Goal: Task Accomplishment & Management: Manage account settings

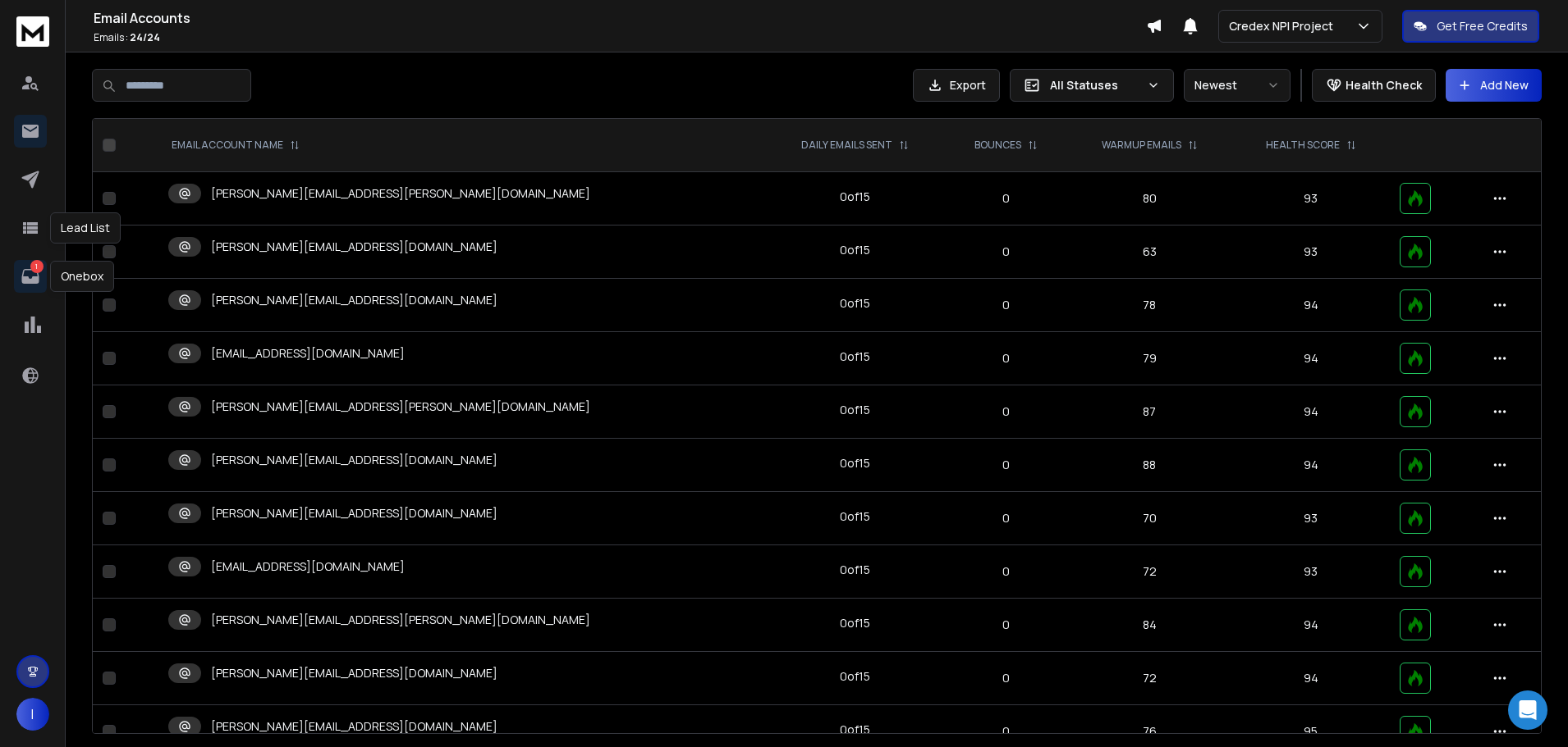
click at [28, 277] on icon at bounding box center [30, 276] width 20 height 20
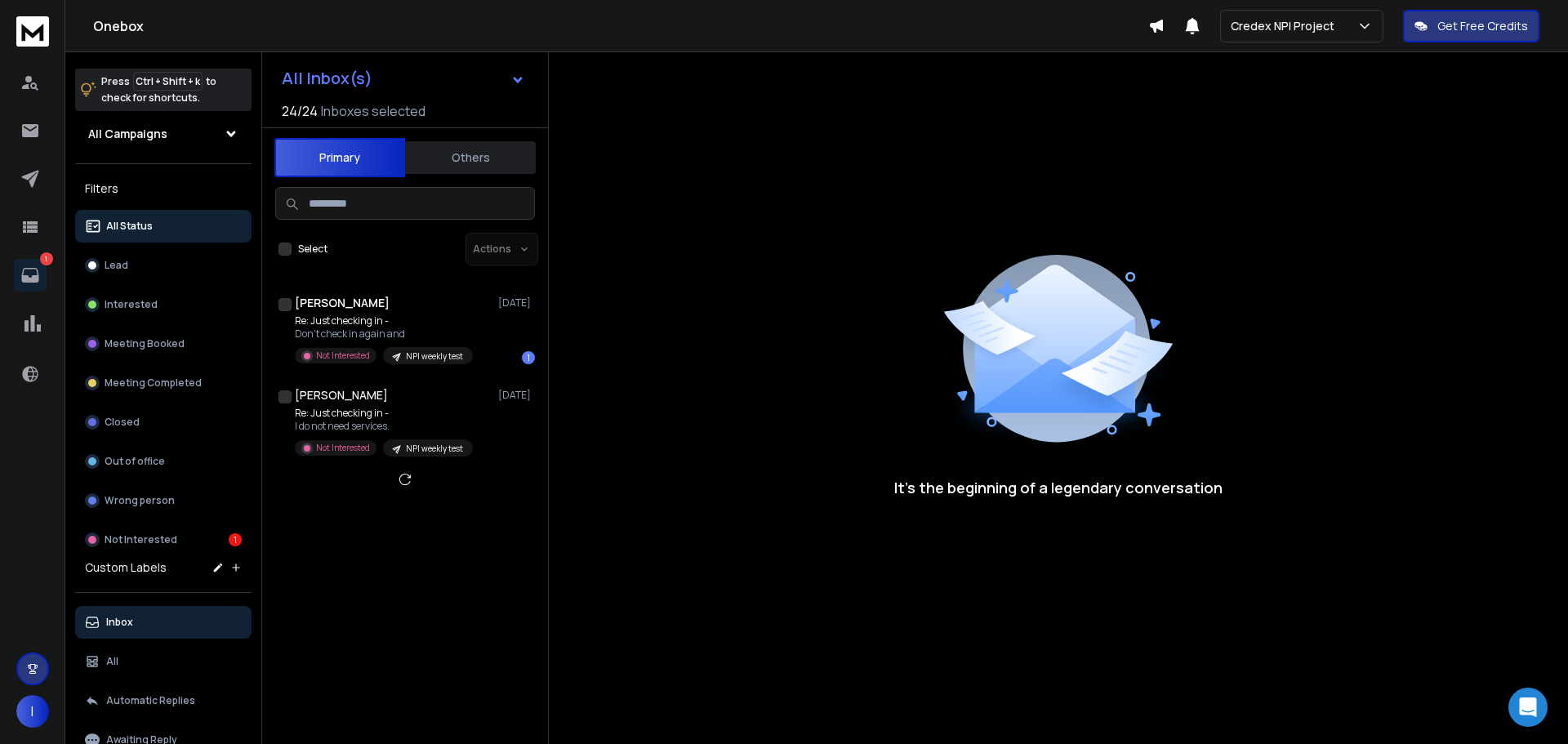
click at [155, 535] on p "Not Interested" at bounding box center [141, 540] width 73 height 13
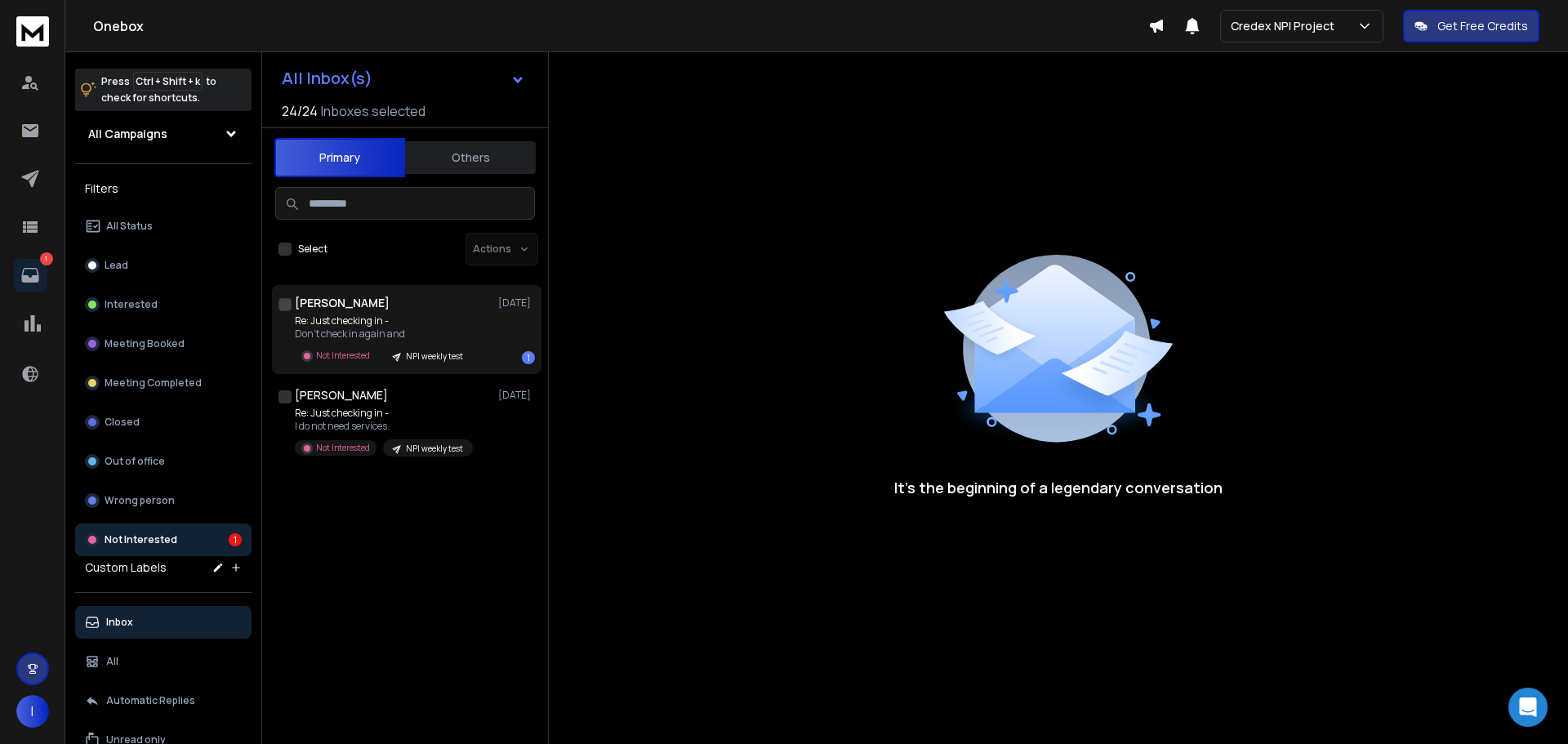
click at [346, 332] on p "Don’t check in again and" at bounding box center [384, 334] width 178 height 13
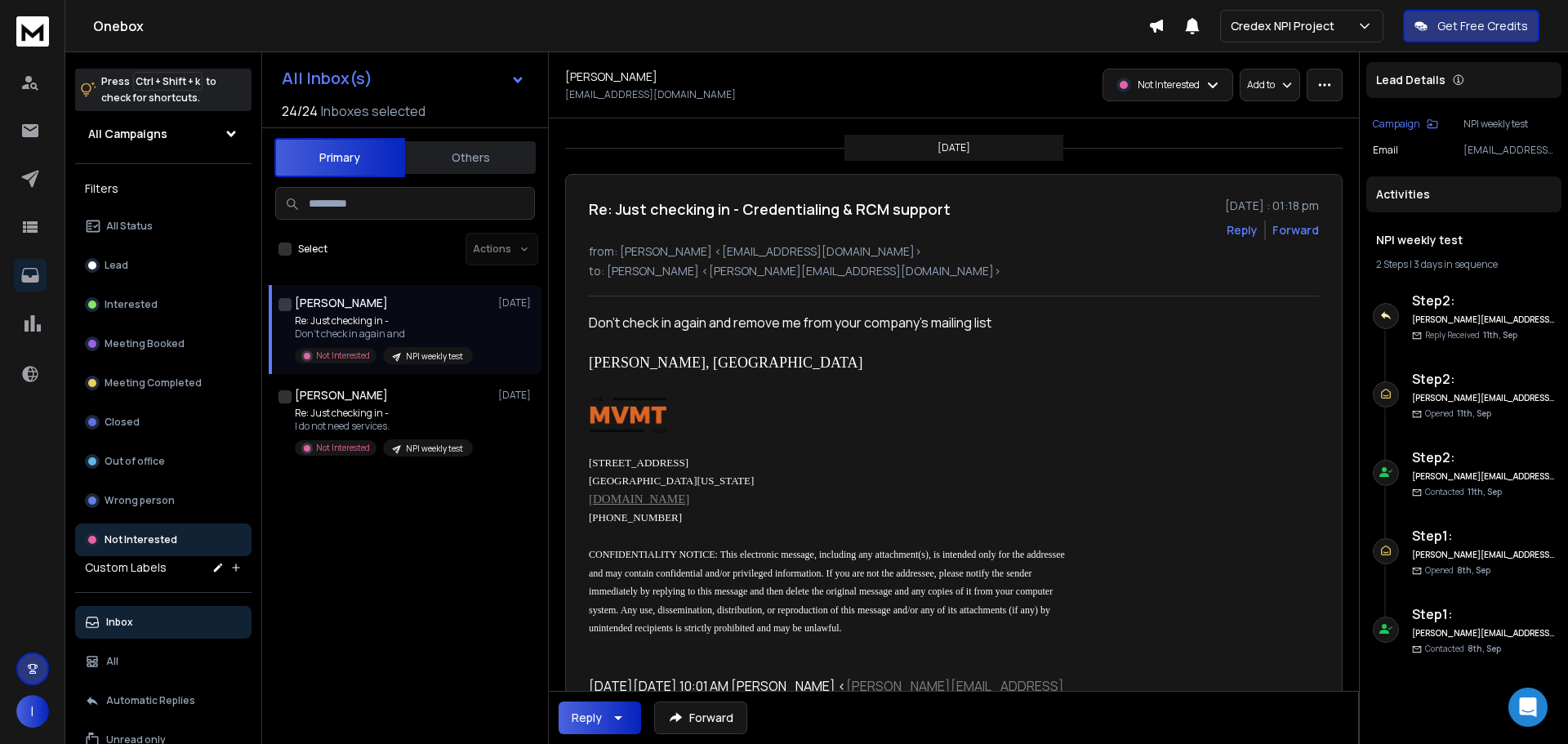
click at [1282, 89] on icon at bounding box center [1288, 84] width 11 height 11
click at [1327, 83] on icon "button" at bounding box center [1325, 85] width 15 height 15
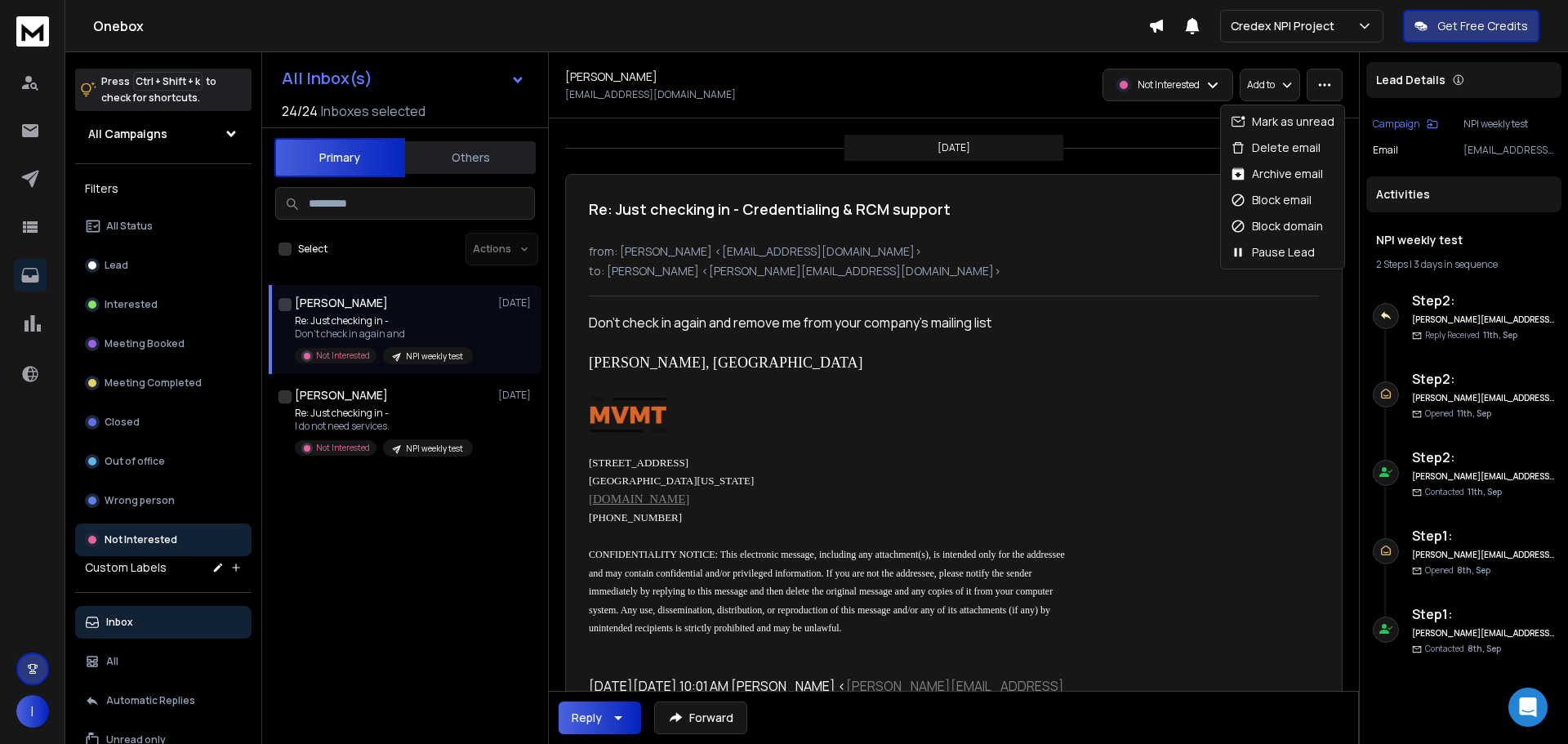
click at [1043, 32] on h1 "Onebox" at bounding box center [620, 25] width 1055 height 20
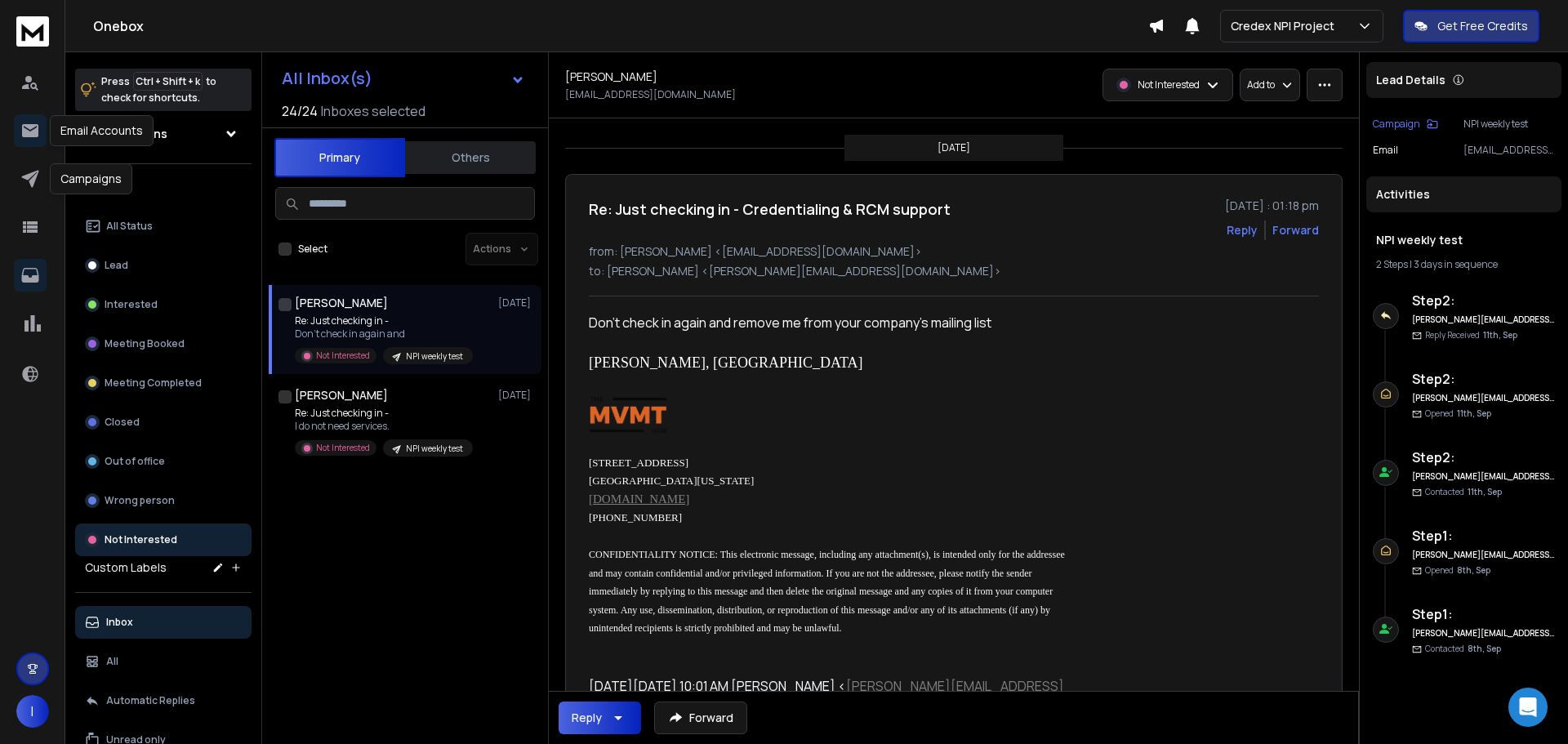
click at [25, 140] on icon at bounding box center [30, 130] width 20 height 20
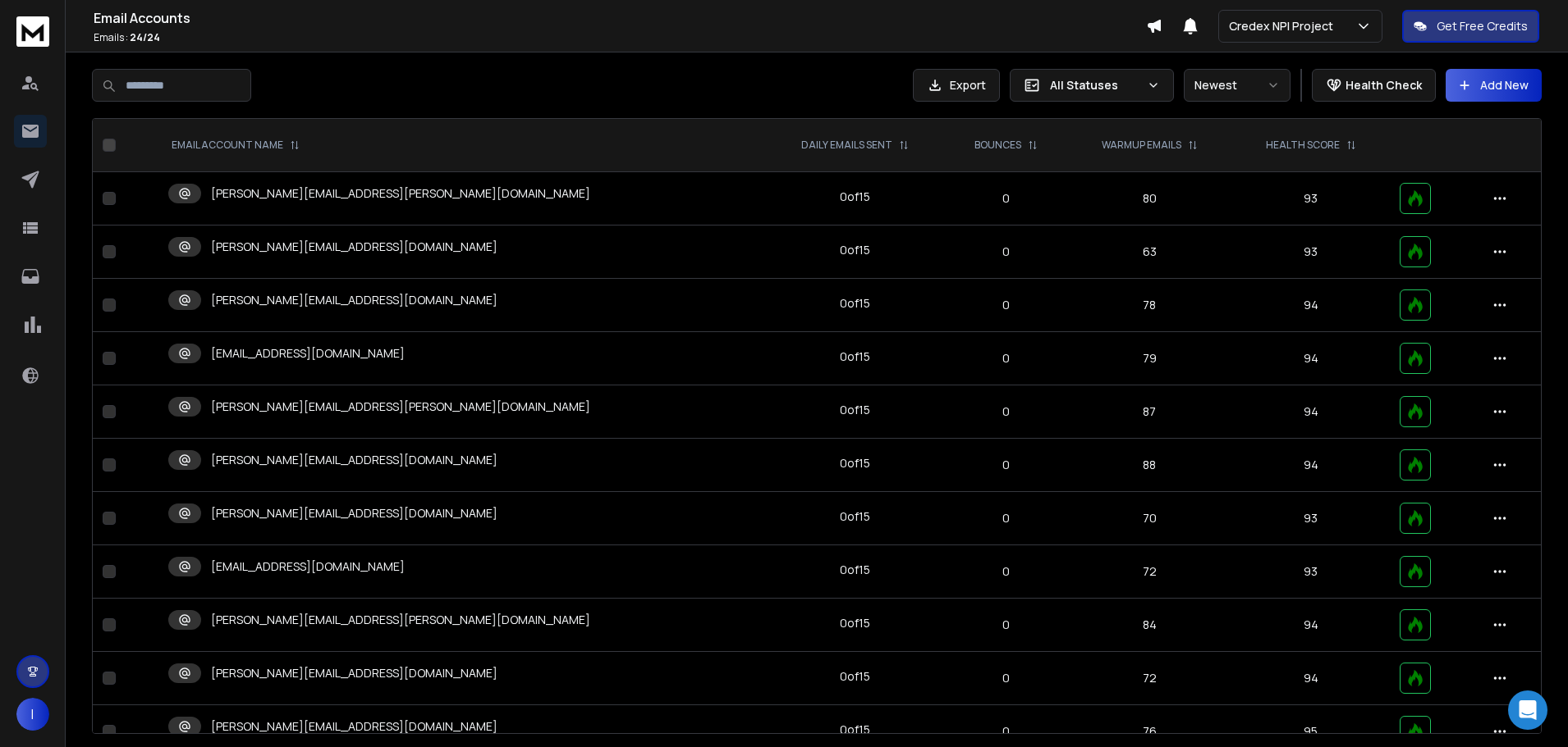
click at [1129, 89] on p "All Statuses" at bounding box center [1095, 85] width 90 height 16
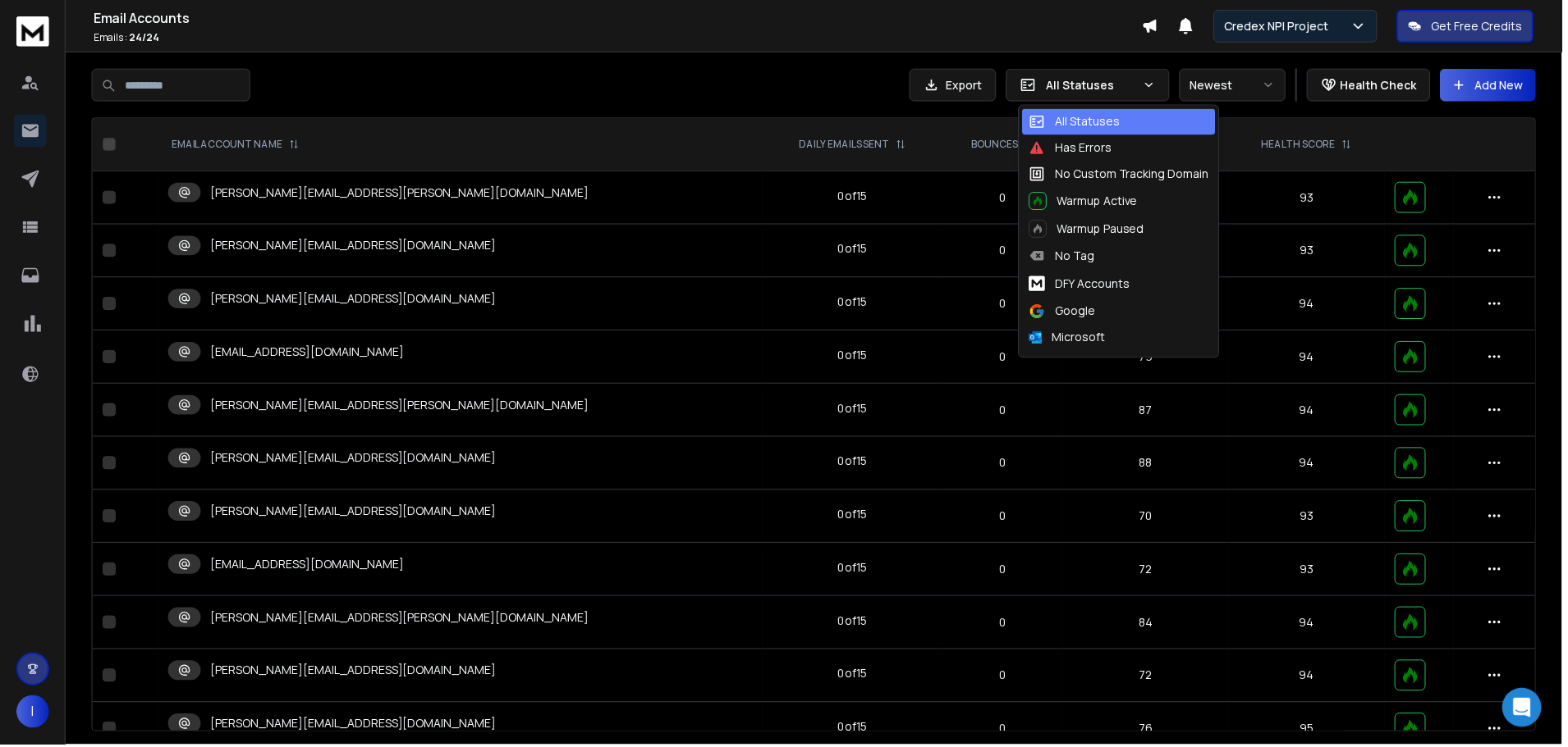
click at [1314, 32] on p "Credex NPI Project" at bounding box center [1284, 25] width 111 height 16
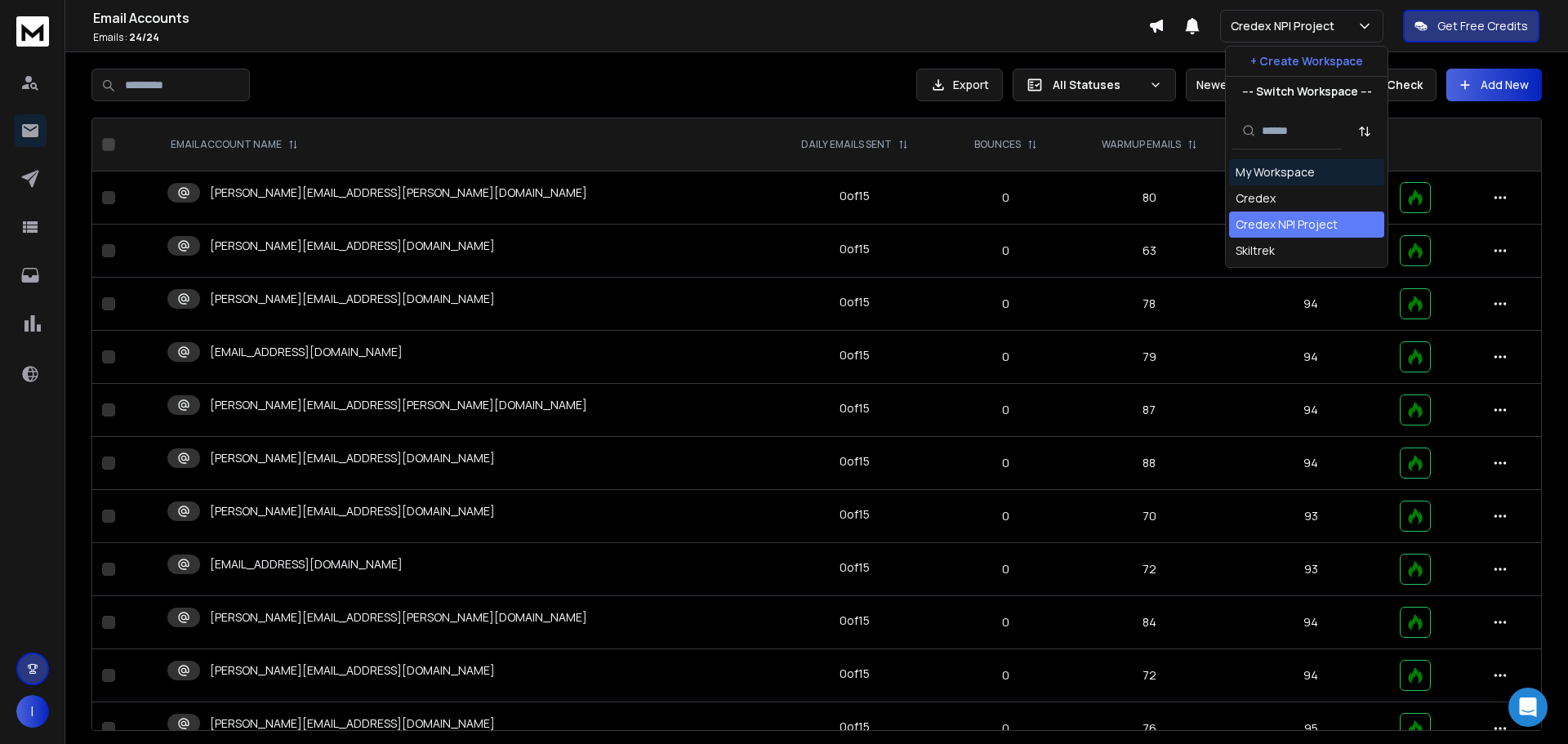
click at [487, 133] on th "EMAIL ACCOUNT NAME" at bounding box center [460, 144] width 607 height 53
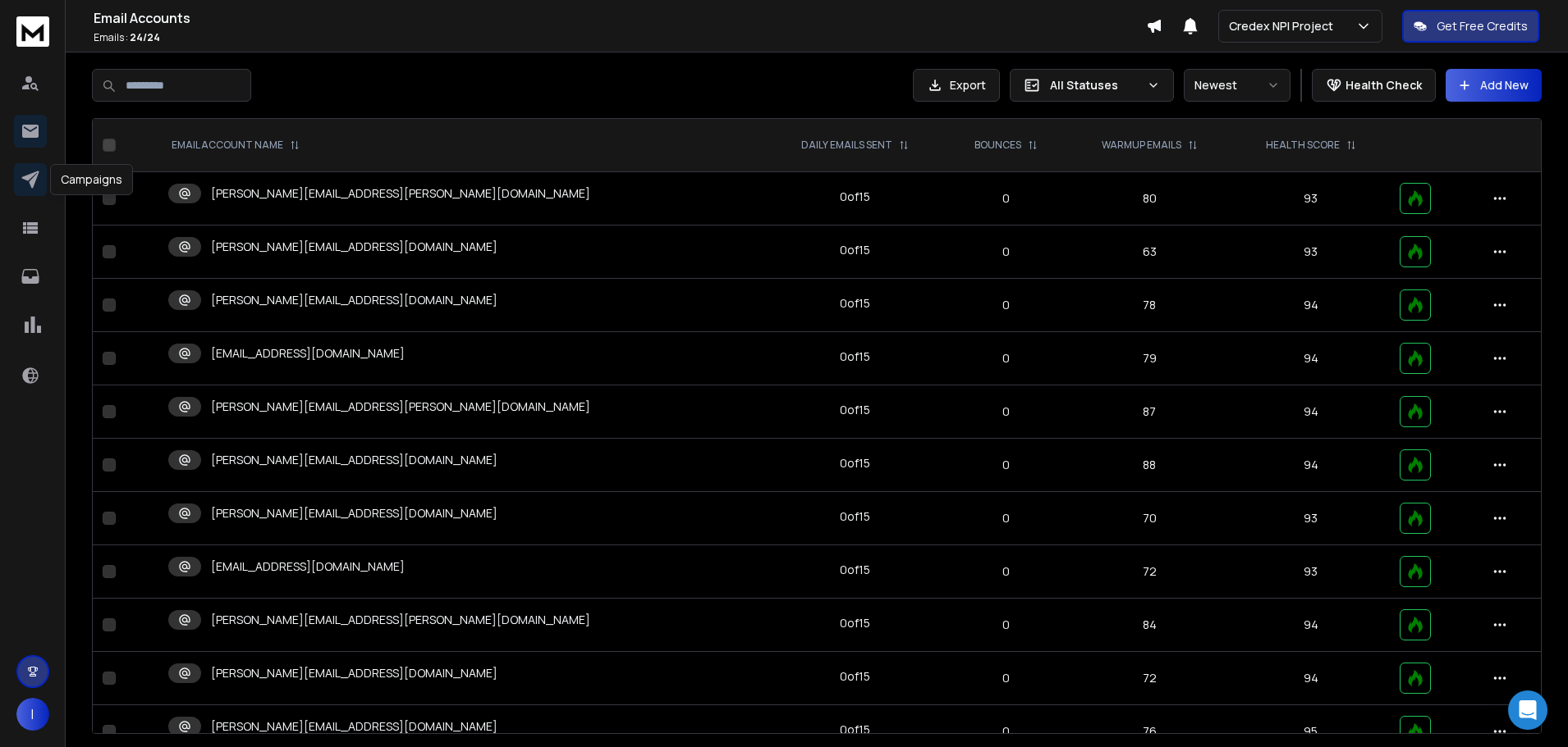
click at [33, 181] on icon at bounding box center [30, 179] width 17 height 17
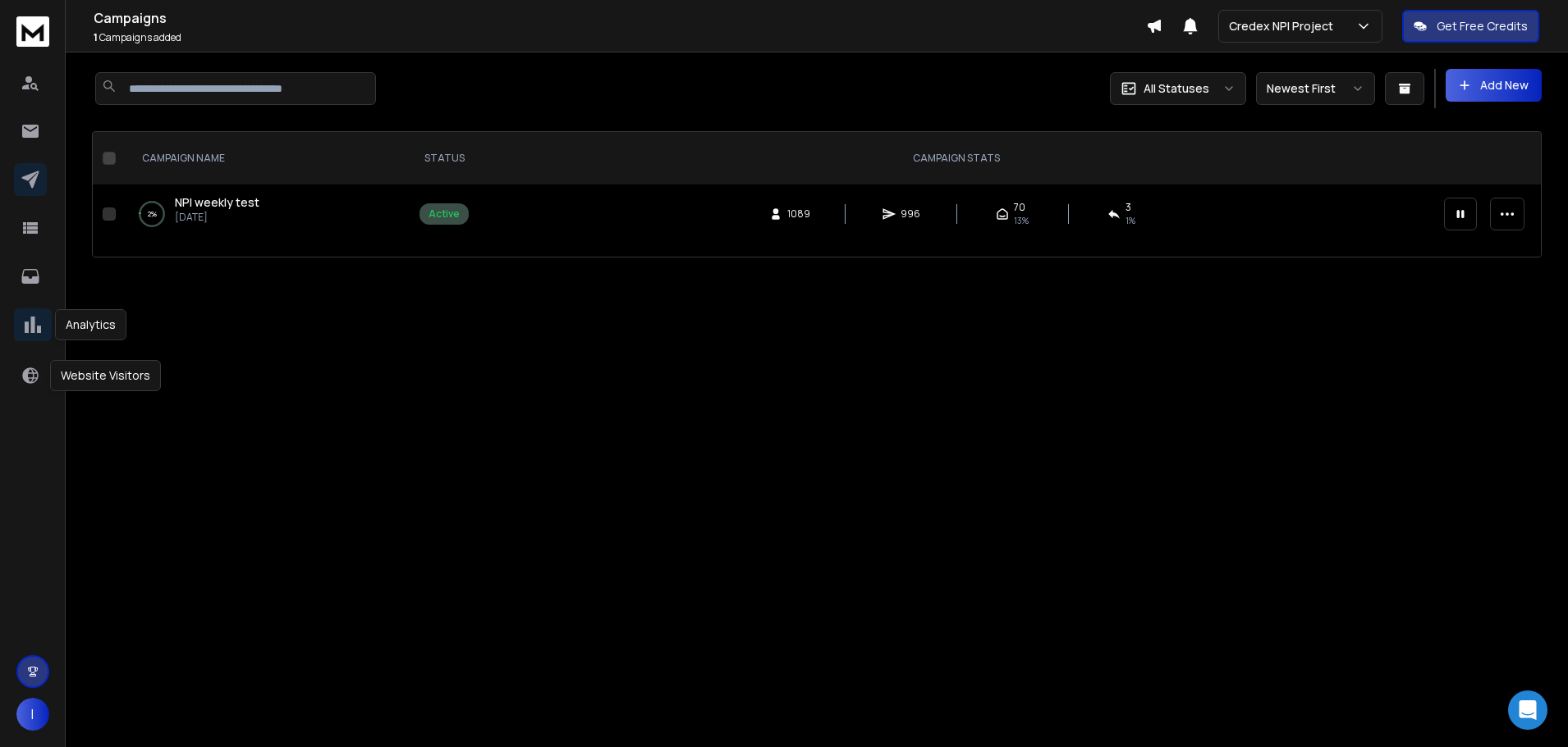
click at [27, 321] on icon at bounding box center [33, 325] width 24 height 24
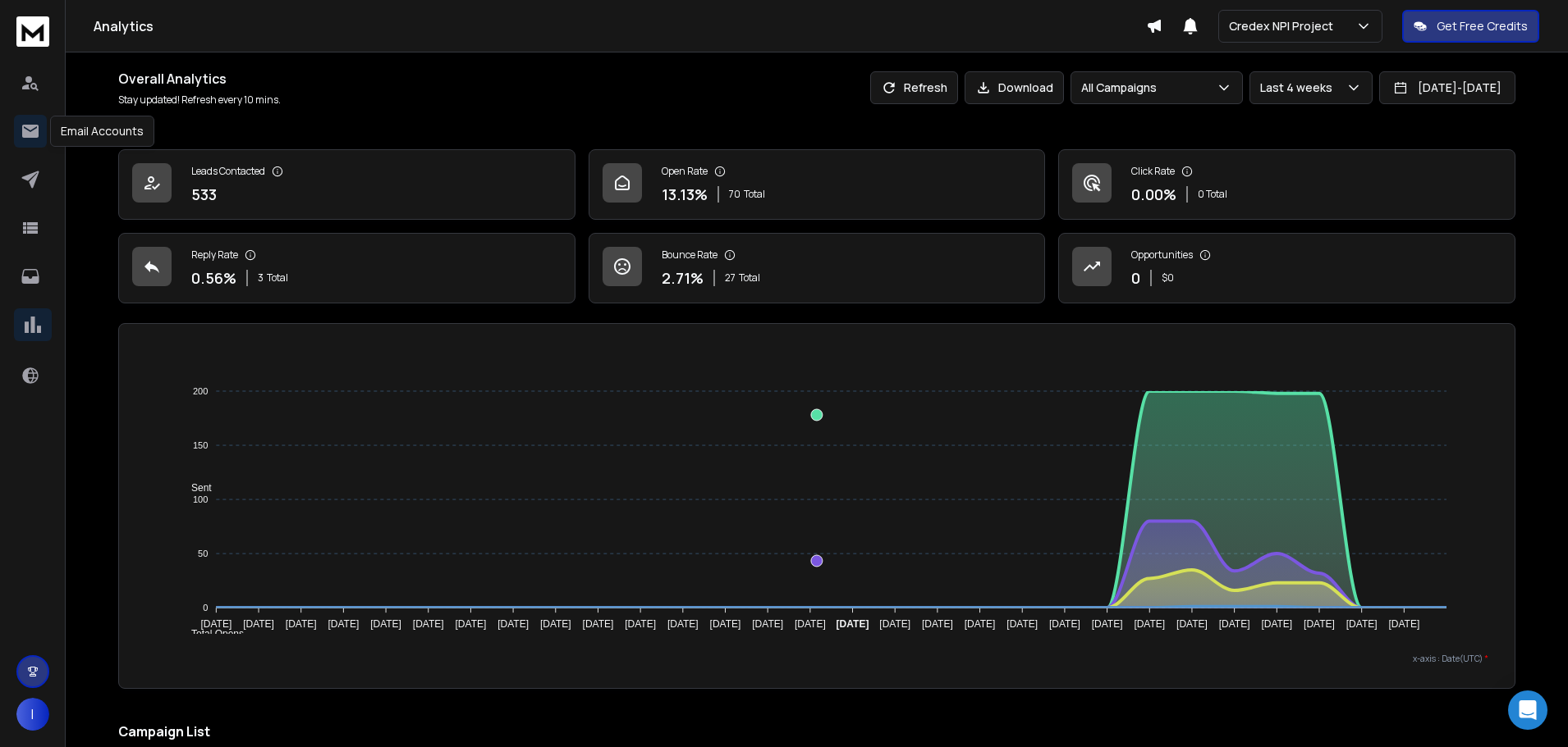
click at [16, 131] on link at bounding box center [30, 131] width 33 height 33
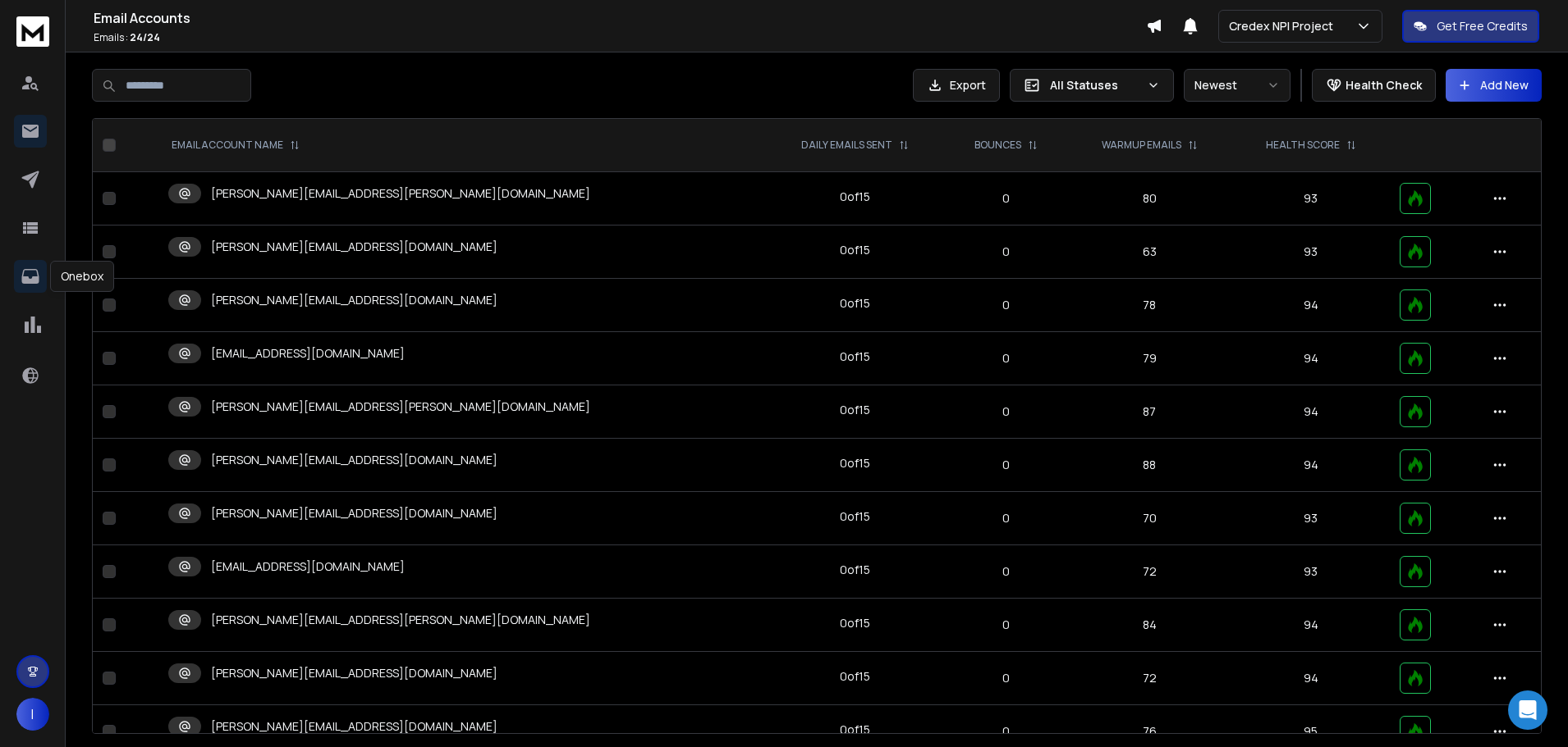
click at [29, 274] on icon at bounding box center [30, 276] width 20 height 20
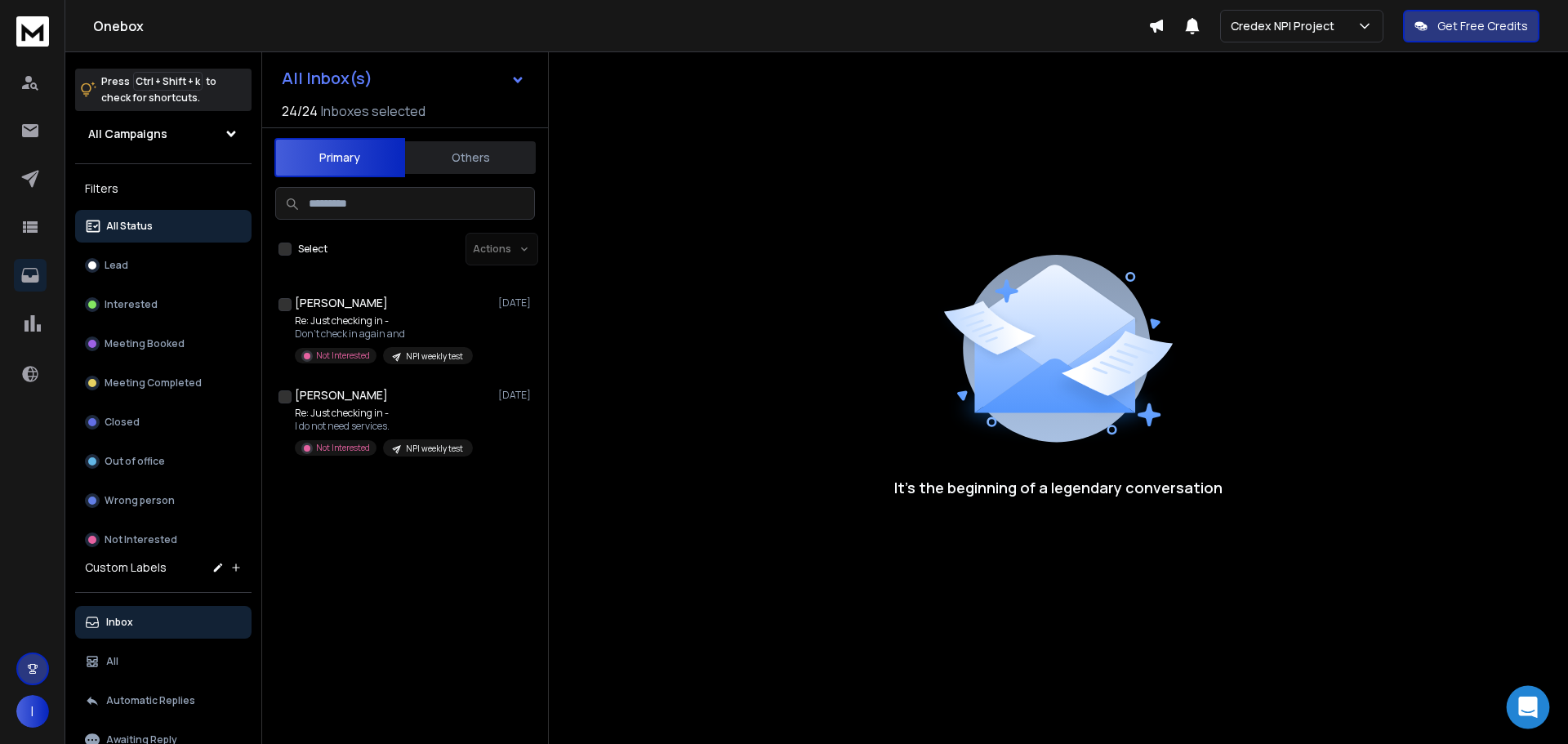
click at [1518, 705] on div "Open Intercom Messenger" at bounding box center [1529, 708] width 43 height 43
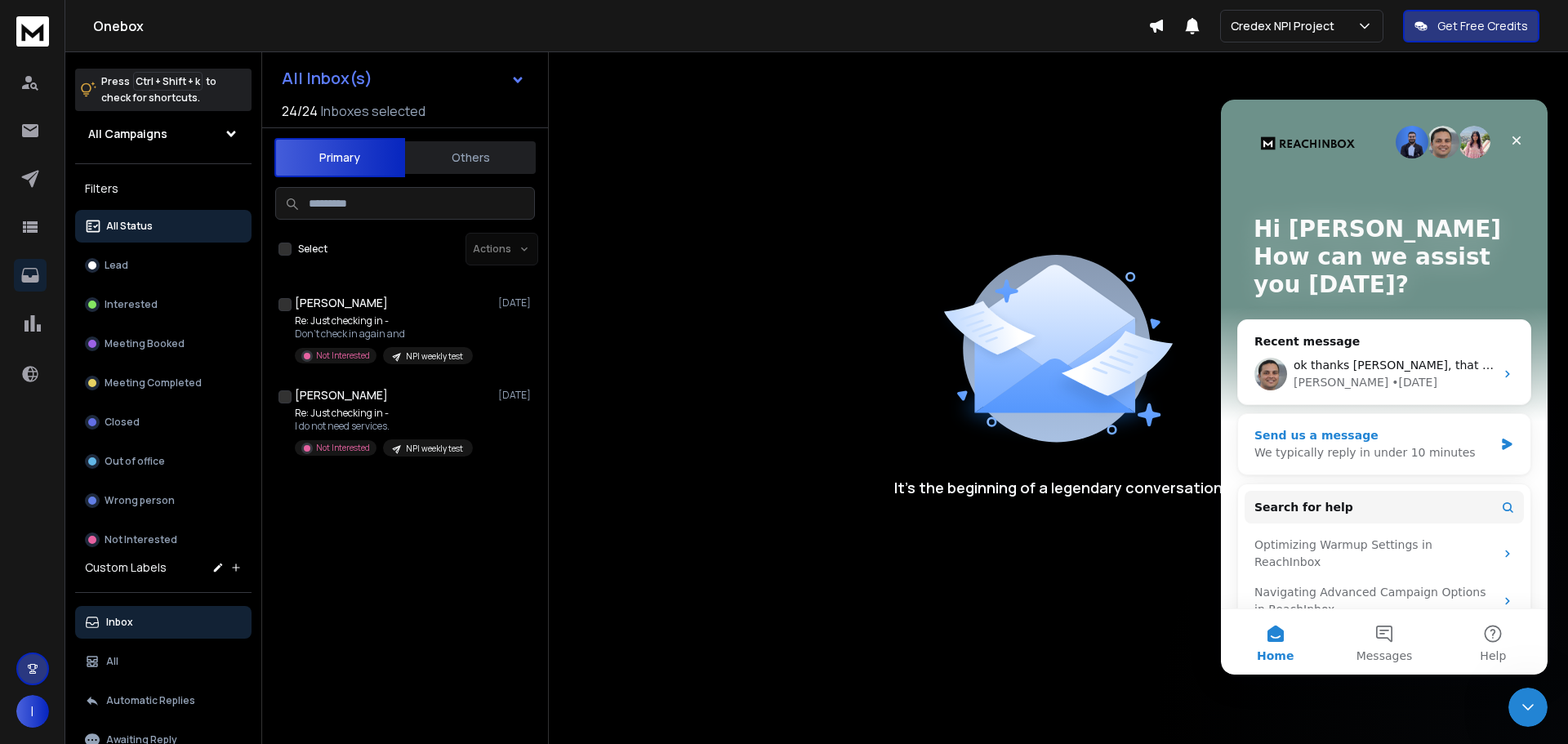
click at [1331, 444] on div "Send us a message" at bounding box center [1374, 436] width 239 height 17
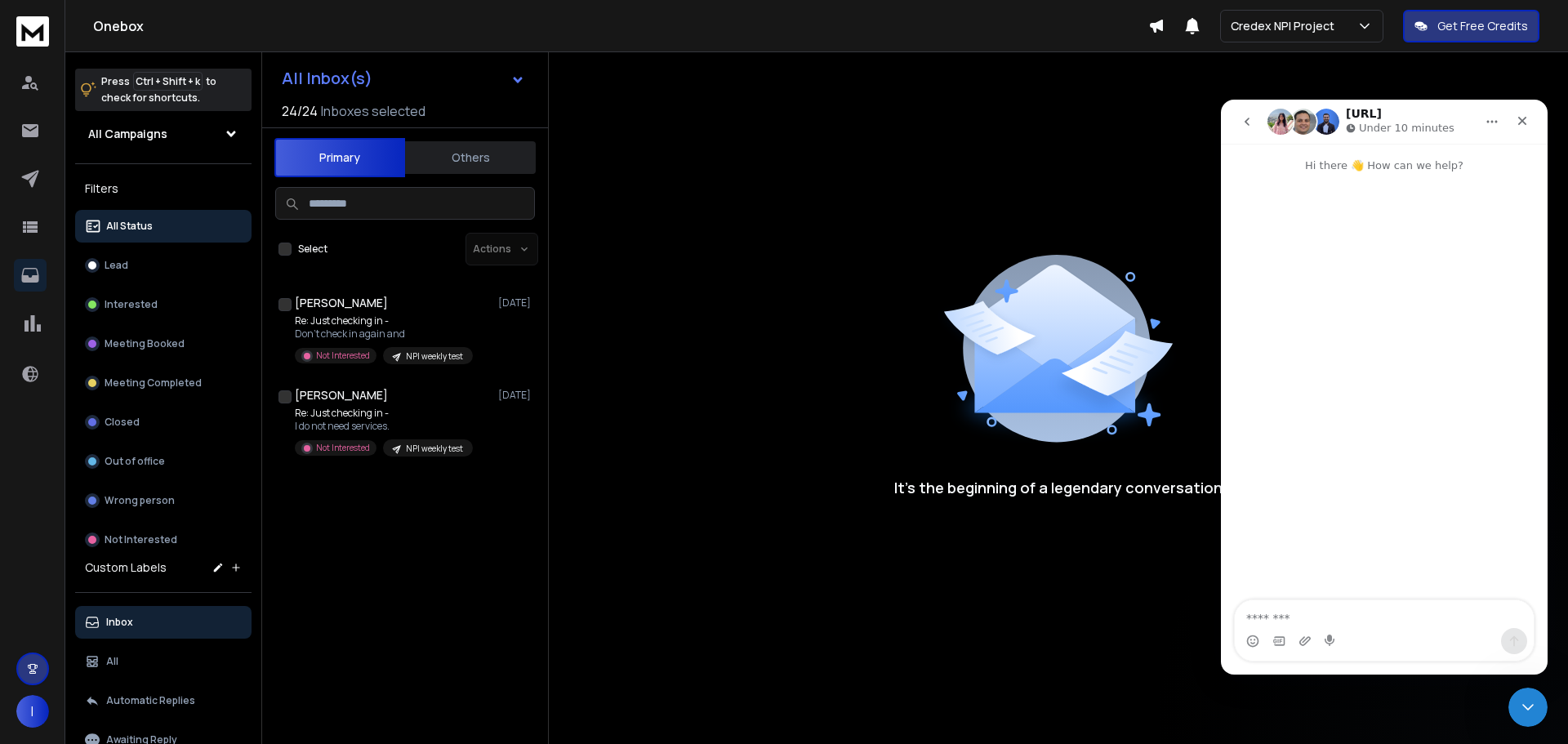
click at [1275, 617] on textarea "Message…" at bounding box center [1384, 615] width 299 height 28
type textarea "***"
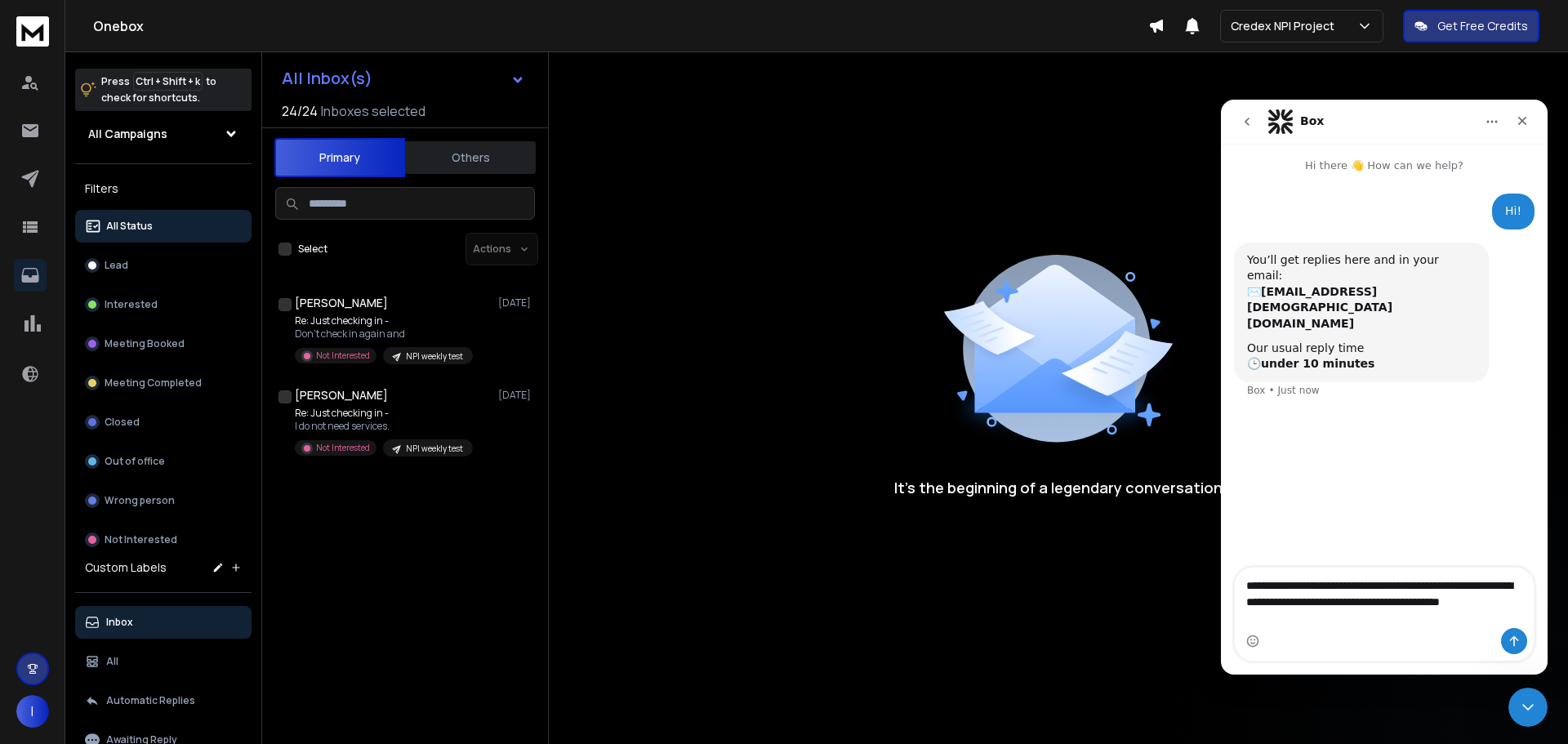
type textarea "**********"
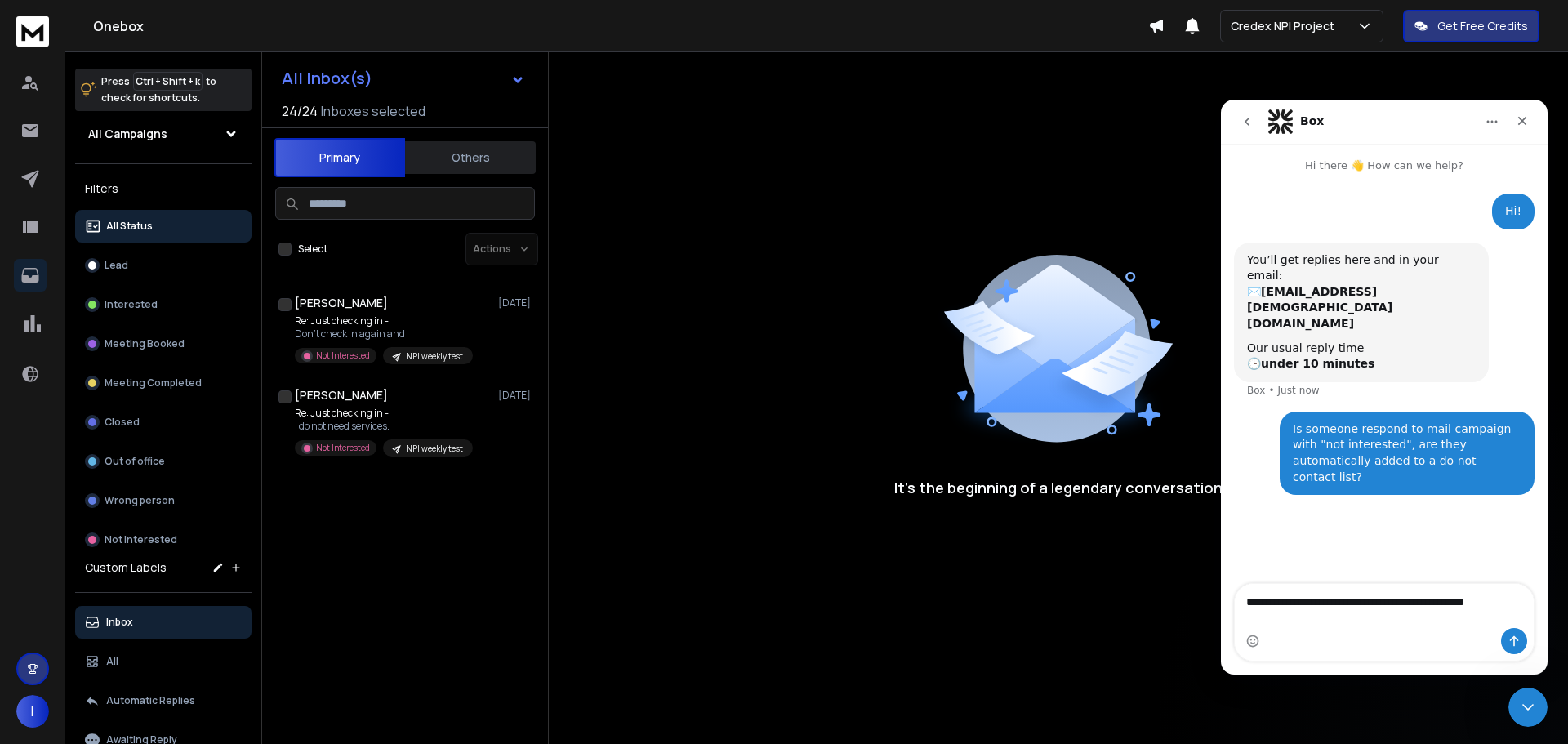
type textarea "**********"
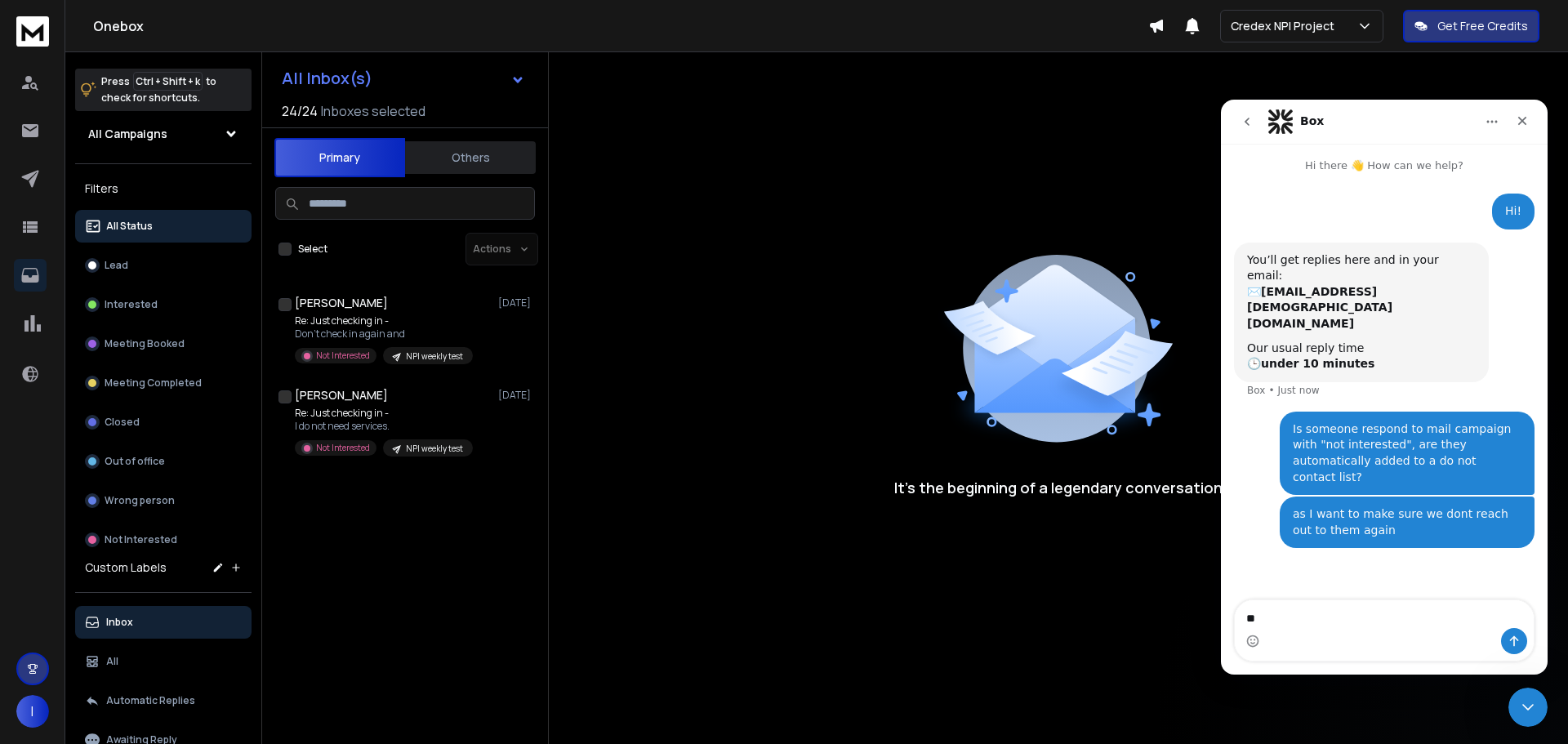
type textarea "***"
drag, startPoint x: 1521, startPoint y: 700, endPoint x: 1510, endPoint y: 693, distance: 13.0
click at [1522, 700] on icon "Close Intercom Messenger" at bounding box center [1526, 705] width 20 height 20
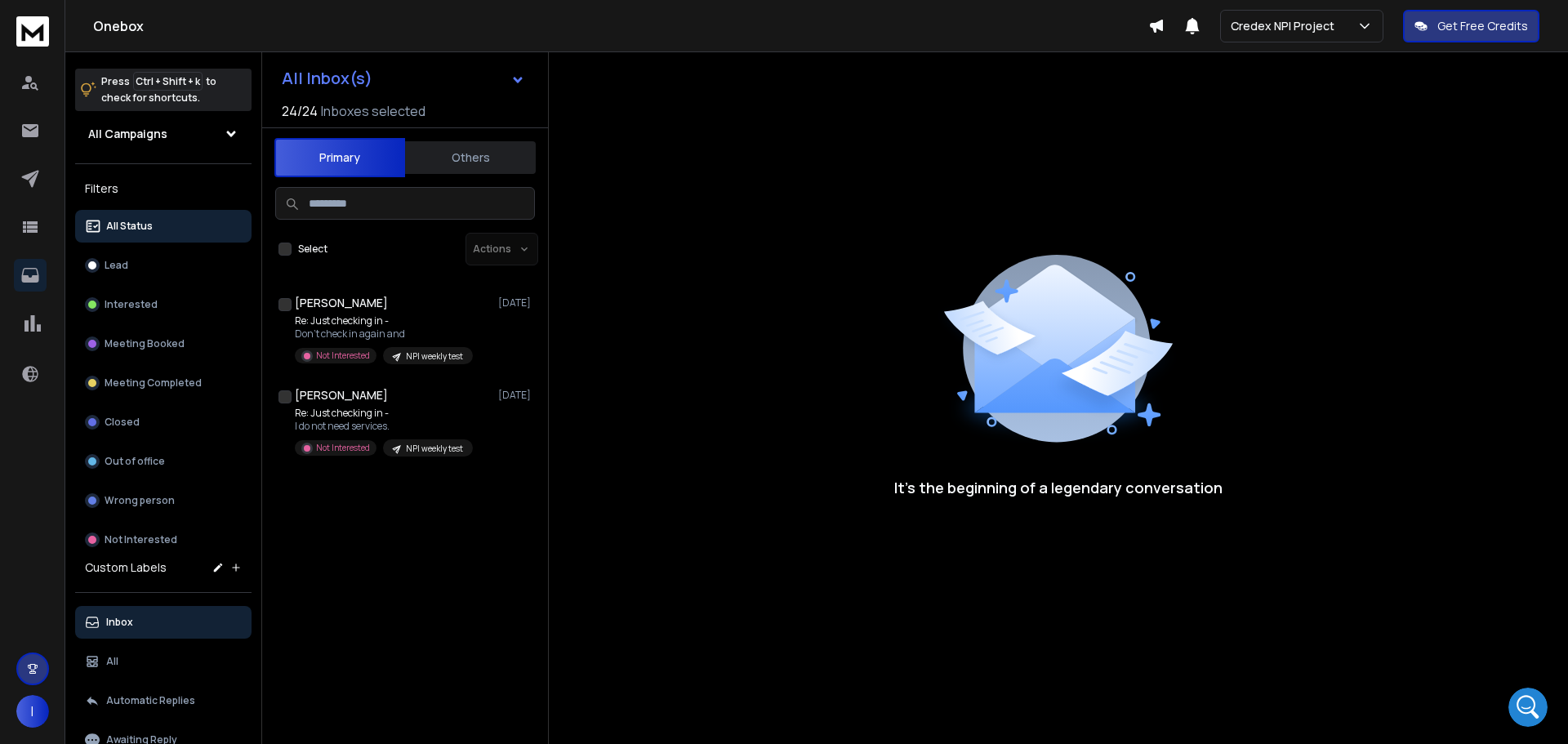
click at [465, 168] on button "Others" at bounding box center [470, 158] width 130 height 36
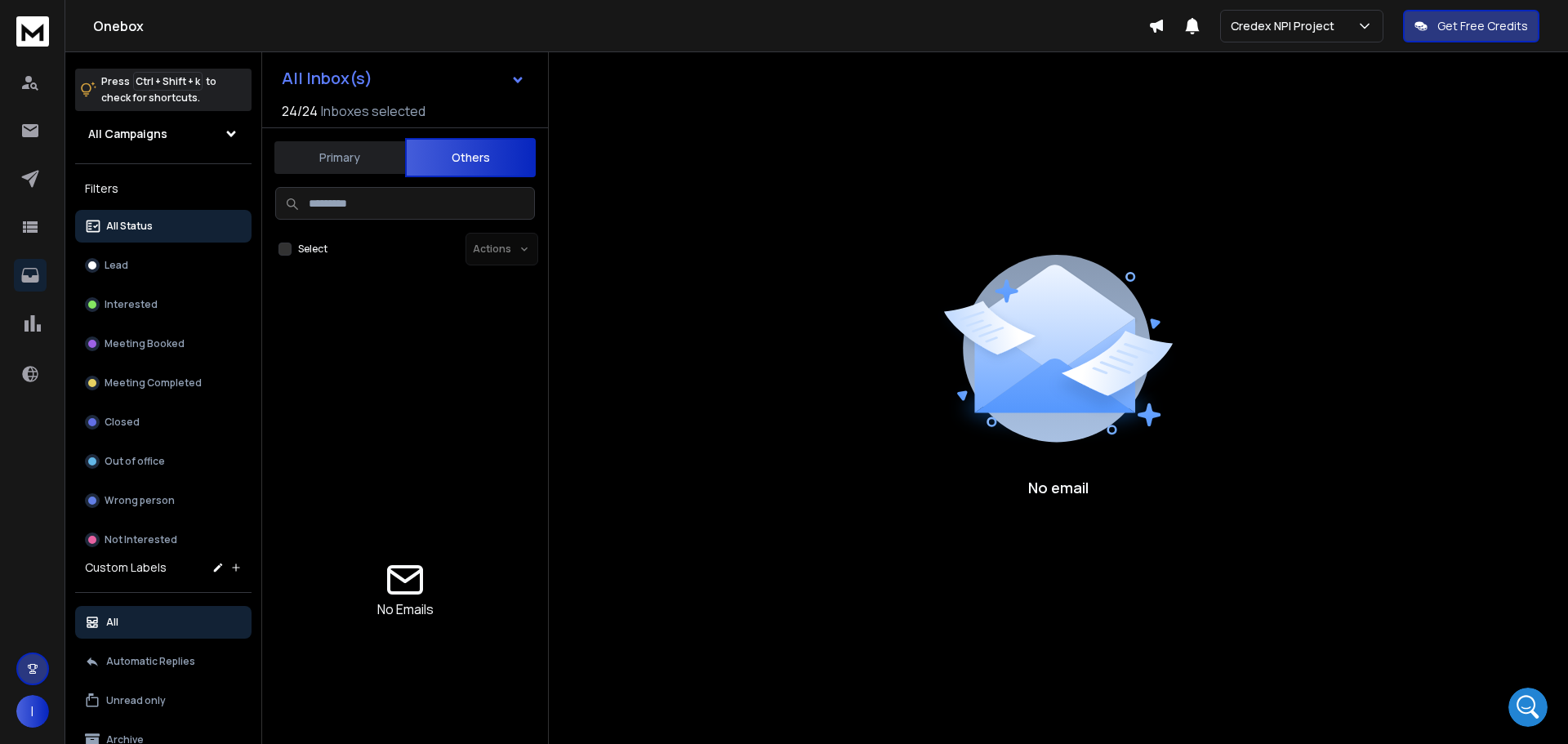
click at [352, 158] on button "Primary" at bounding box center [339, 158] width 130 height 36
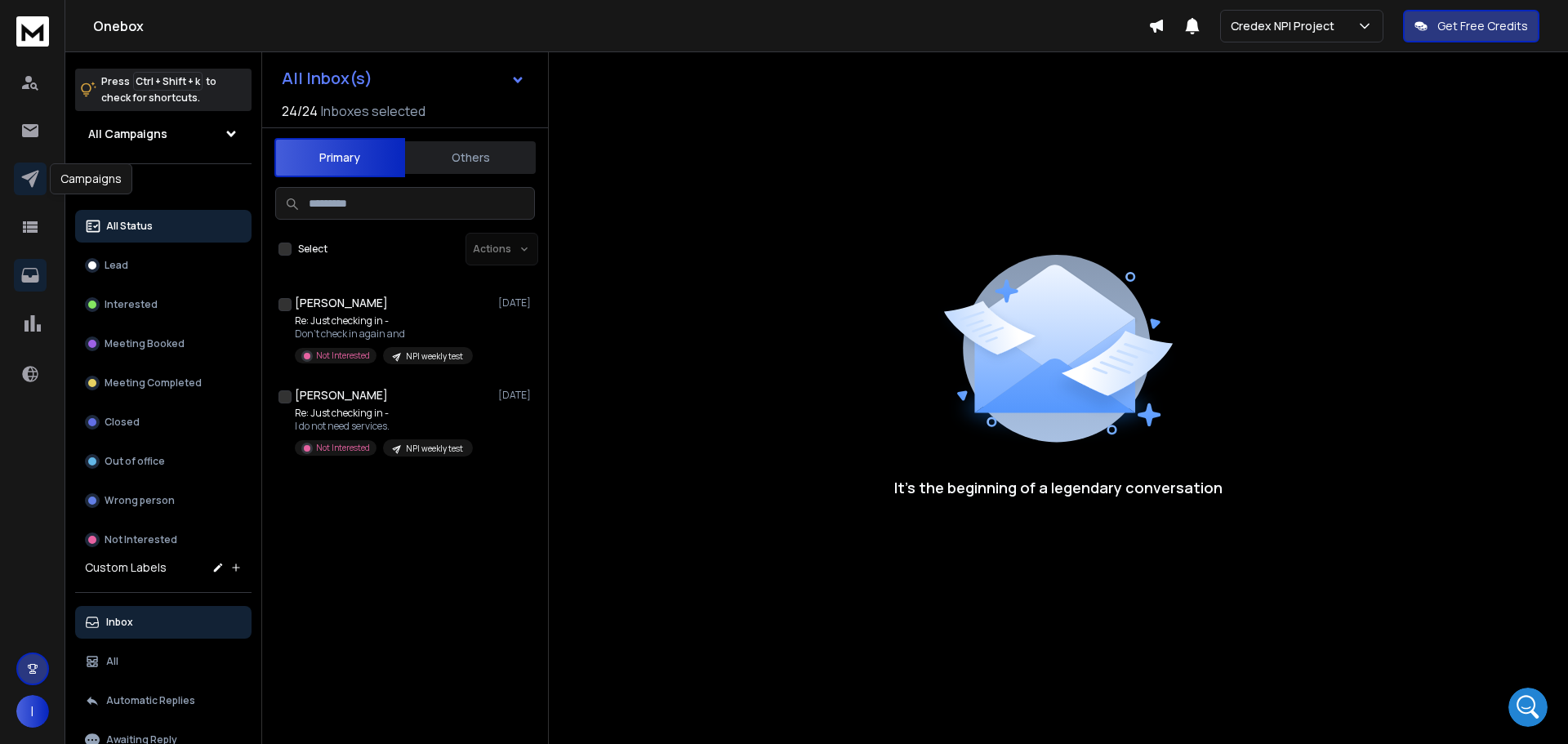
click at [26, 178] on icon at bounding box center [30, 178] width 17 height 17
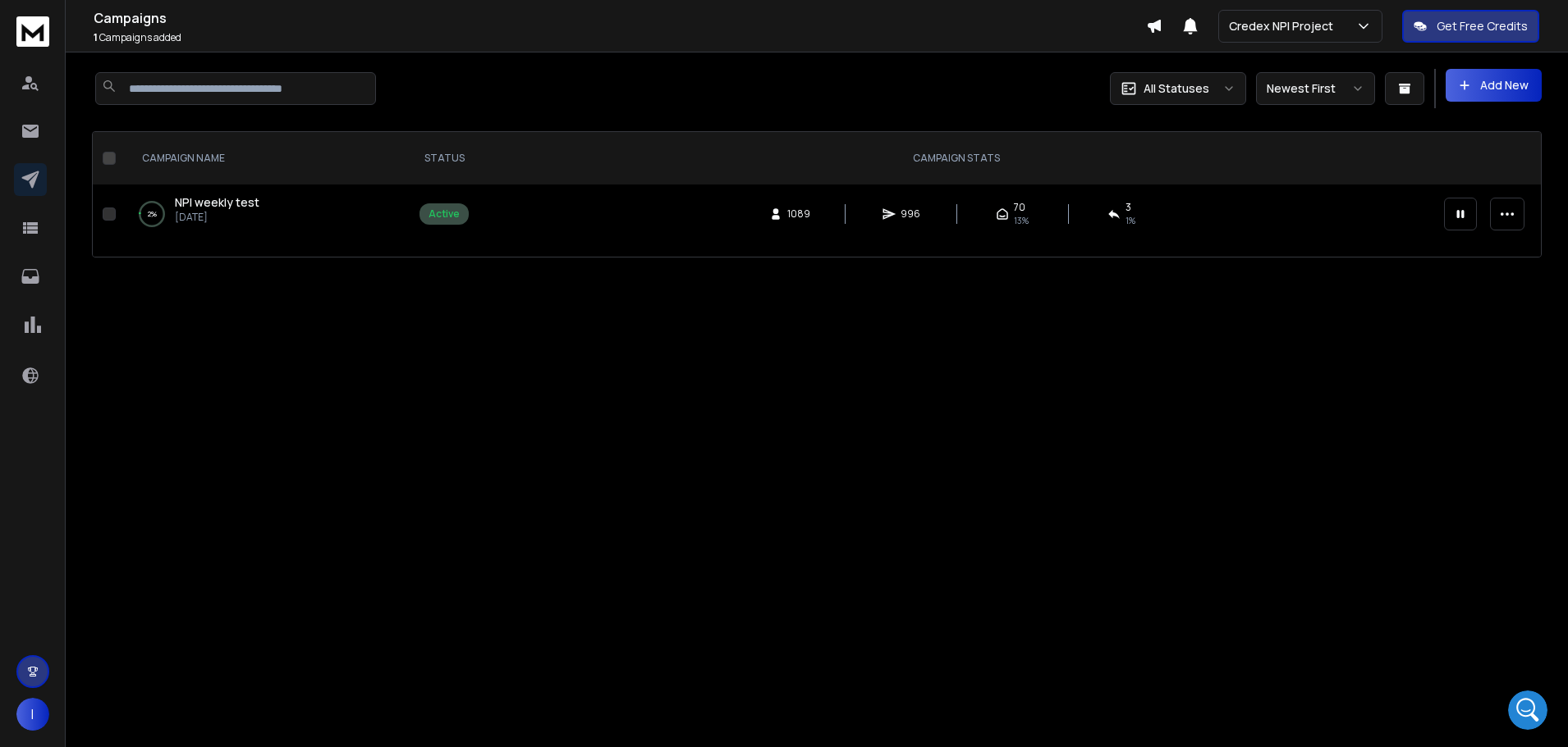
click at [310, 213] on div "2 % NPI weekly test [DATE]" at bounding box center [266, 214] width 254 height 40
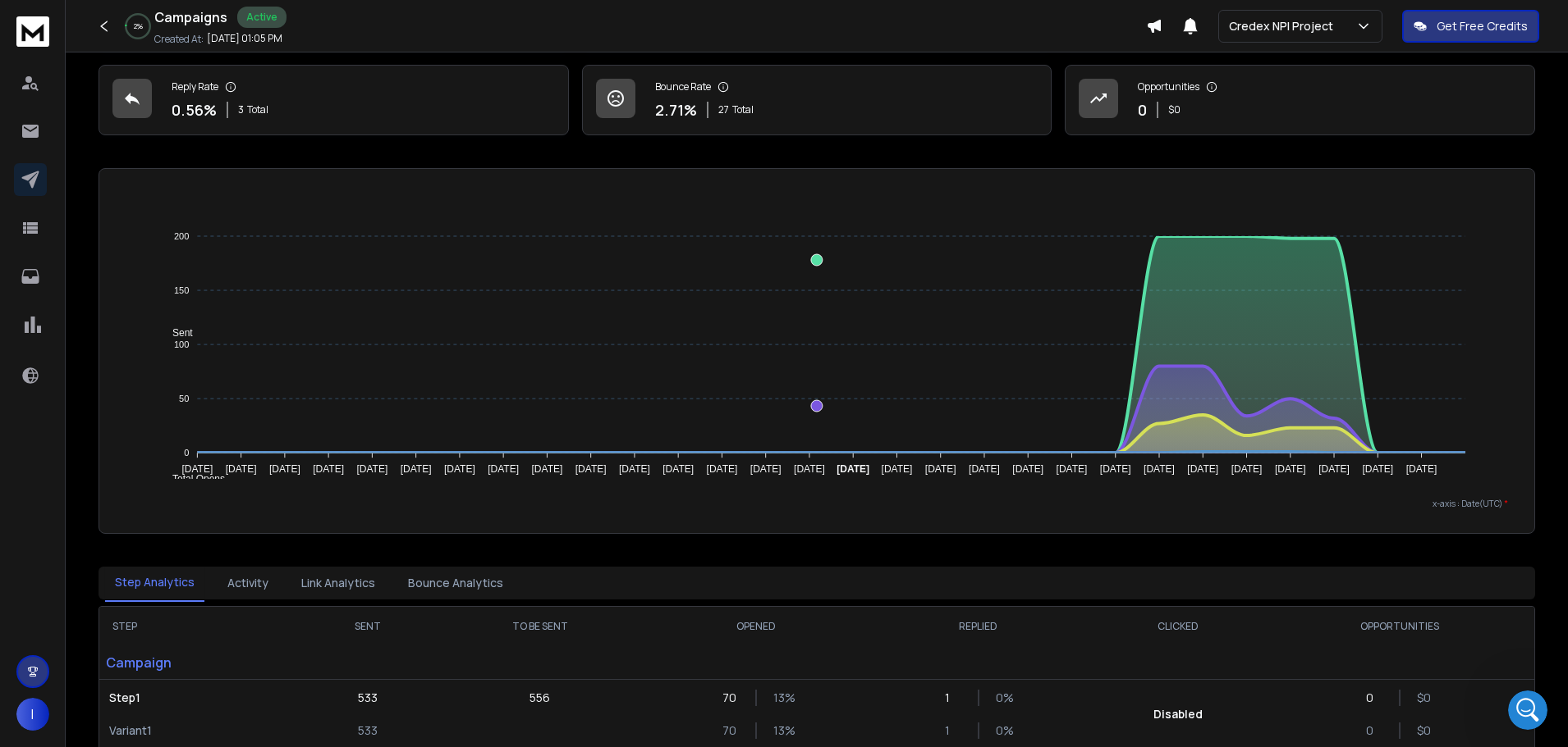
scroll to position [348, 0]
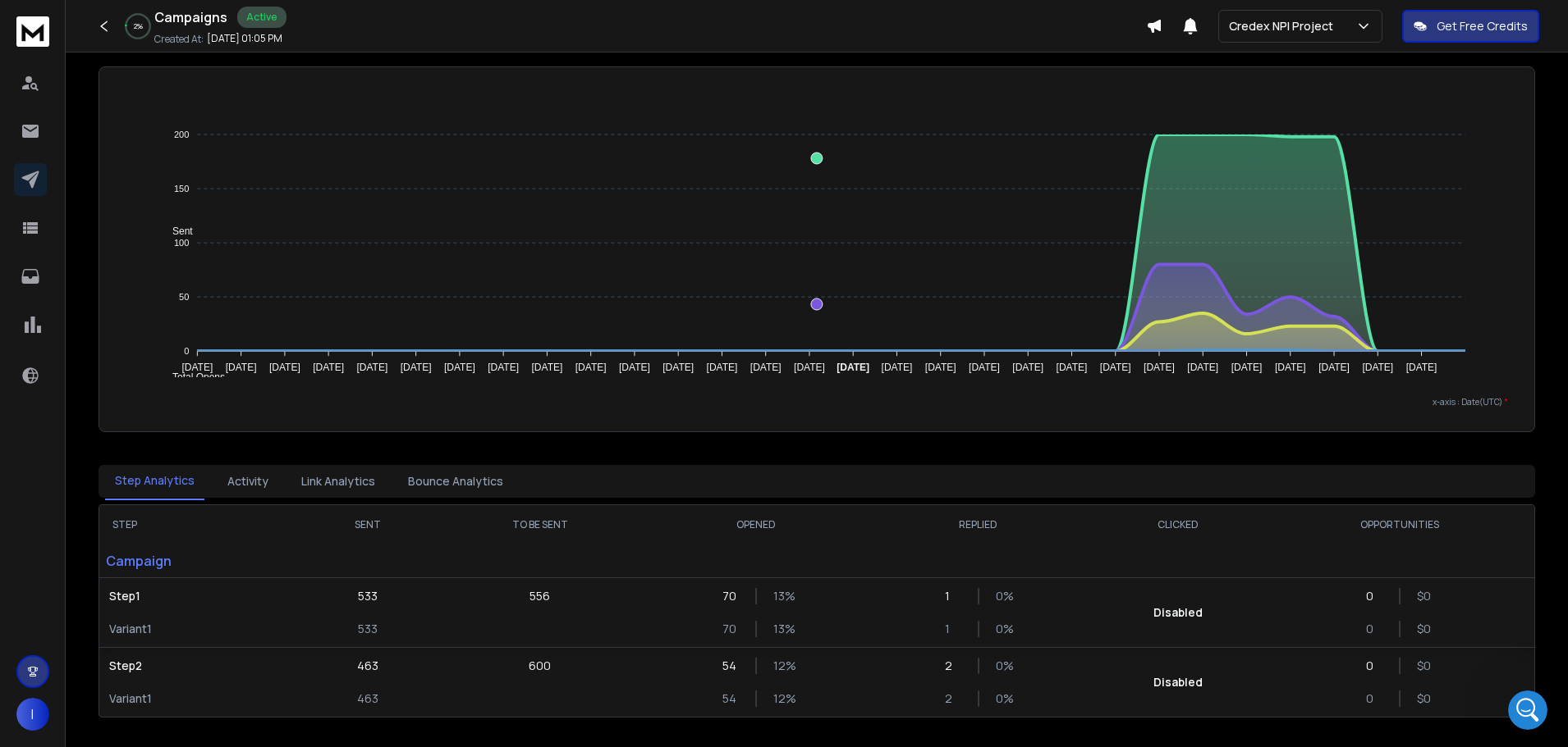
click at [257, 480] on button "Activity" at bounding box center [248, 481] width 60 height 36
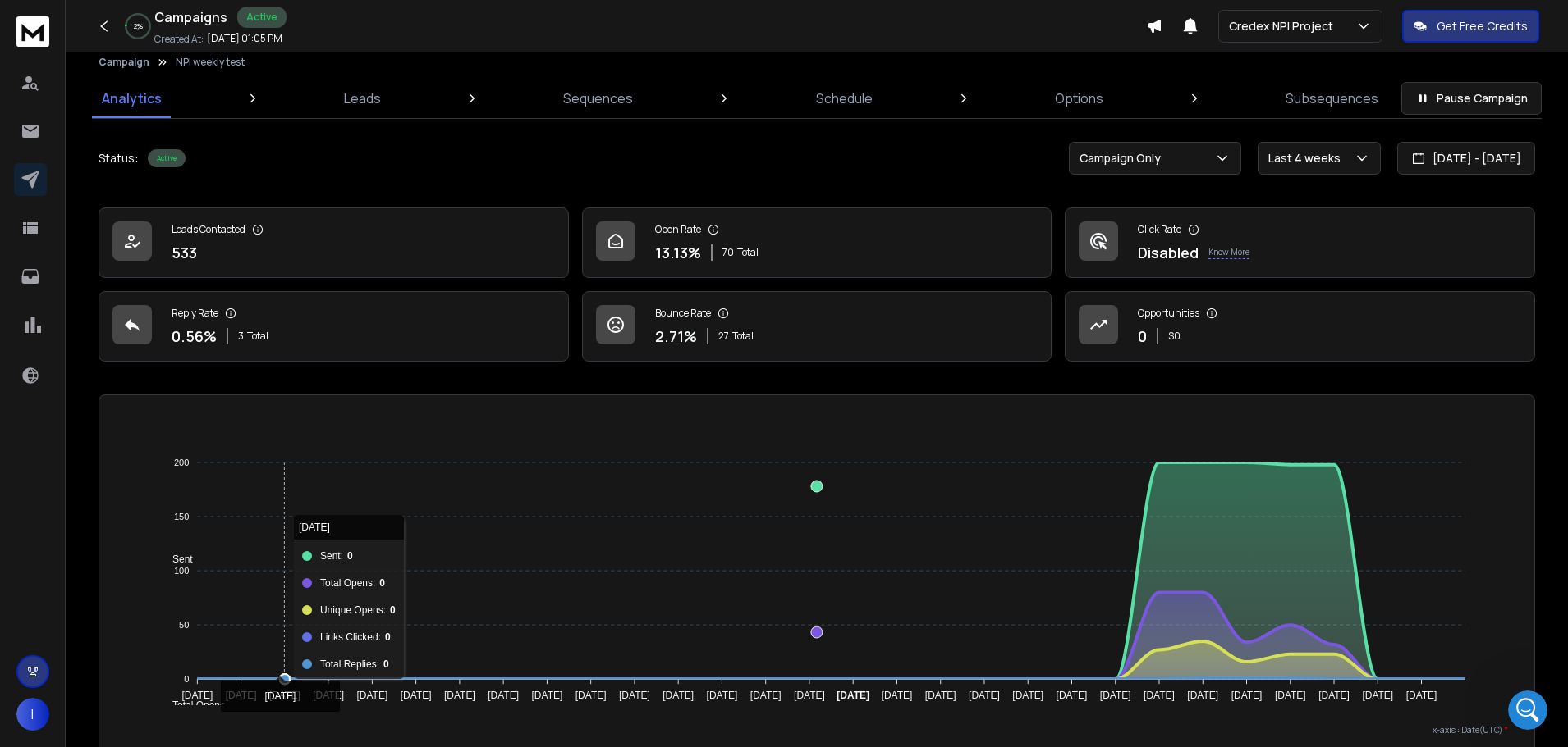
scroll to position [184, 0]
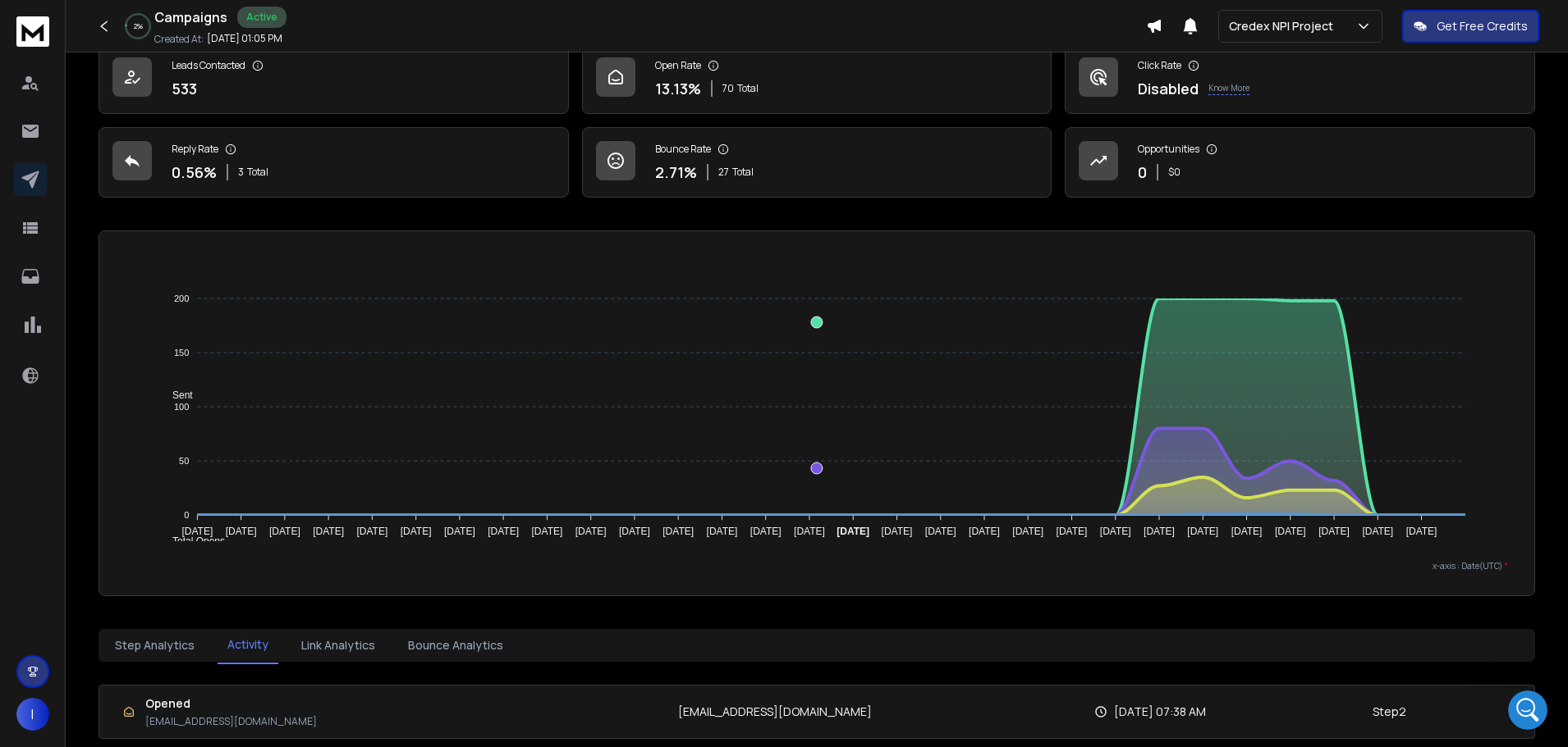
click at [338, 645] on button "Link Analytics" at bounding box center [337, 645] width 93 height 36
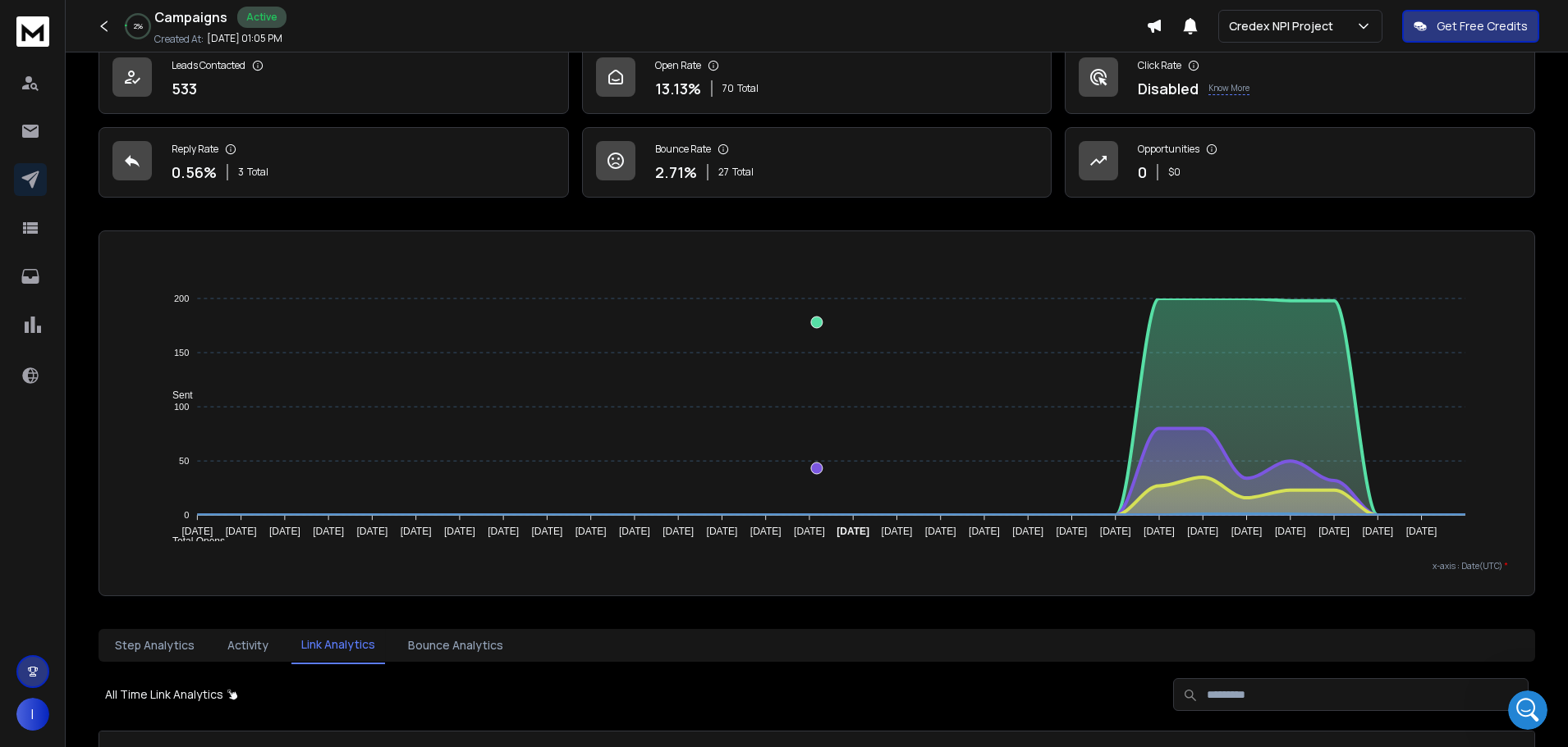
scroll to position [430, 0]
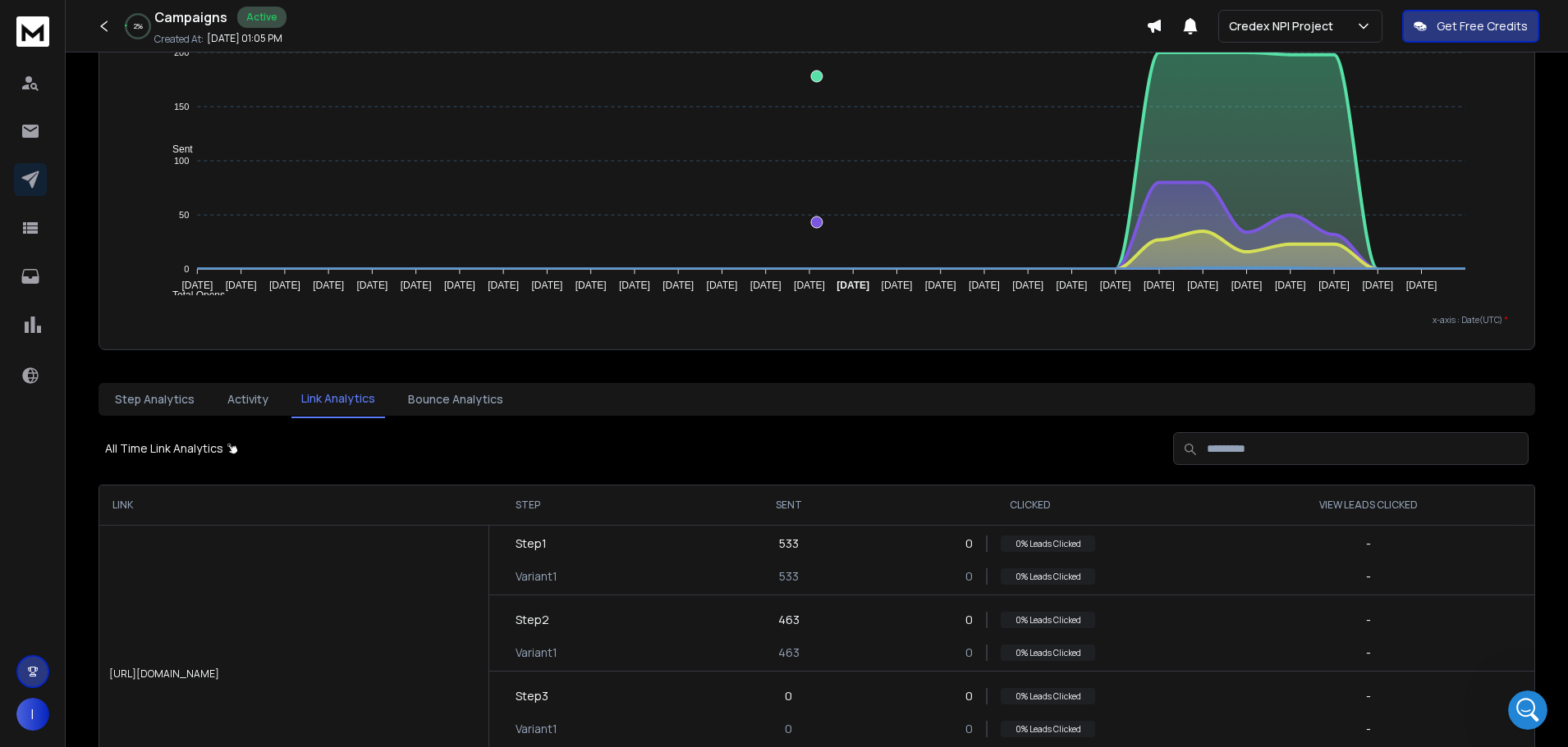
click at [455, 411] on button "Bounce Analytics" at bounding box center [455, 399] width 115 height 36
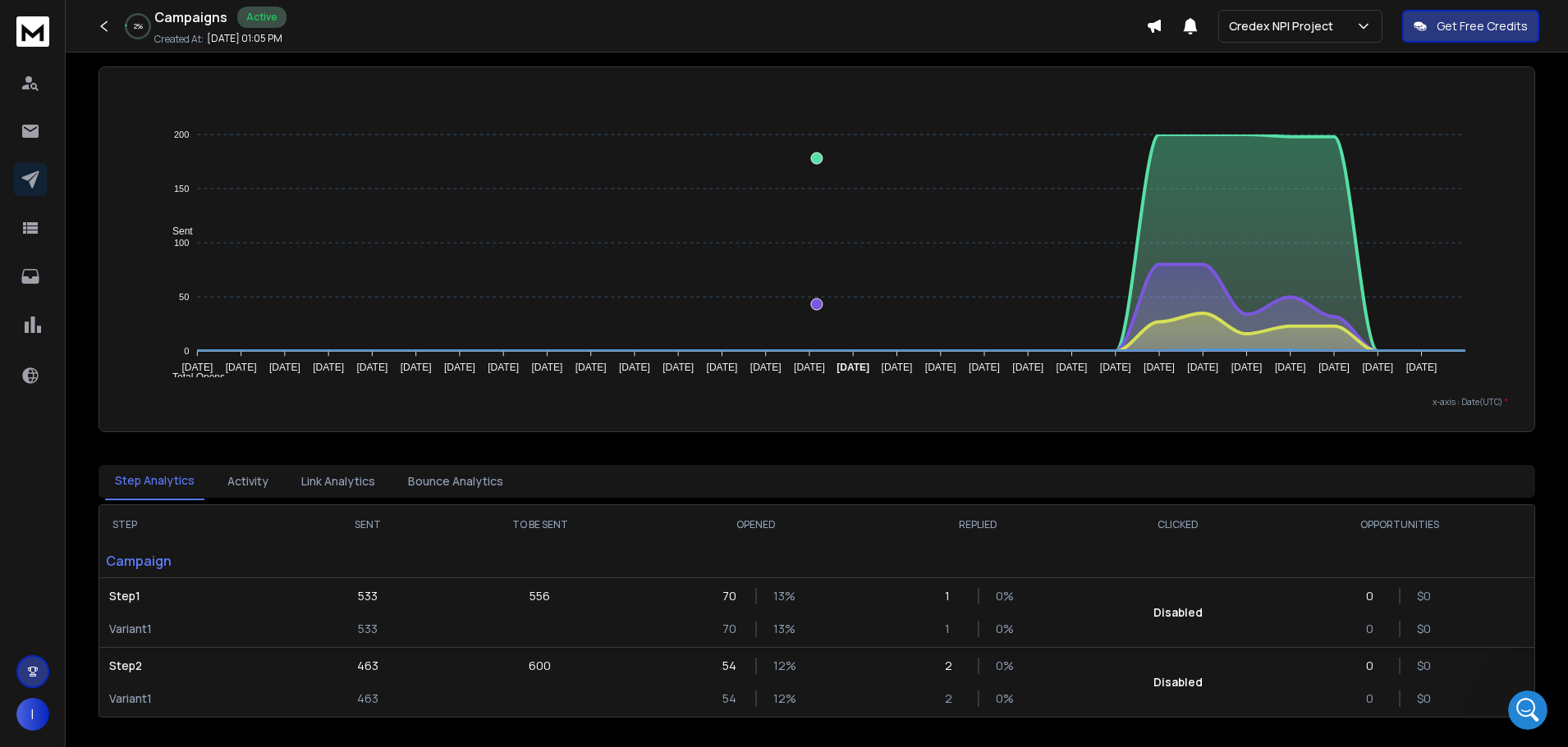
scroll to position [348, 0]
click at [156, 410] on div "Leads Contacted 533 Open Rate 13.13 % 70 Total Click Rate Disabled Know More Re…" at bounding box center [817, 301] width 1436 height 845
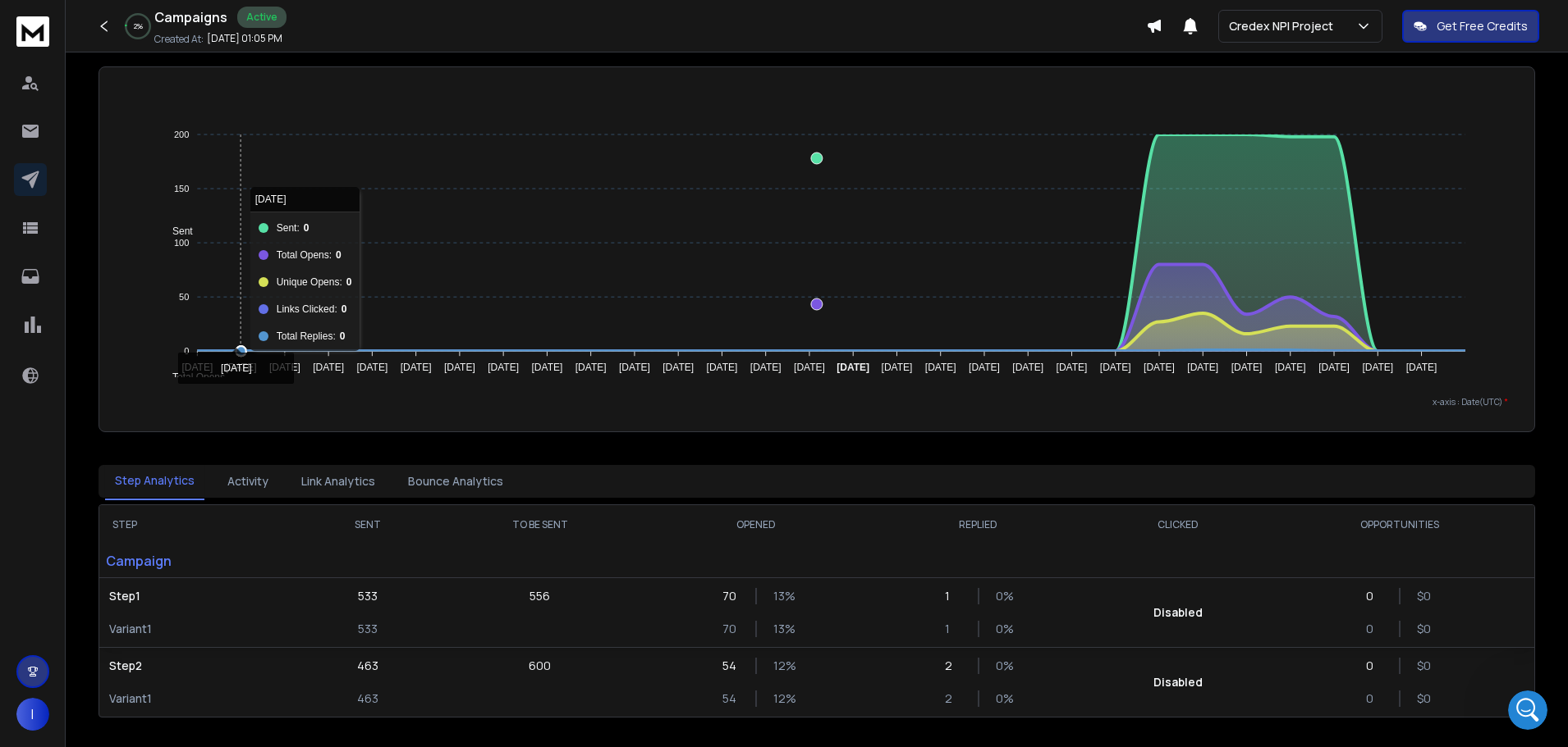
scroll to position [0, 0]
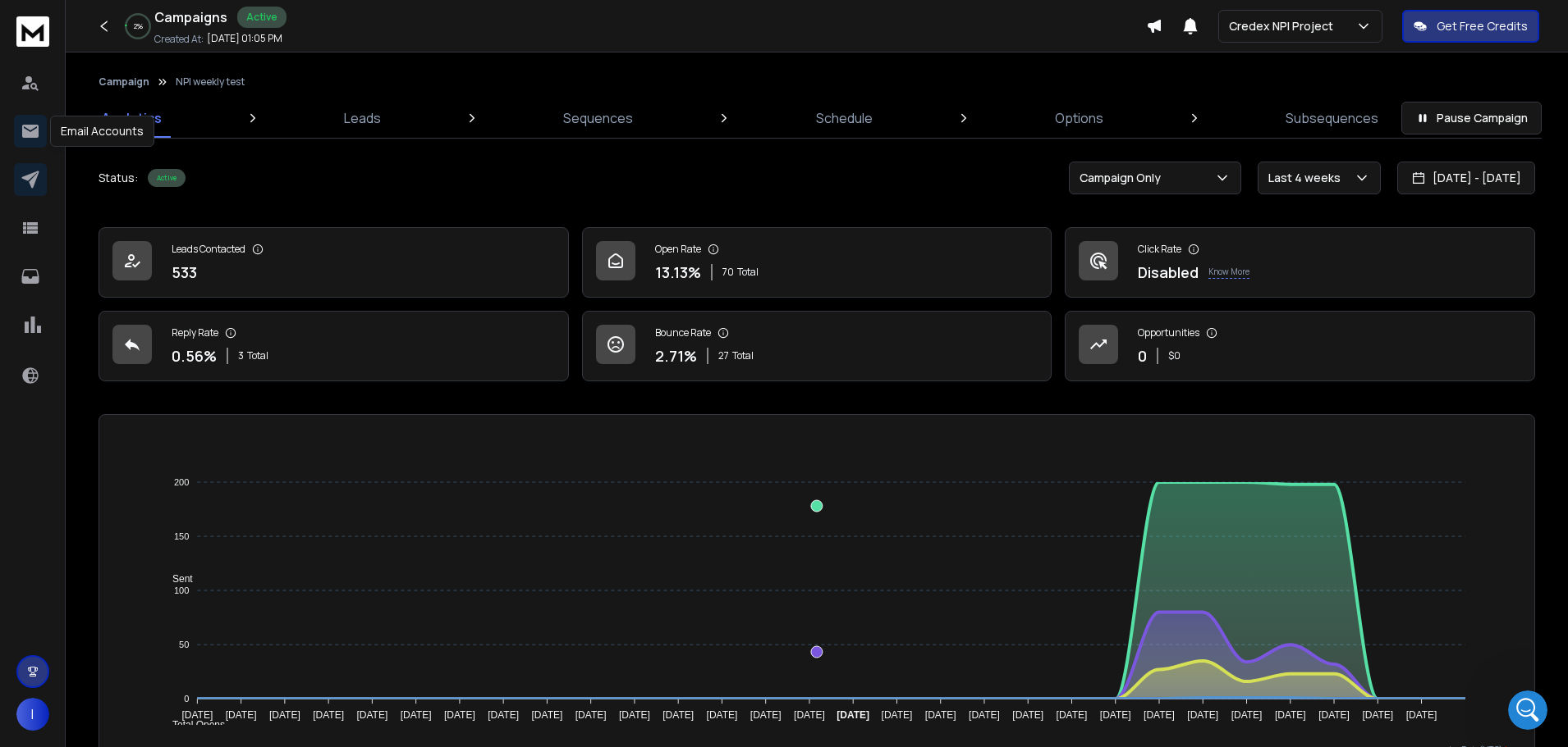
click at [44, 133] on link at bounding box center [30, 131] width 33 height 33
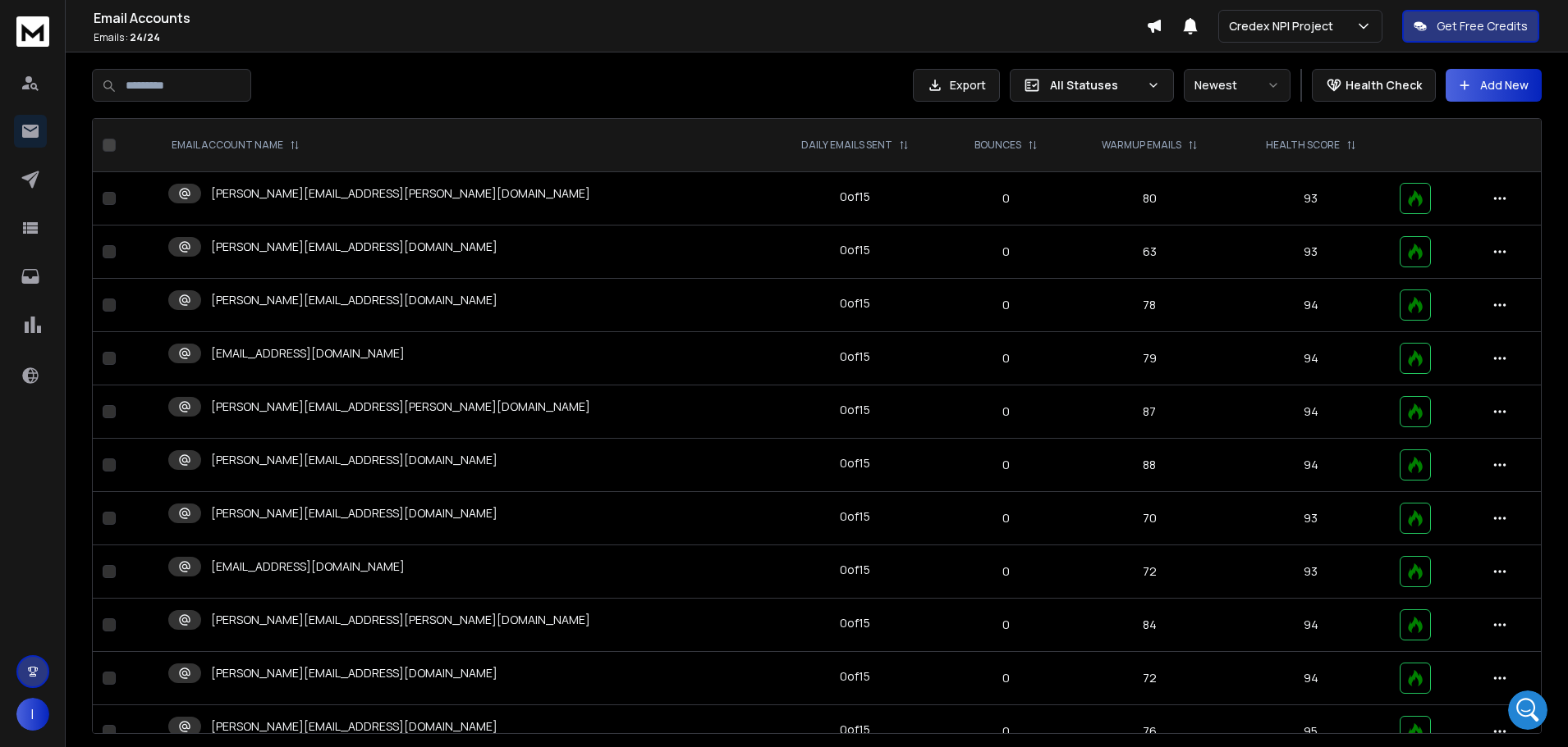
click at [1492, 203] on icon at bounding box center [1499, 199] width 15 height 15
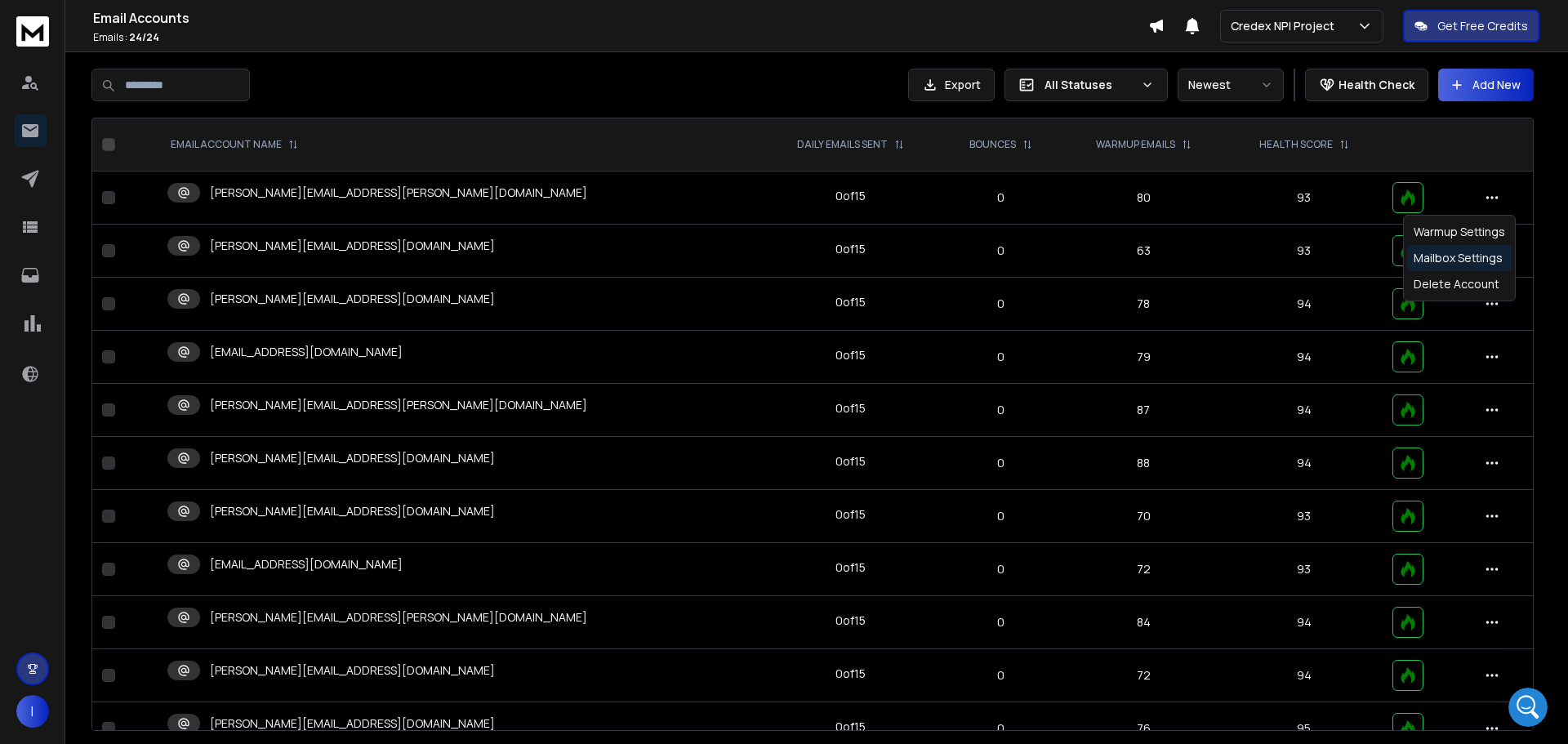
click at [1464, 255] on div "Mailbox Settings" at bounding box center [1459, 258] width 104 height 26
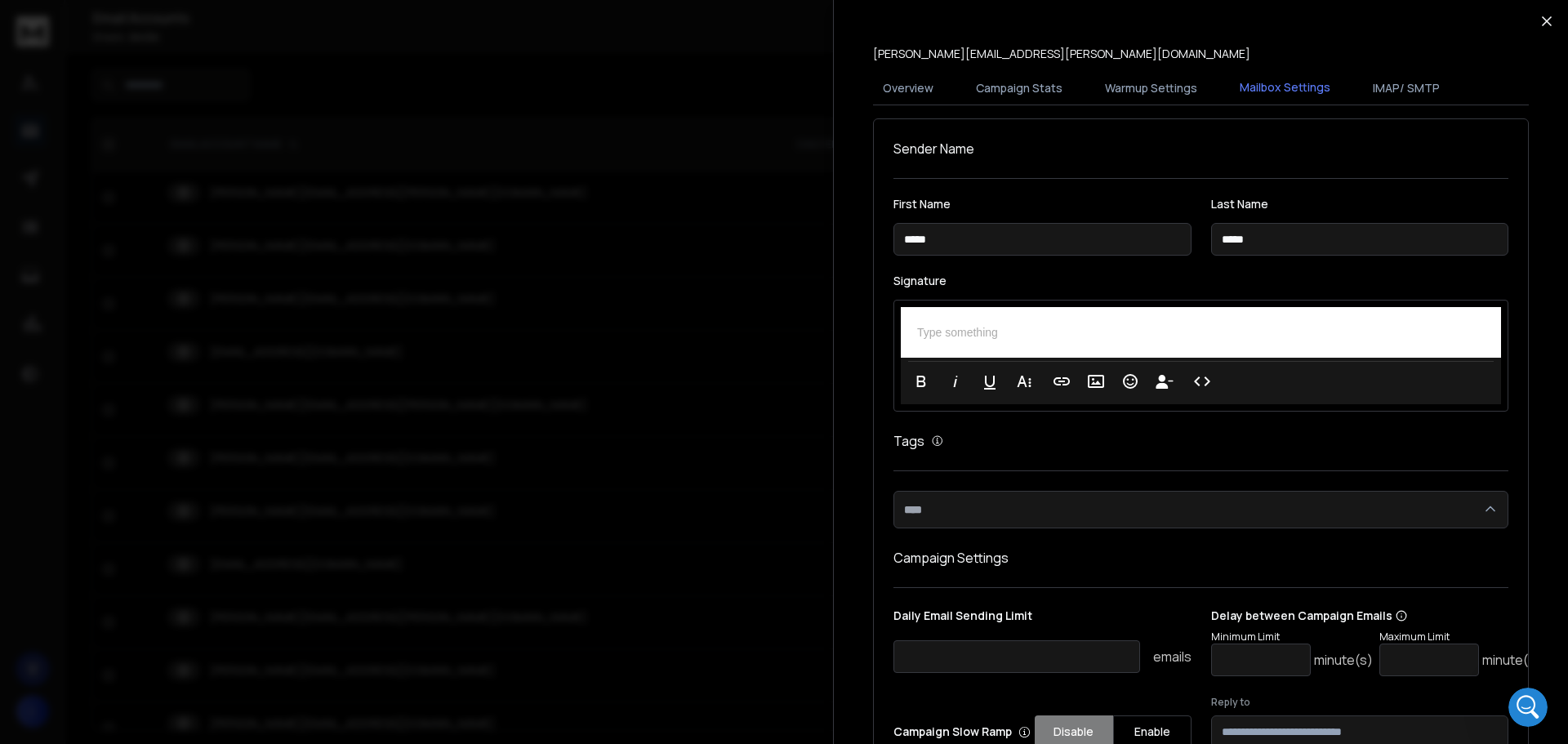
click at [1539, 21] on icon "button" at bounding box center [1546, 21] width 16 height 16
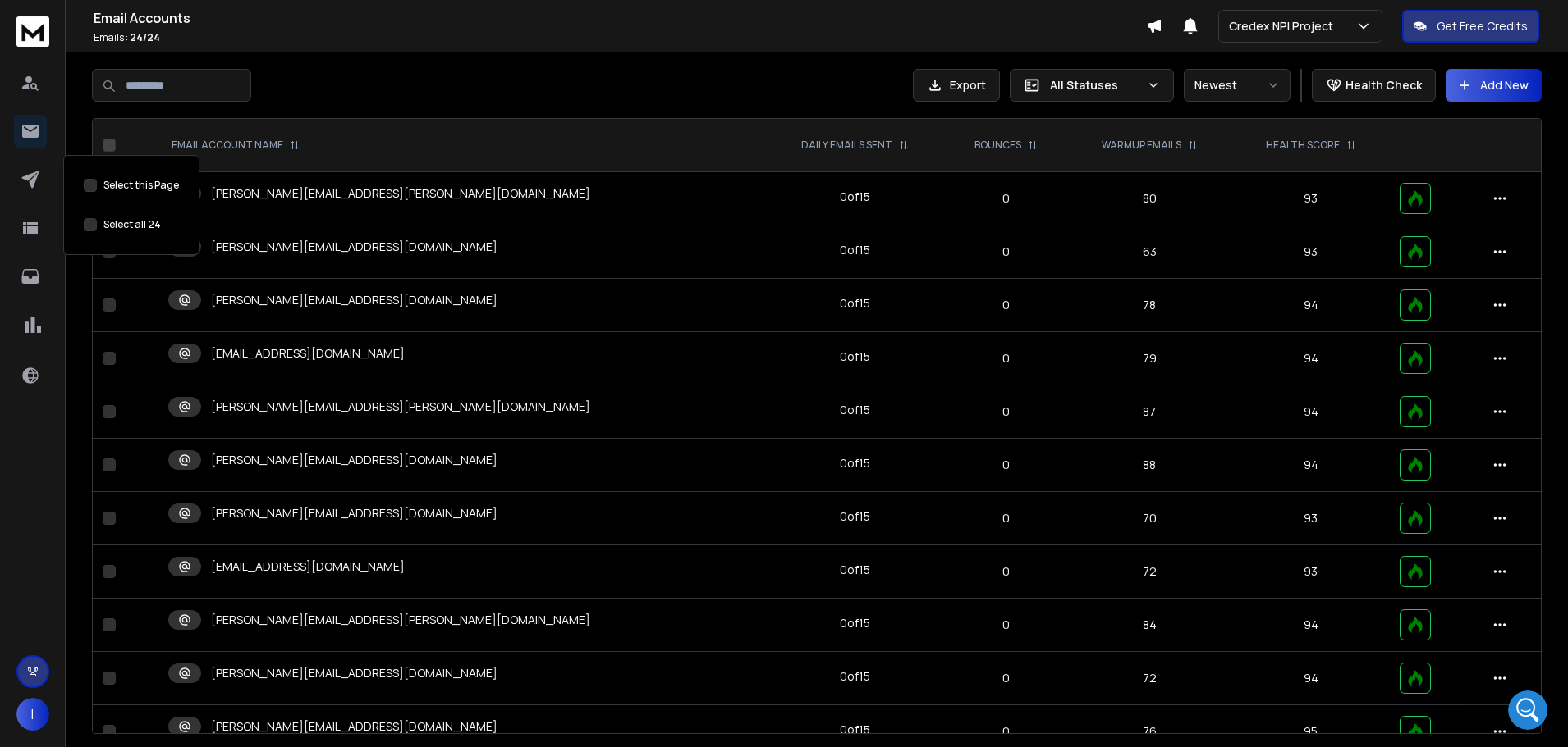
click at [107, 143] on button "Select this Page" at bounding box center [109, 145] width 13 height 13
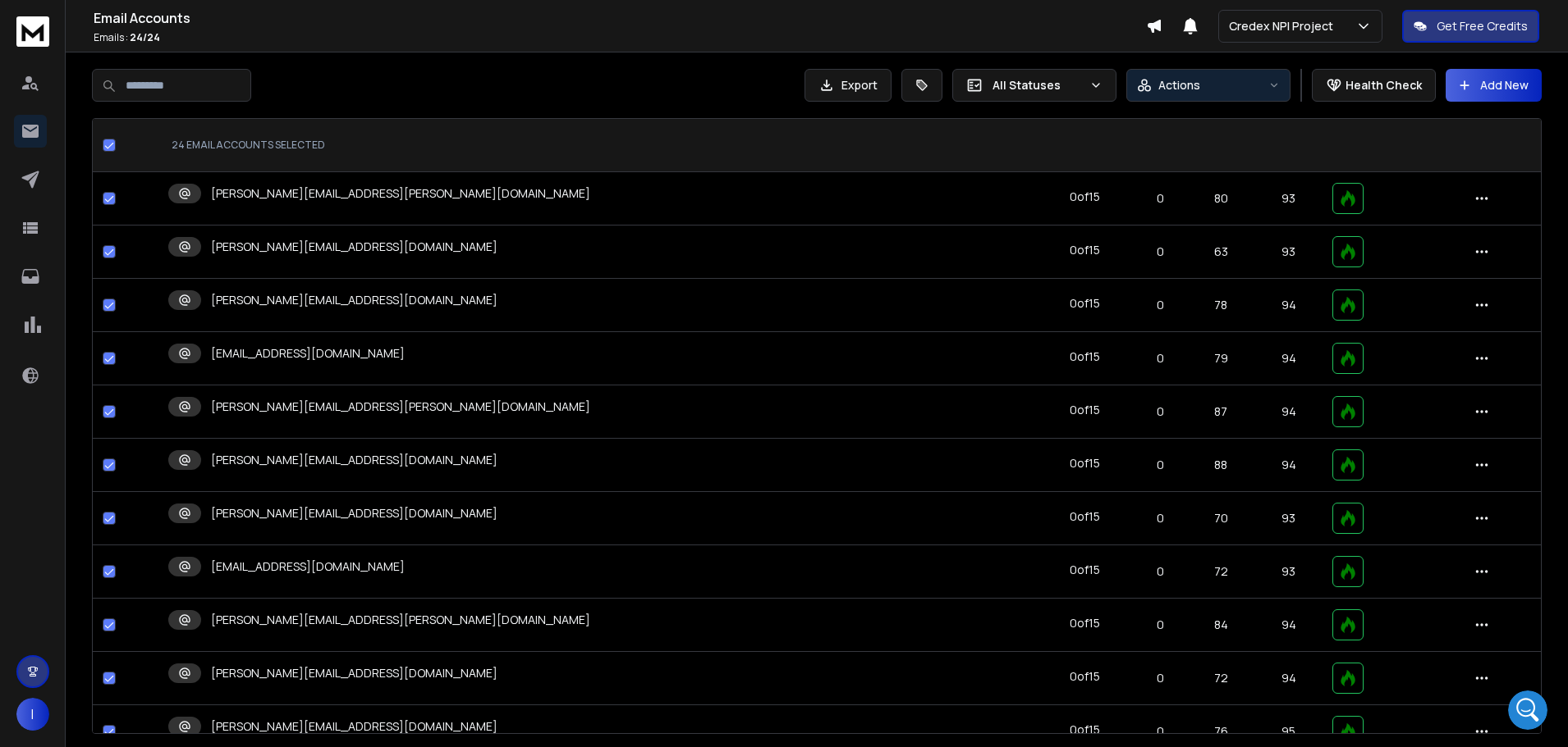
click at [1180, 85] on p "Actions" at bounding box center [1179, 85] width 41 height 16
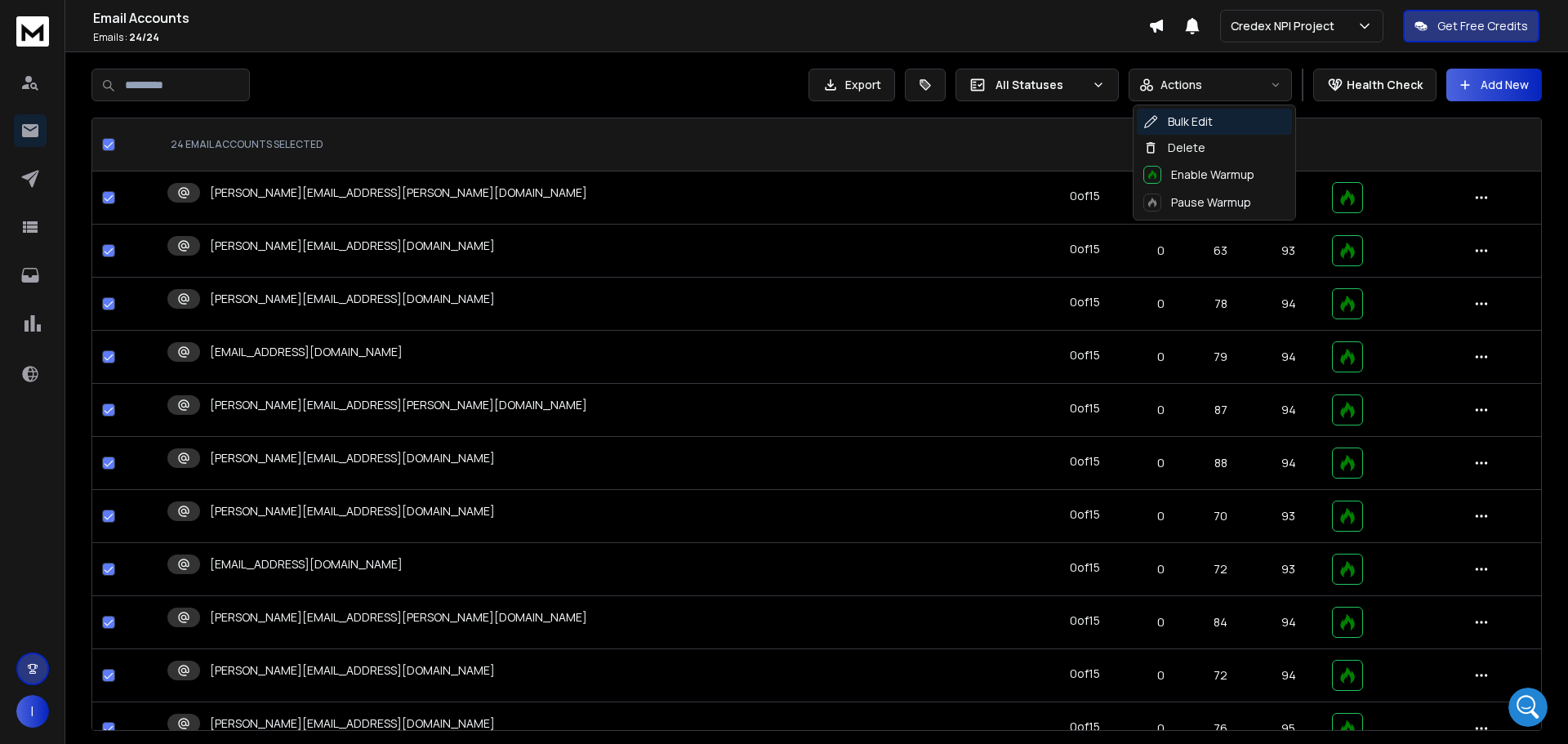
click at [1181, 117] on div "Bulk Edit" at bounding box center [1178, 121] width 69 height 16
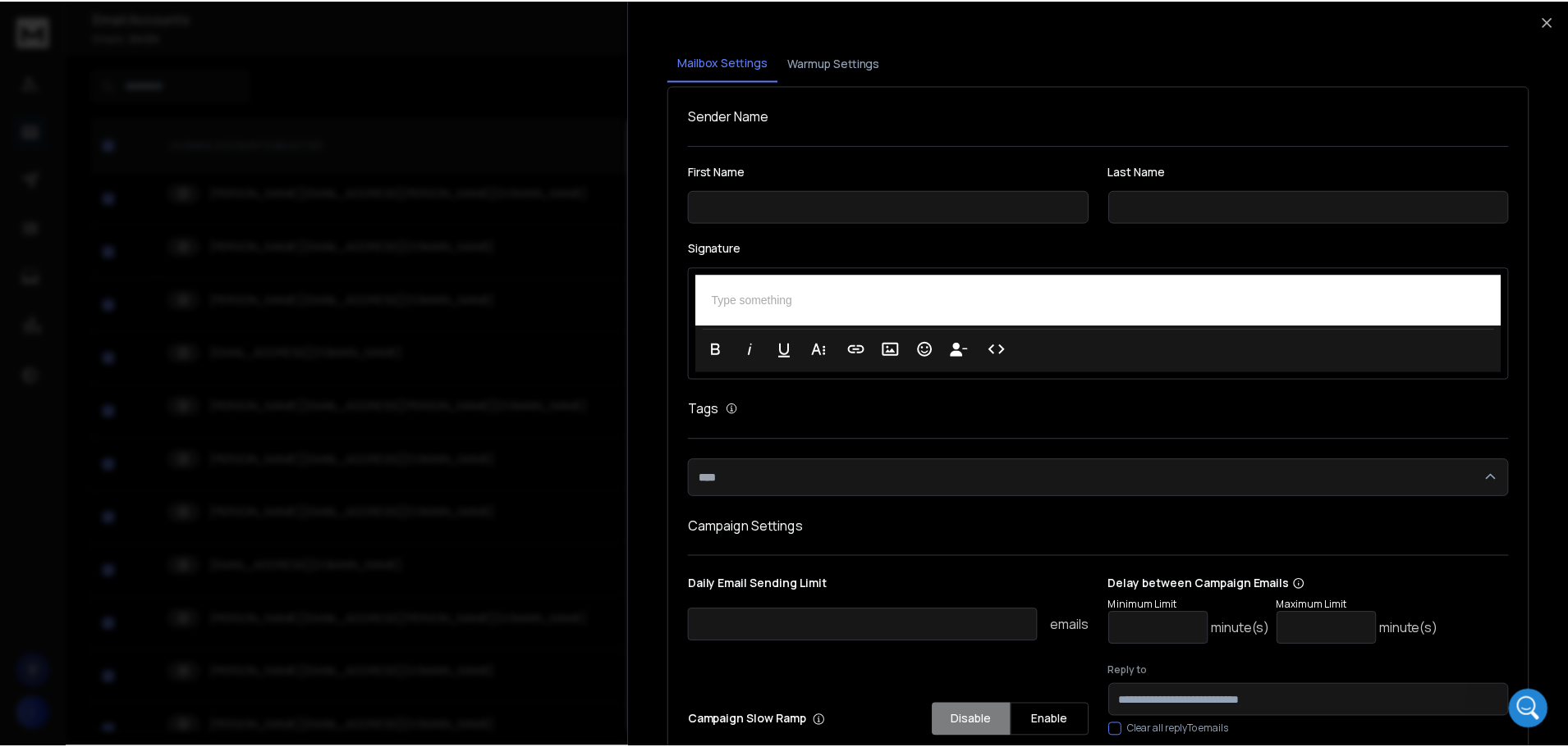
scroll to position [221, 0]
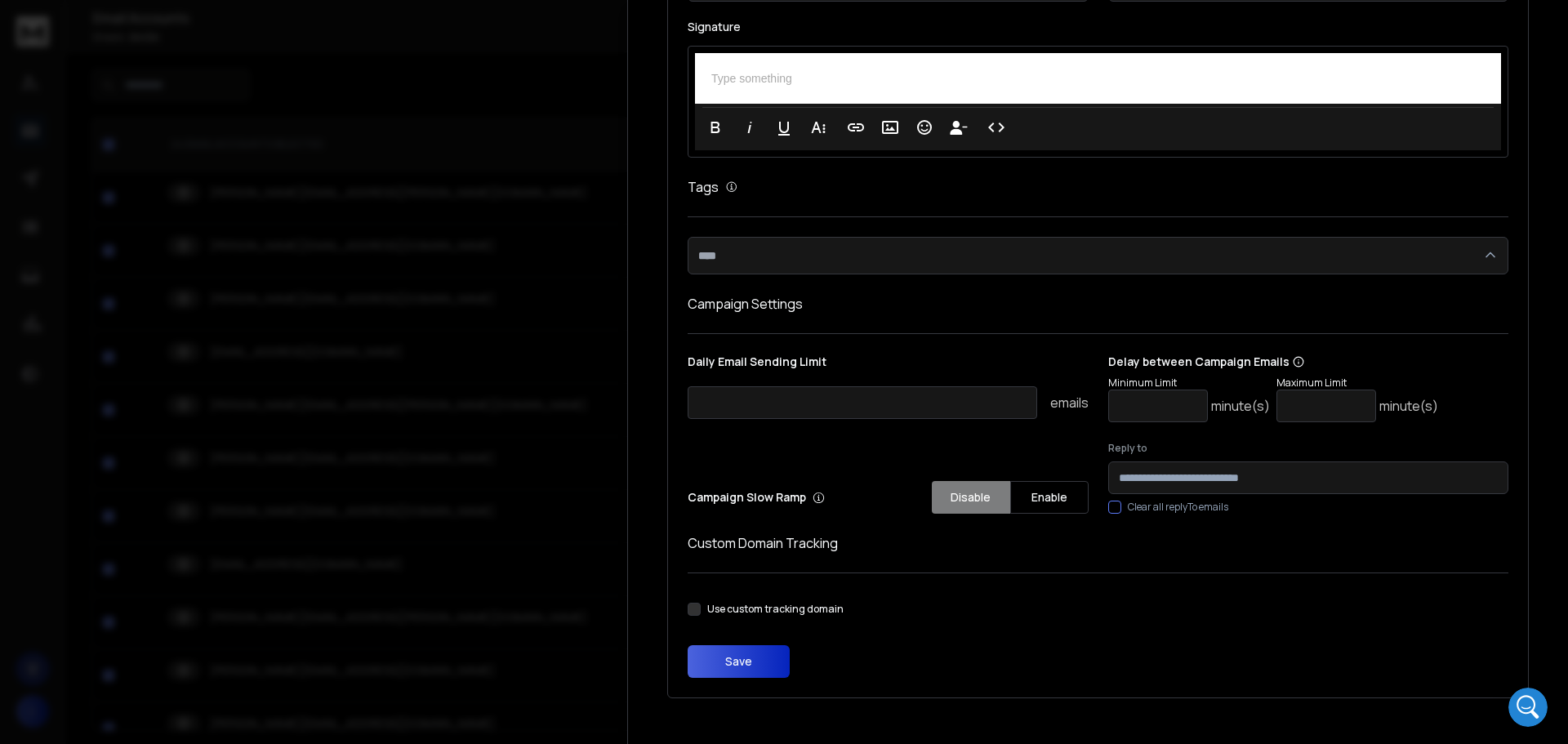
click at [734, 403] on input "number" at bounding box center [862, 402] width 350 height 33
type input "**"
click at [757, 658] on button "Save" at bounding box center [738, 661] width 102 height 33
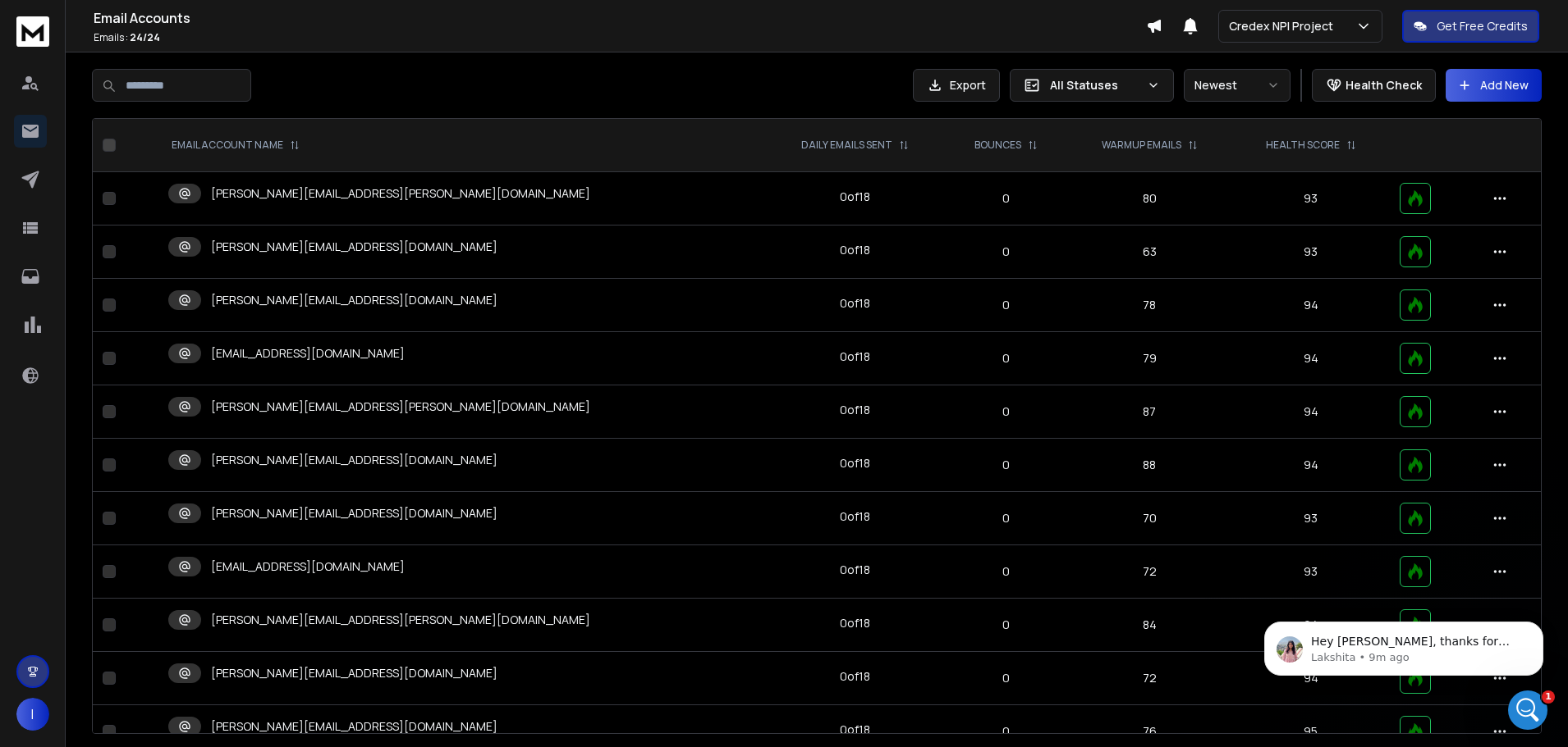
scroll to position [99, 0]
click at [29, 233] on icon at bounding box center [30, 228] width 15 height 11
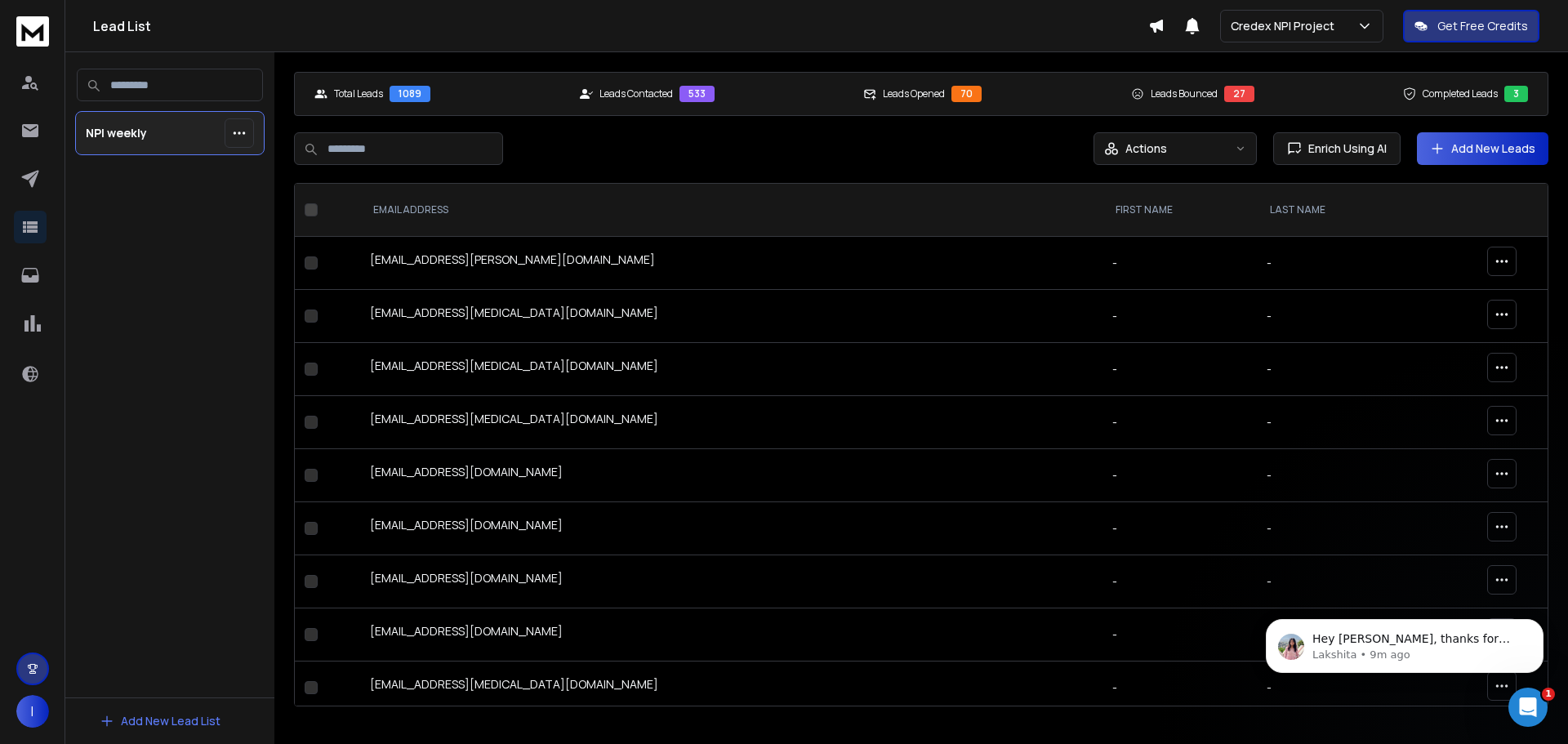
click at [1452, 152] on link "Add New Leads" at bounding box center [1483, 148] width 105 height 16
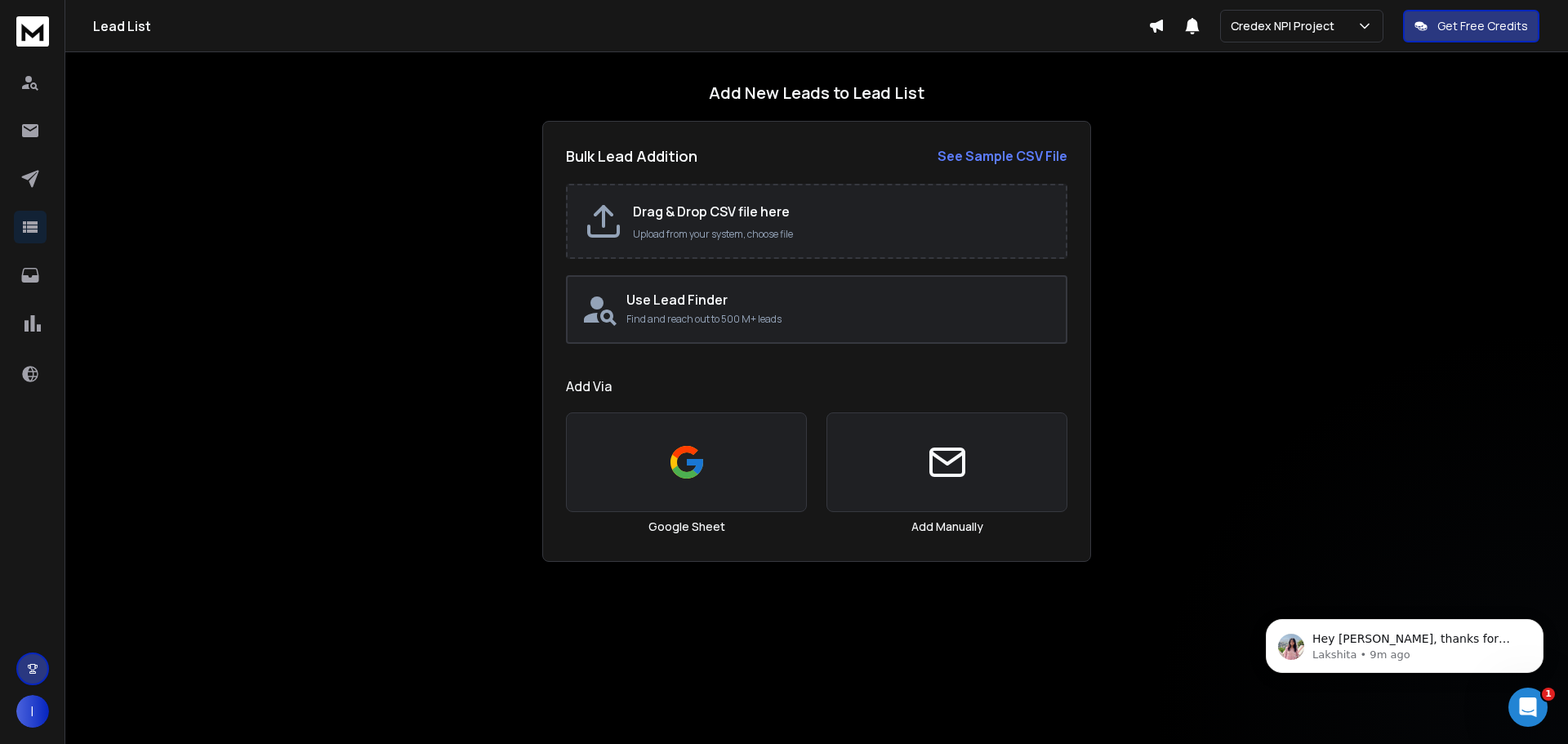
click at [642, 221] on div "Drag & Drop CSV file here Upload from your system, choose file" at bounding box center [841, 221] width 416 height 39
type input "**********"
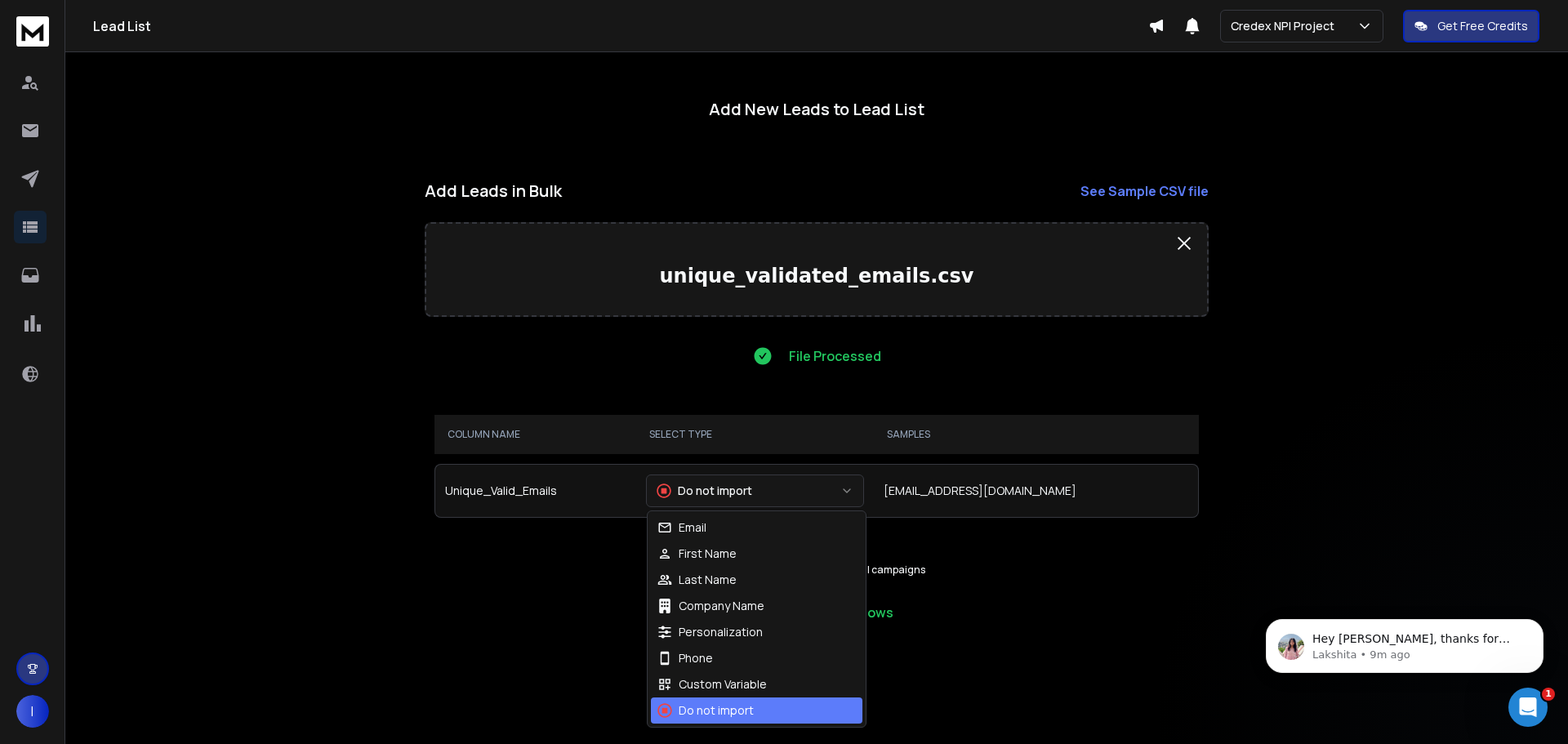
click at [713, 493] on div "Do not import" at bounding box center [704, 491] width 96 height 16
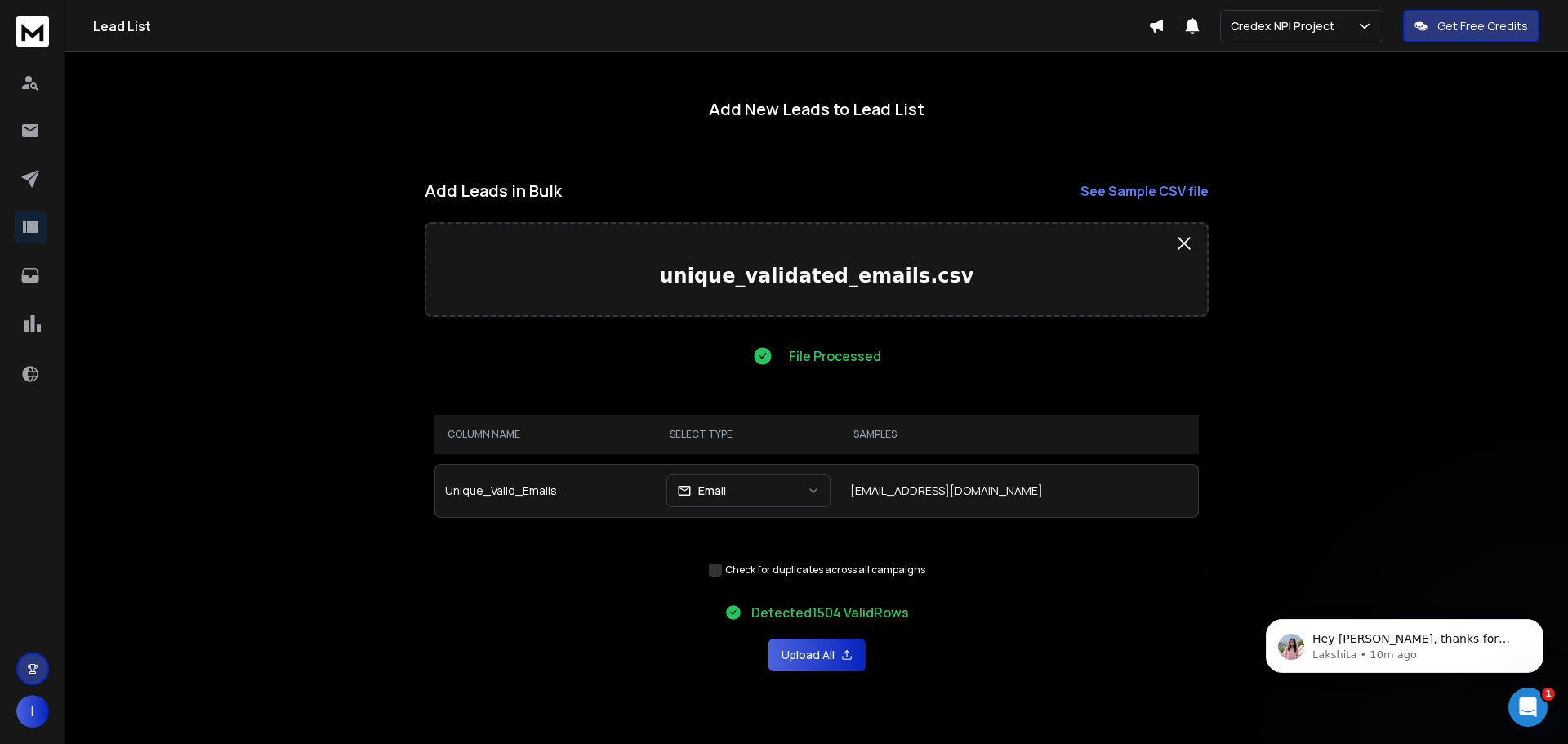
click at [795, 656] on button "Upload All" at bounding box center [818, 655] width 98 height 33
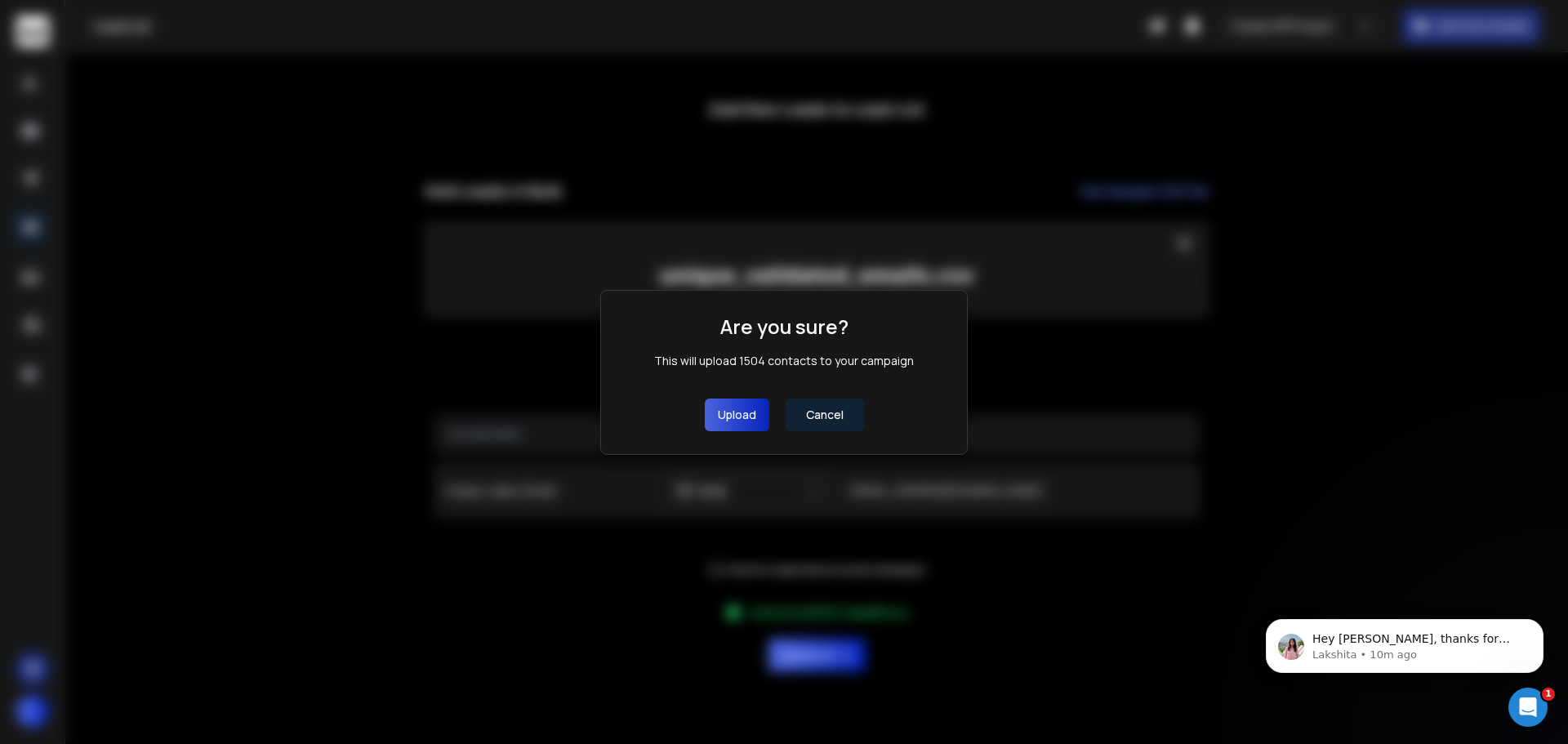
click at [729, 407] on button "Upload" at bounding box center [737, 415] width 65 height 33
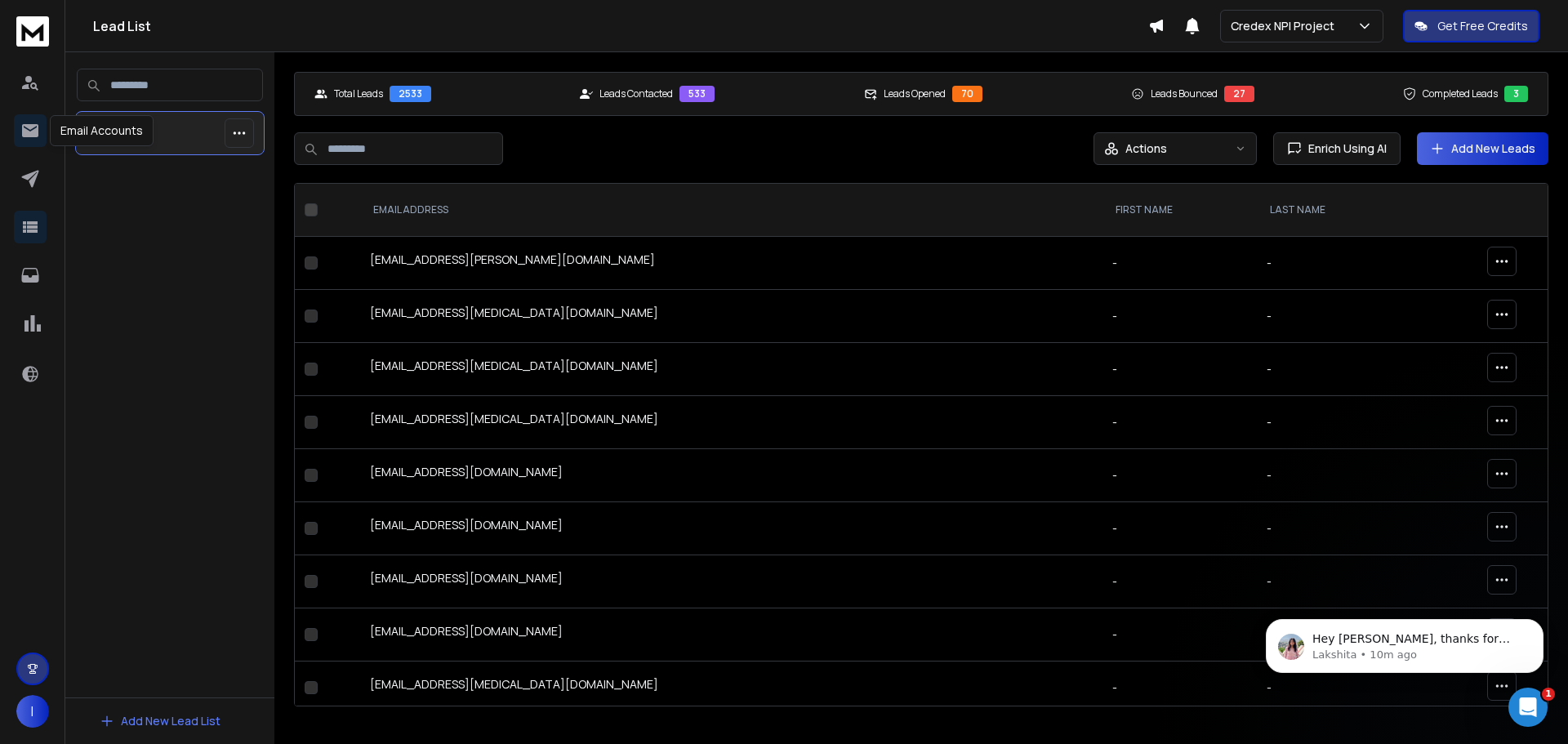
click at [25, 138] on icon at bounding box center [30, 130] width 20 height 20
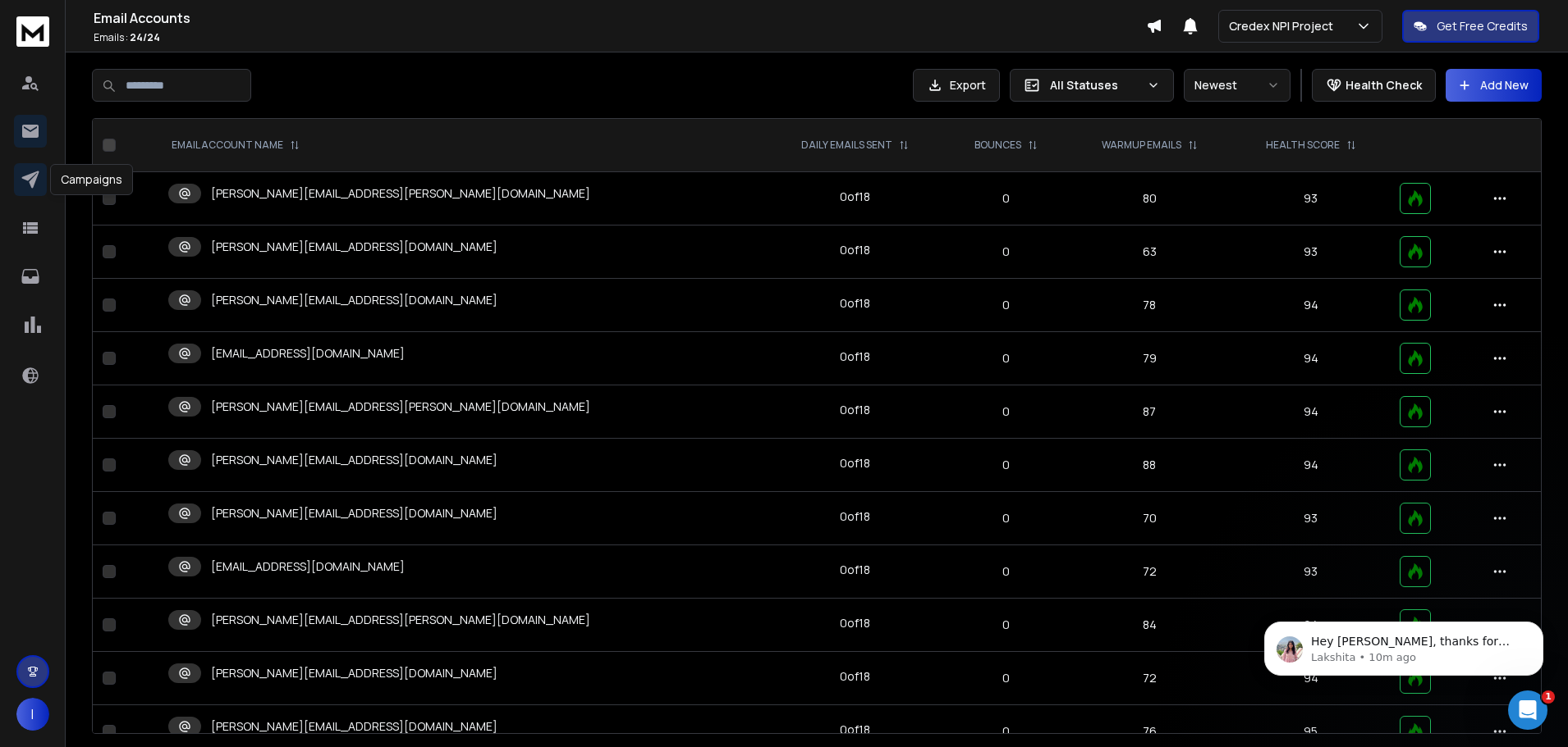
click at [29, 175] on icon at bounding box center [30, 179] width 17 height 17
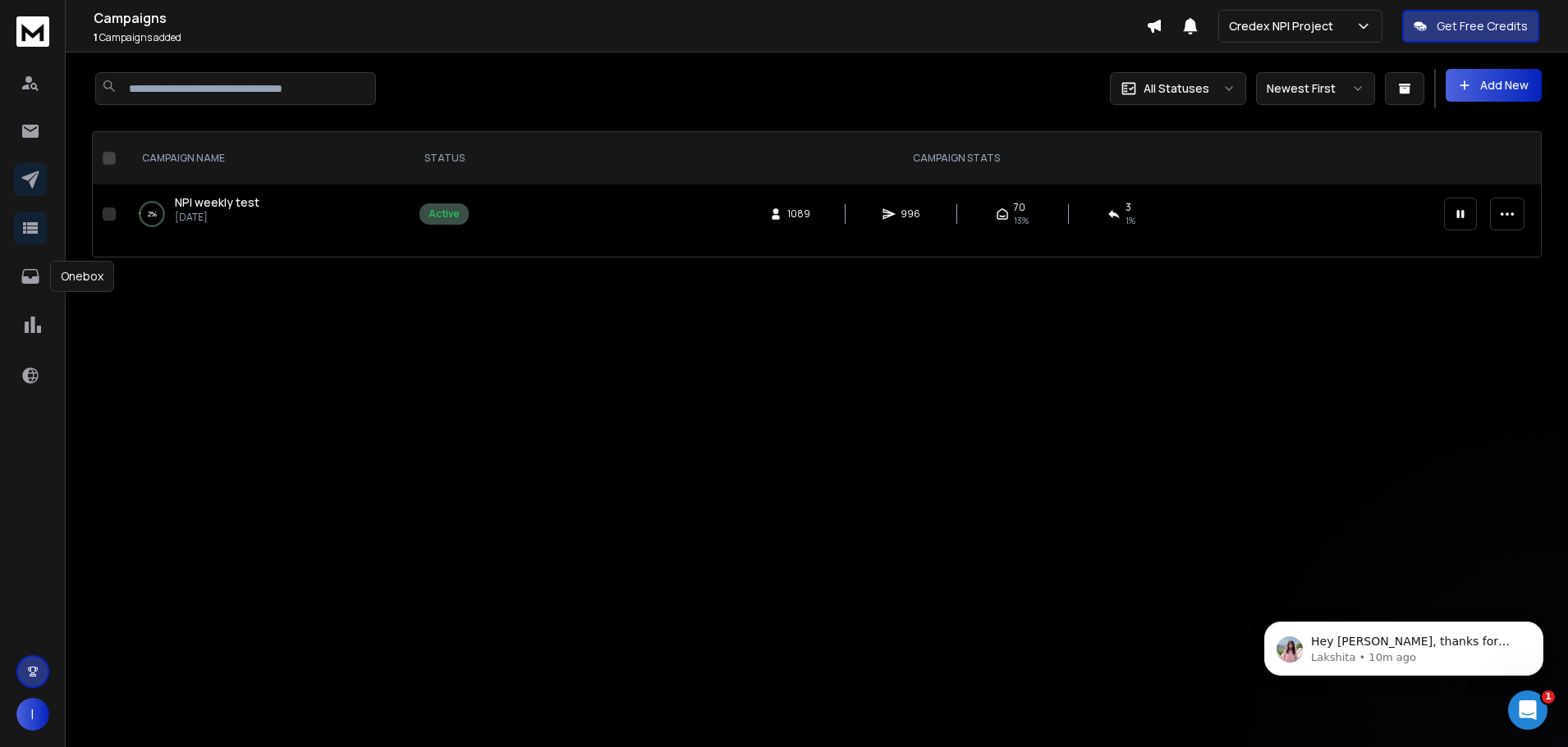
click at [27, 221] on icon at bounding box center [30, 228] width 20 height 20
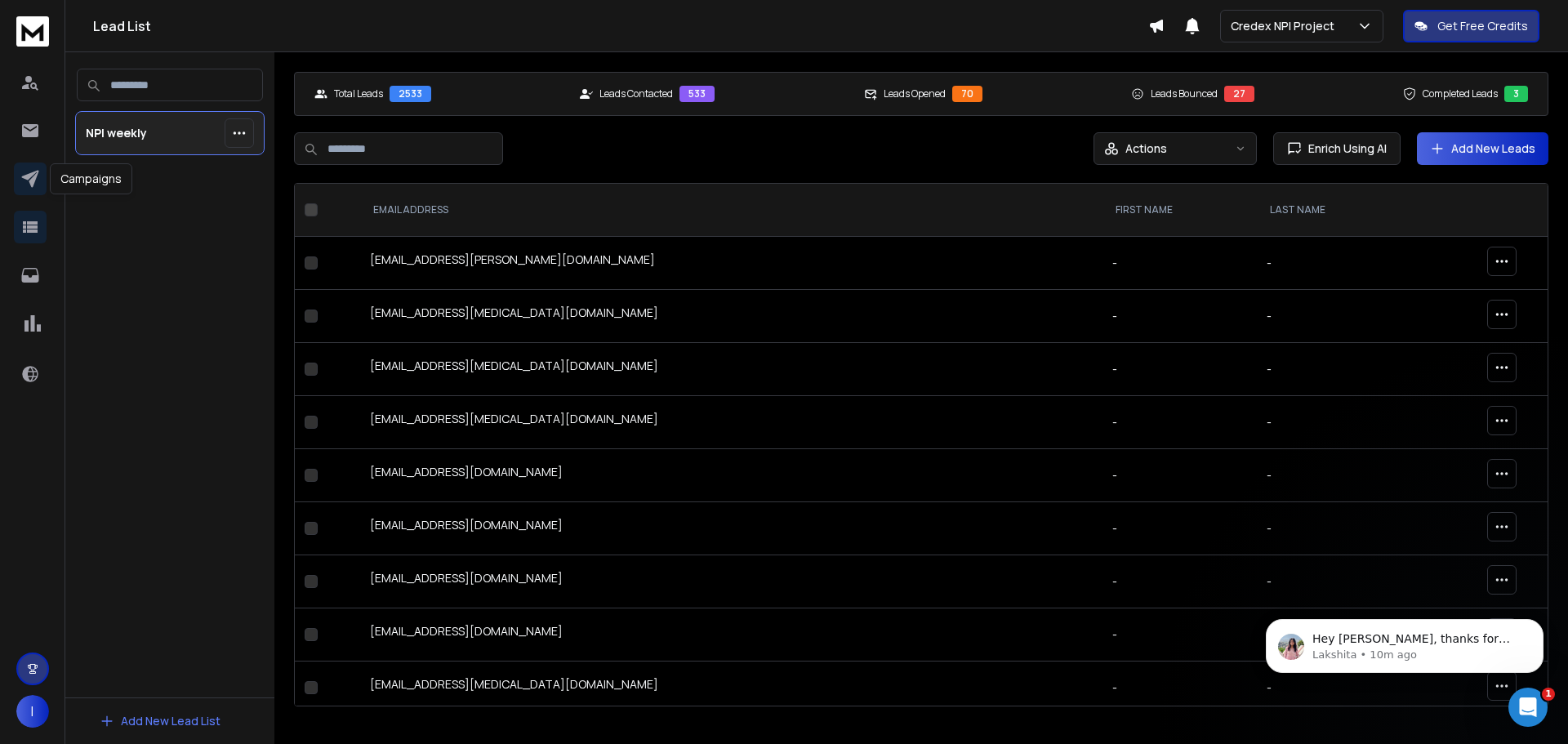
click at [29, 180] on icon at bounding box center [30, 178] width 20 height 20
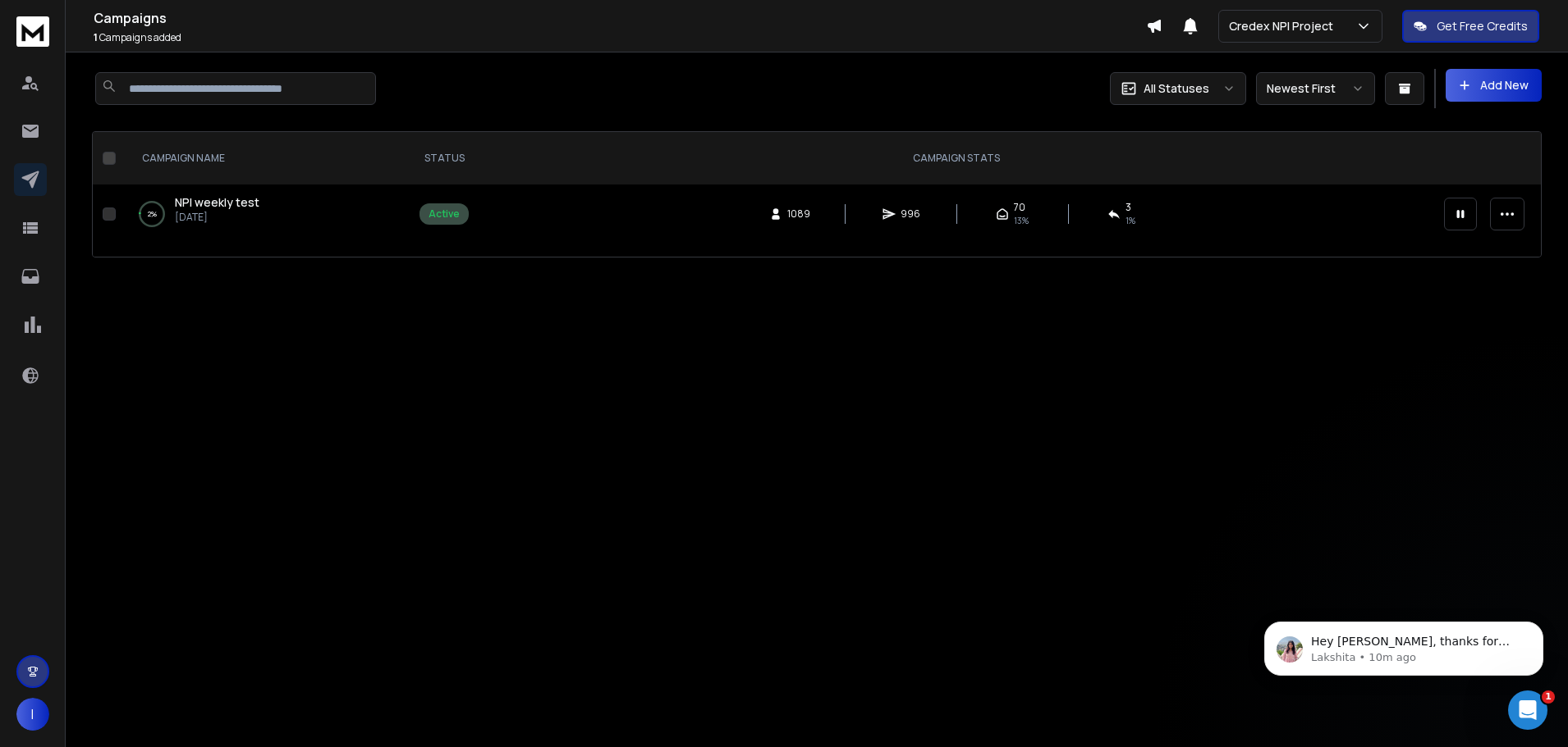
click at [657, 224] on div "1089 996 70 13 % 3 1 %" at bounding box center [956, 214] width 936 height 26
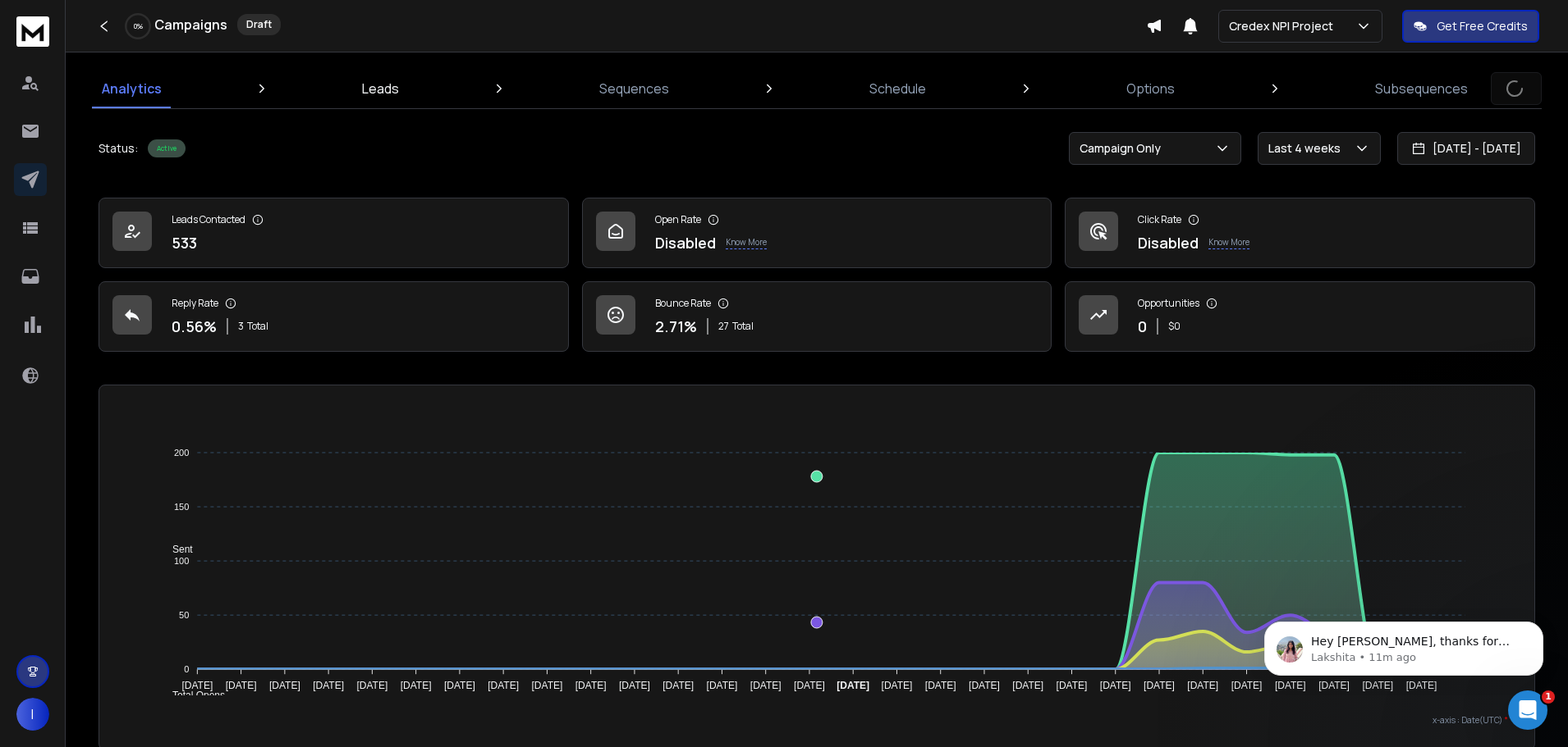
click at [378, 99] on link "Leads" at bounding box center [381, 89] width 57 height 40
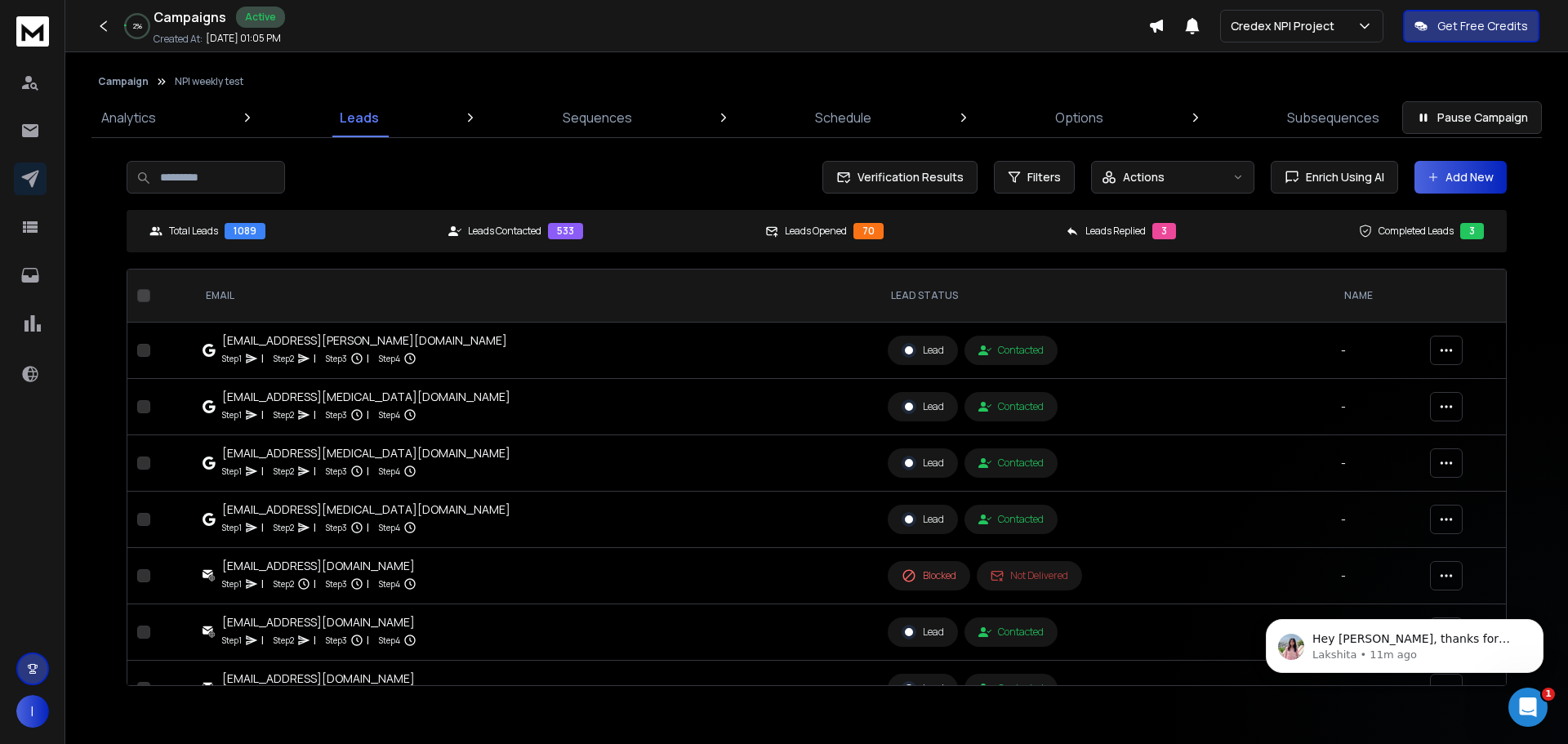
click at [1454, 180] on button "Add New" at bounding box center [1461, 177] width 92 height 33
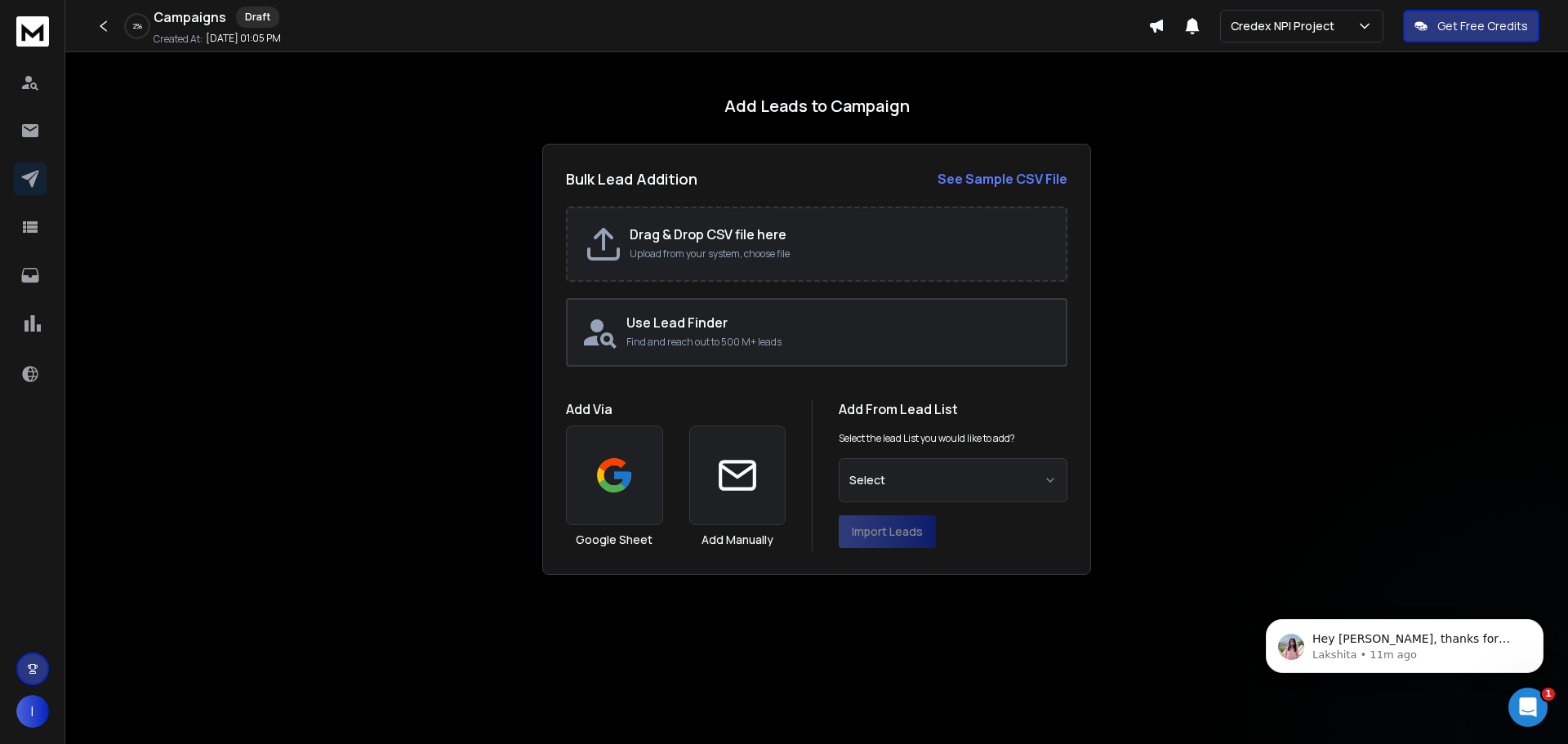
click at [665, 259] on p "Upload from your system, choose file" at bounding box center [840, 254] width 420 height 13
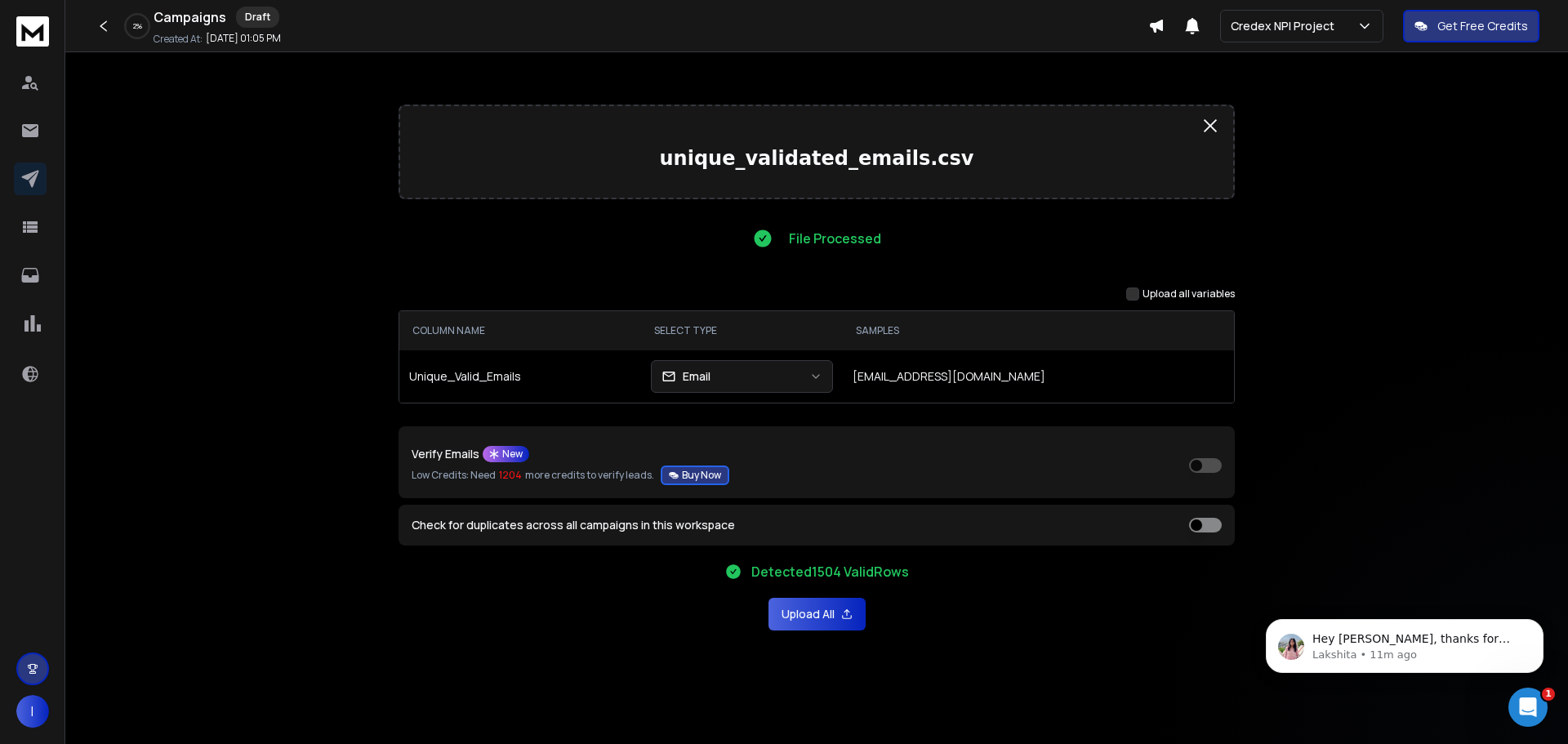
click at [1212, 521] on button "Check for duplicates across all campaigns in this workspace" at bounding box center [1205, 525] width 33 height 15
click at [1201, 524] on button "Check for duplicates across all campaigns in this workspace" at bounding box center [1205, 525] width 33 height 15
click at [792, 615] on button "Upload All" at bounding box center [818, 615] width 98 height 33
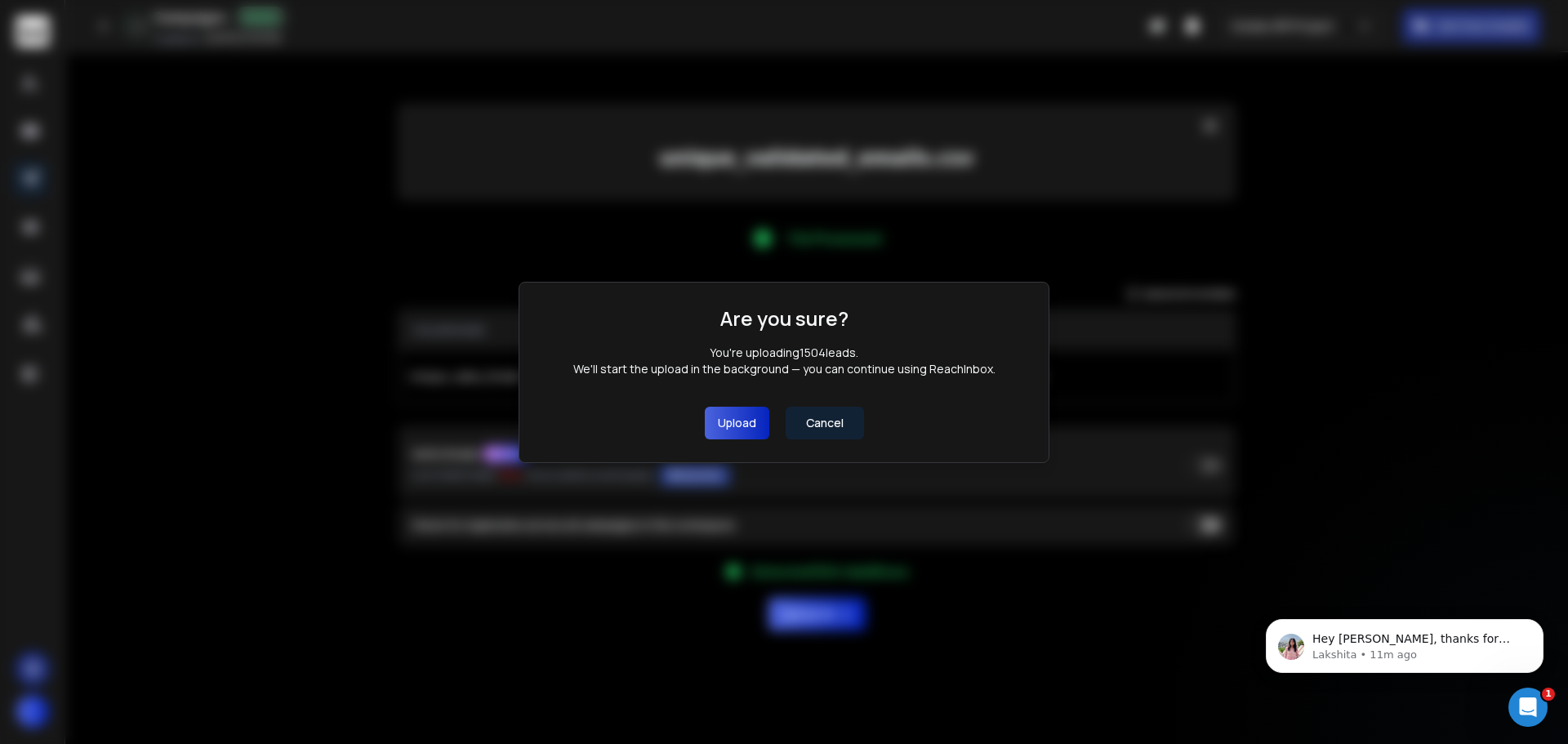
click at [723, 422] on button "Upload" at bounding box center [737, 423] width 65 height 33
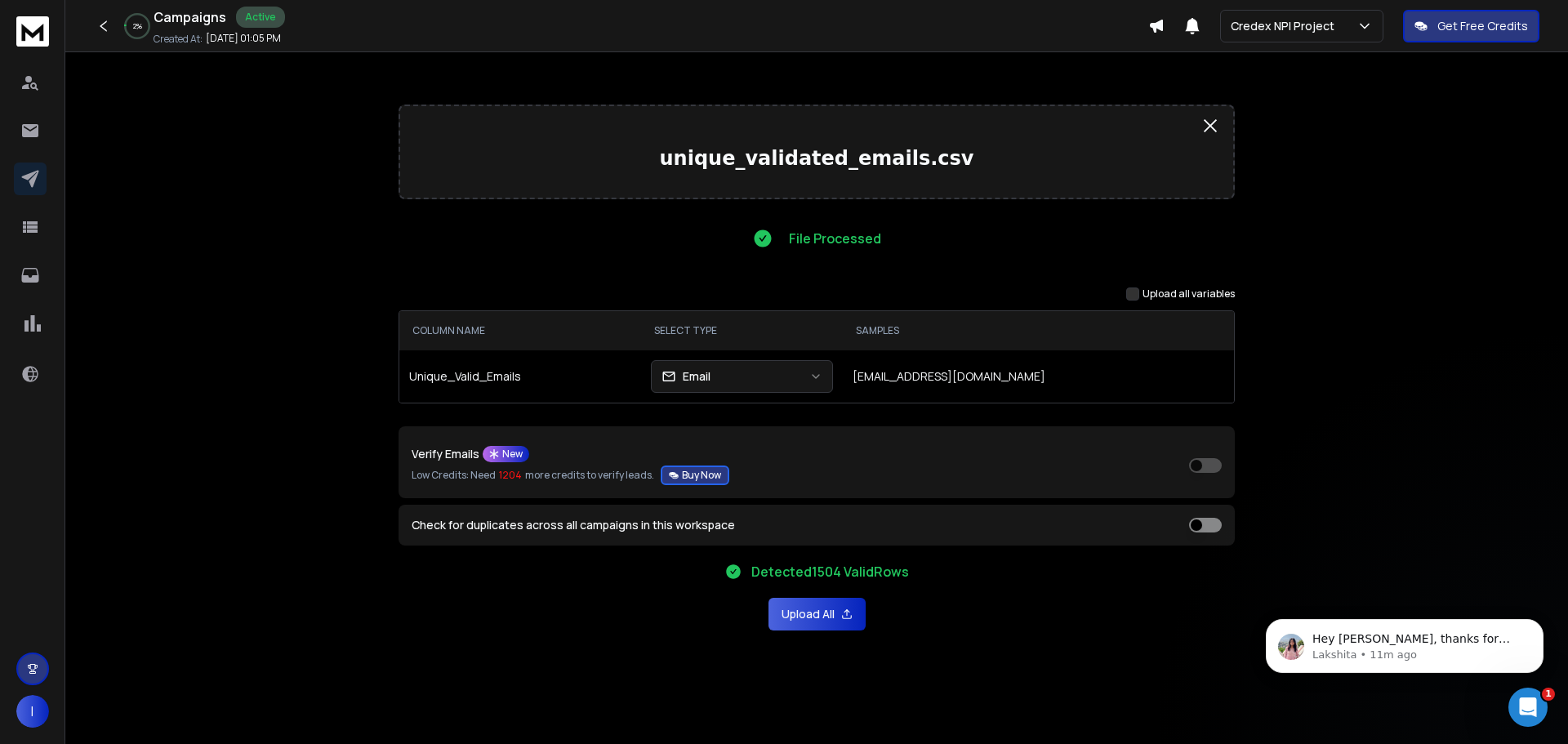
click at [744, 418] on div "unique_validated_emails.csv File Processed Upload all variables COLUMN NAME SEL…" at bounding box center [817, 380] width 837 height 553
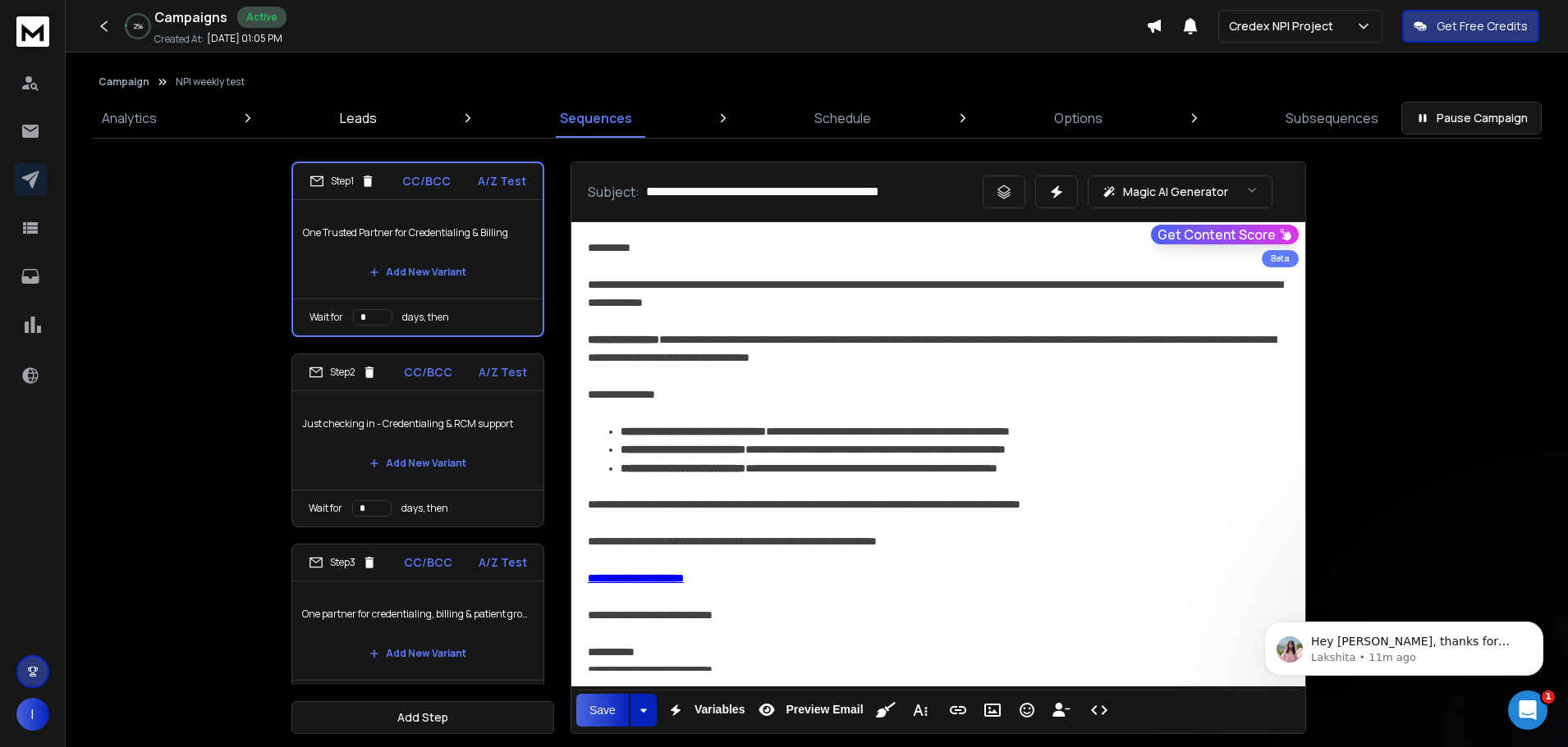
click at [348, 128] on link "Leads" at bounding box center [358, 119] width 57 height 40
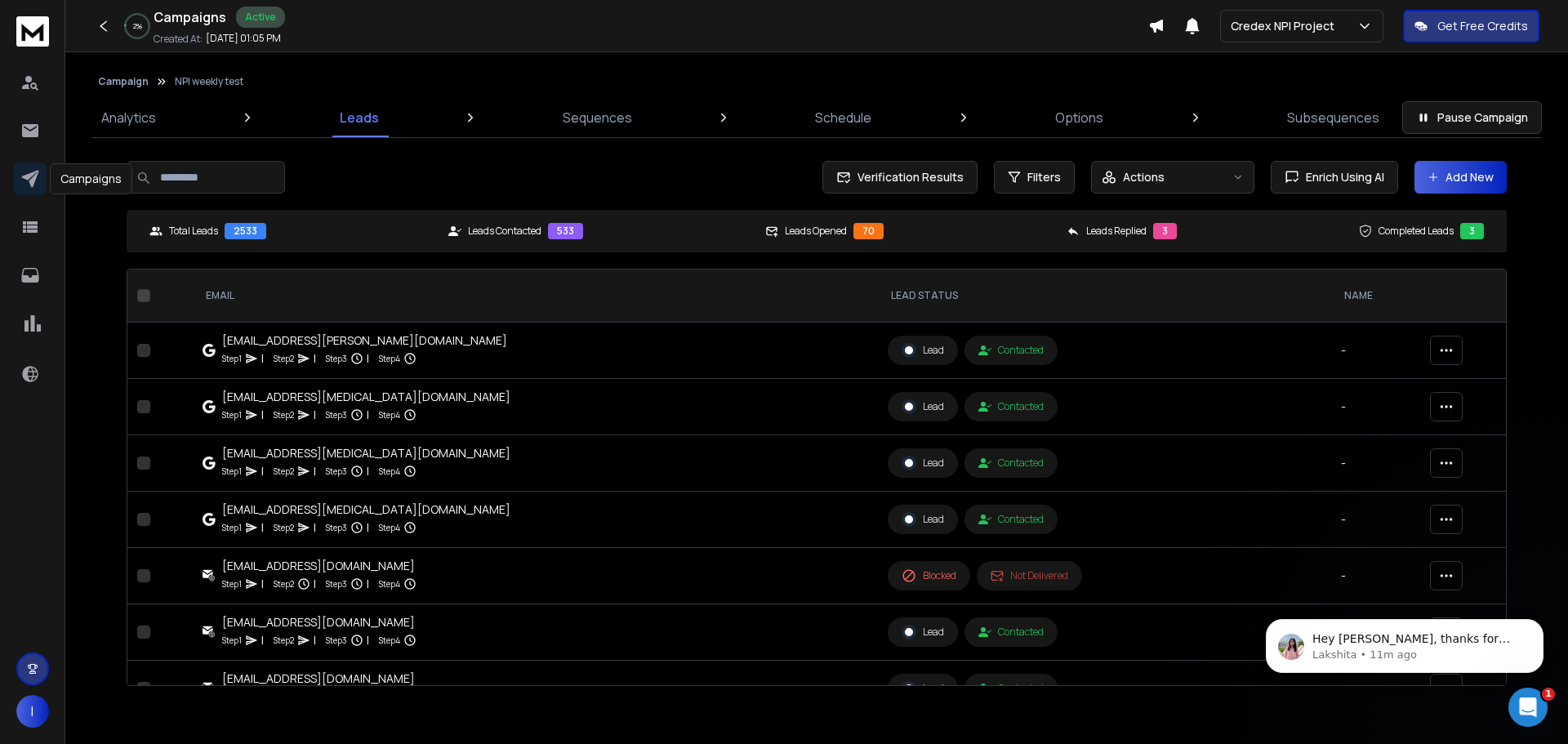
click at [38, 183] on icon at bounding box center [30, 178] width 20 height 20
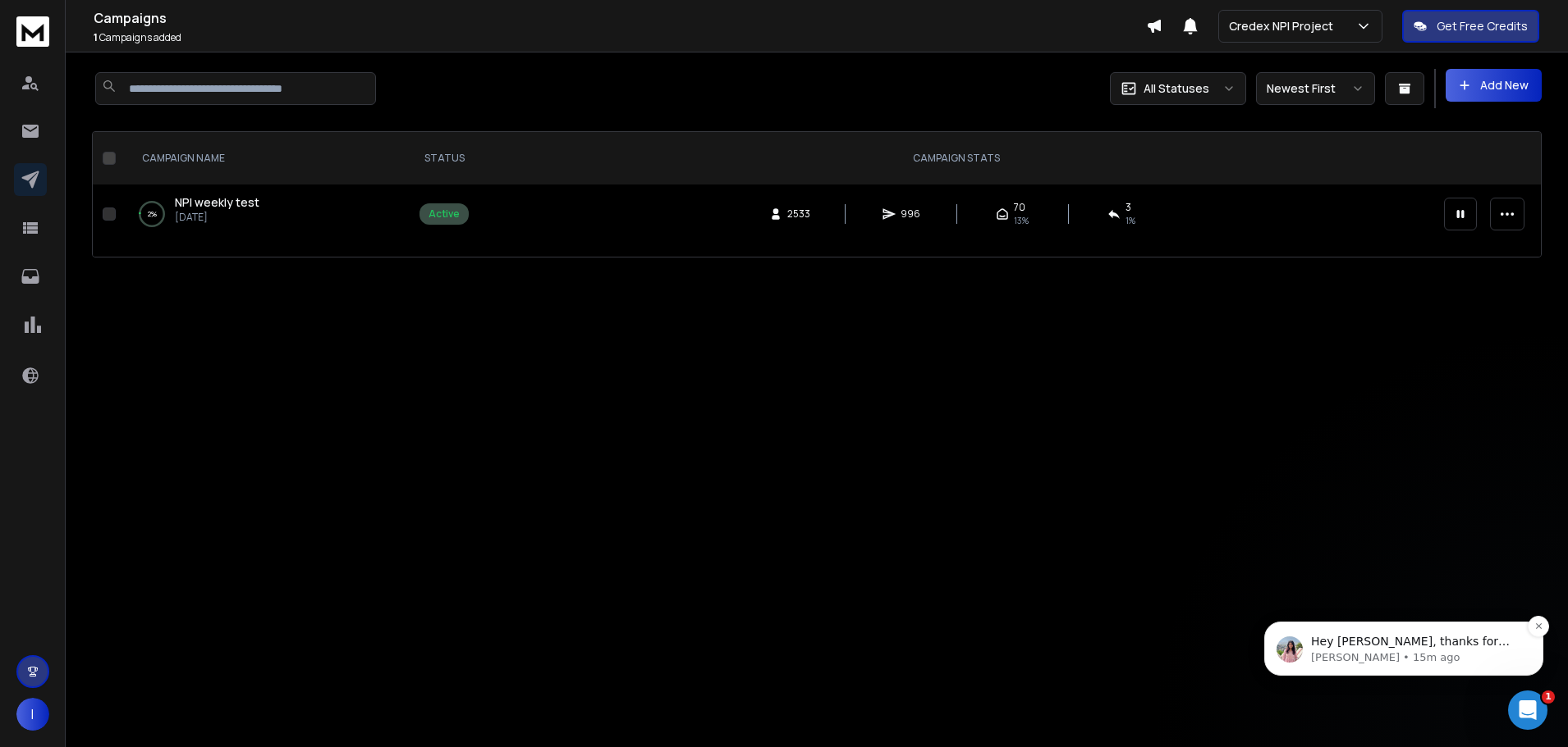
click at [1304, 657] on div "Hey Ian, thanks for reaching out. Yes, they are automatically not contacted aga…" at bounding box center [1403, 649] width 254 height 33
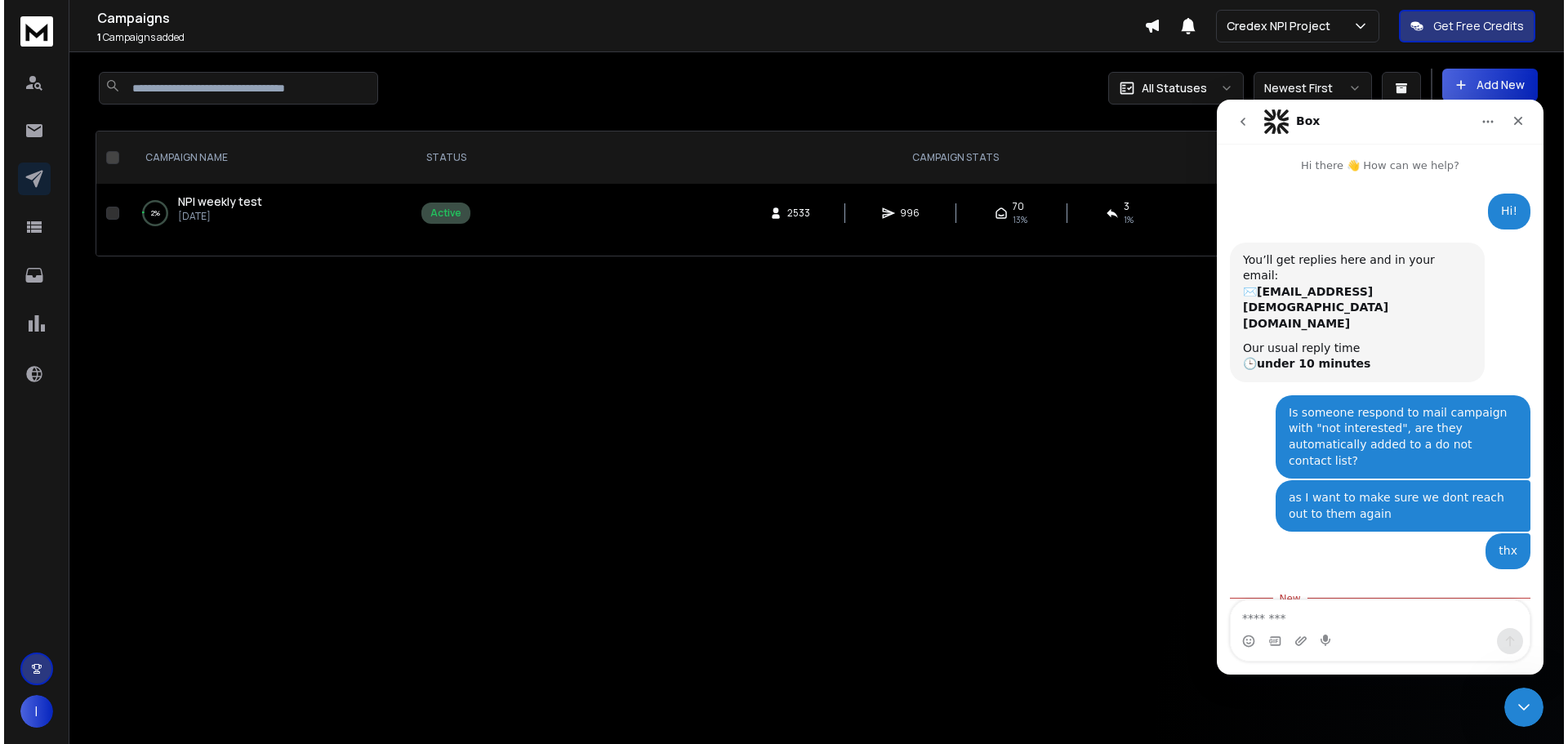
scroll to position [125, 0]
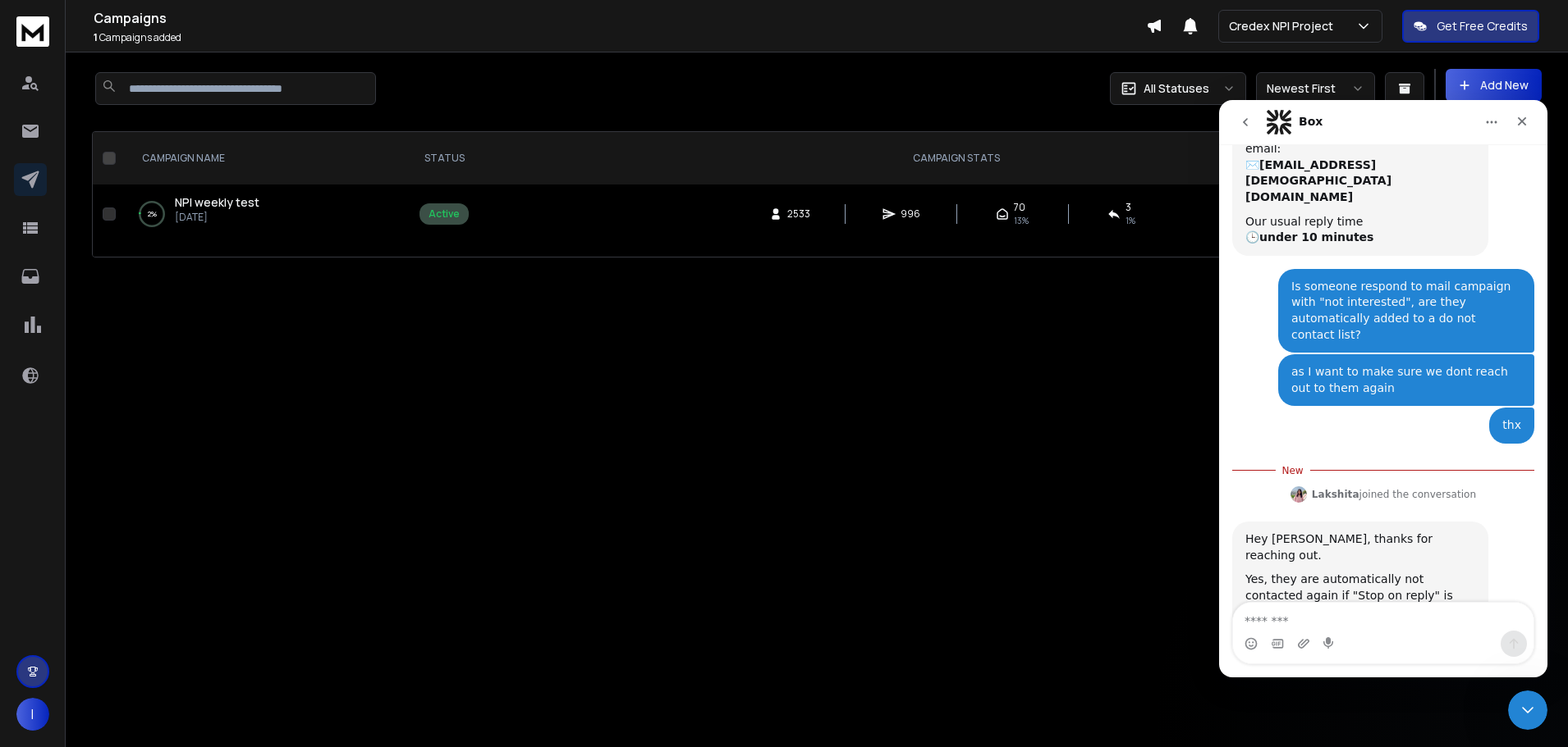
click at [220, 215] on p "[DATE]" at bounding box center [218, 218] width 85 height 13
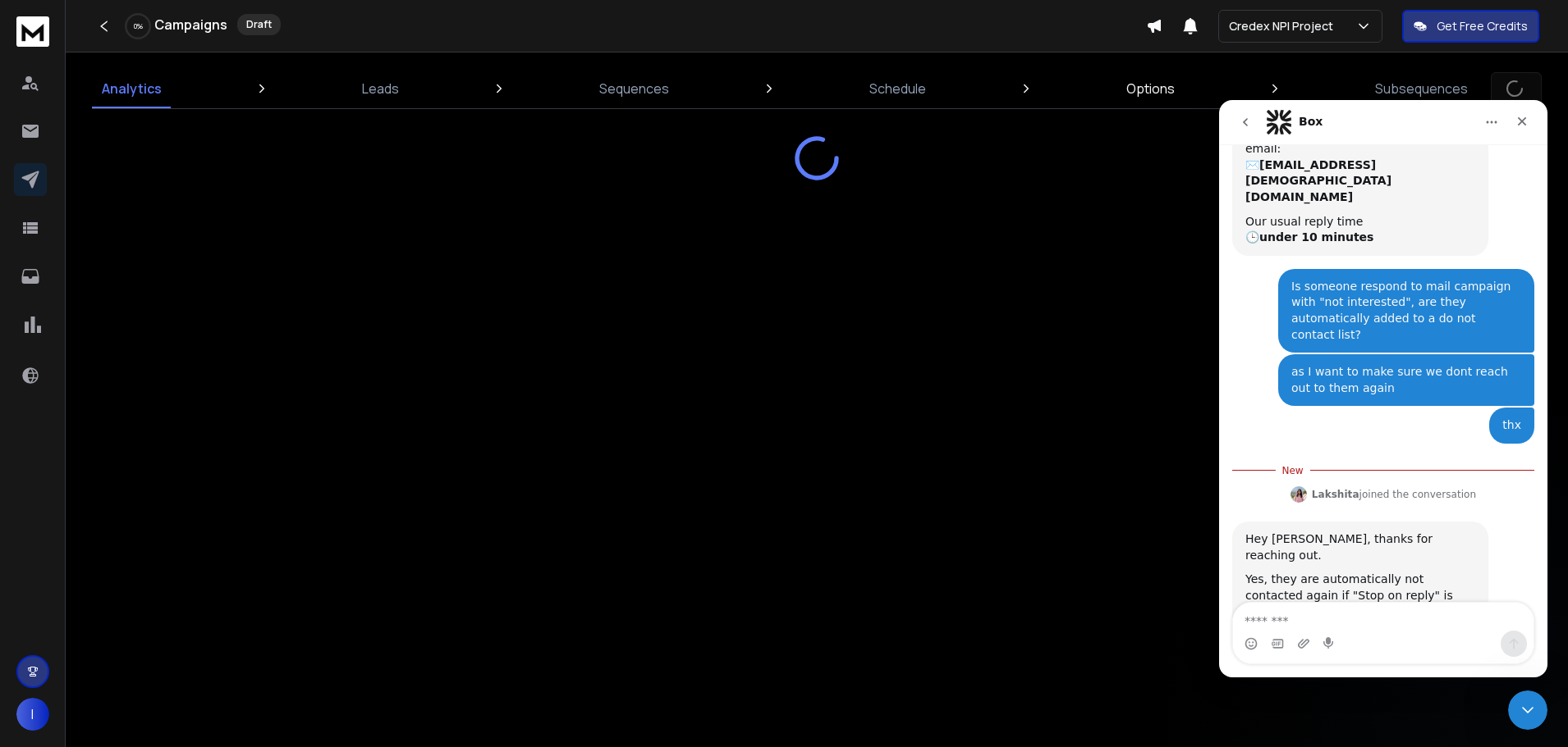
click at [1134, 86] on p "Options" at bounding box center [1150, 89] width 48 height 20
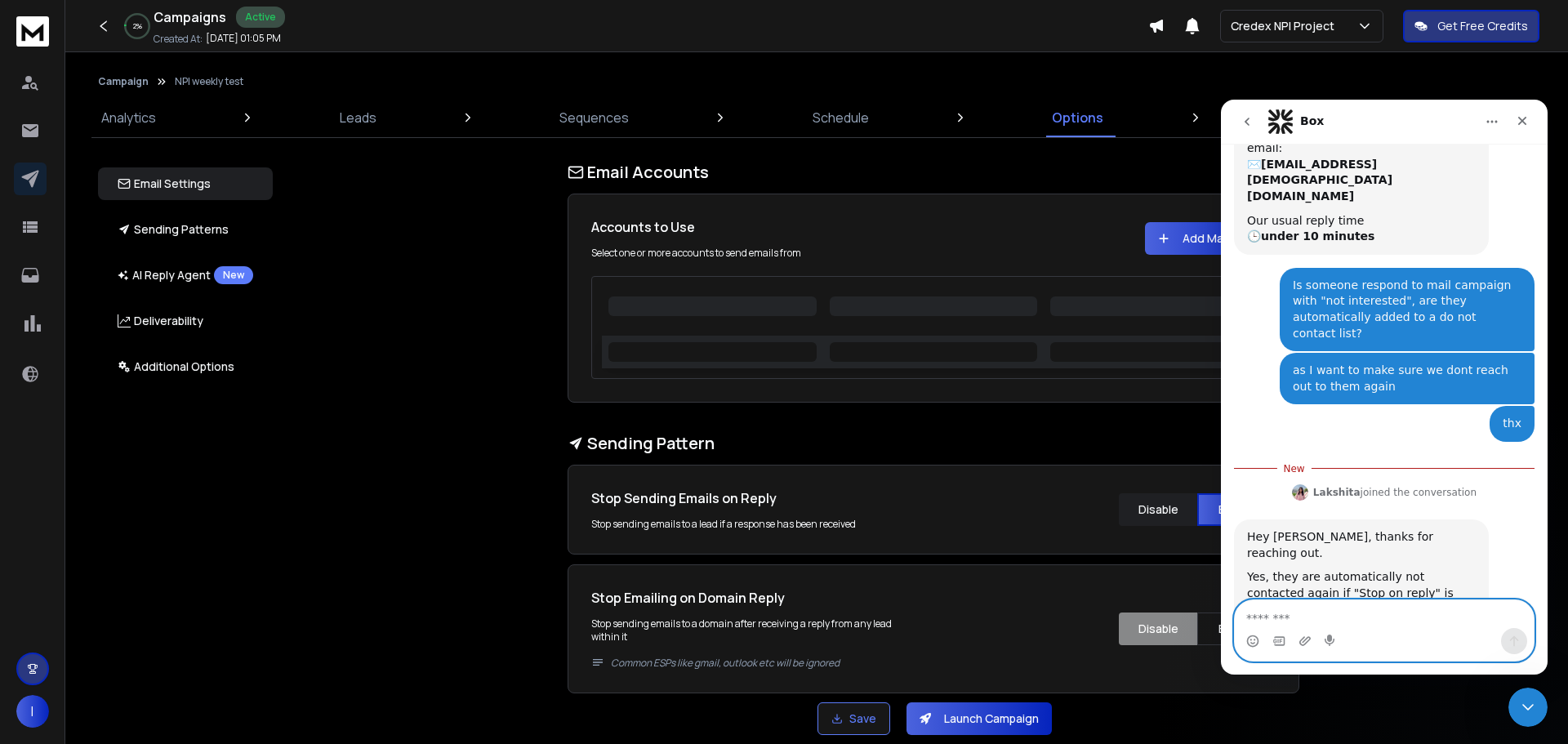
click at [1344, 618] on textarea "Message…" at bounding box center [1384, 615] width 299 height 28
type textarea "*"
type textarea "**********"
